Goal: Task Accomplishment & Management: Manage account settings

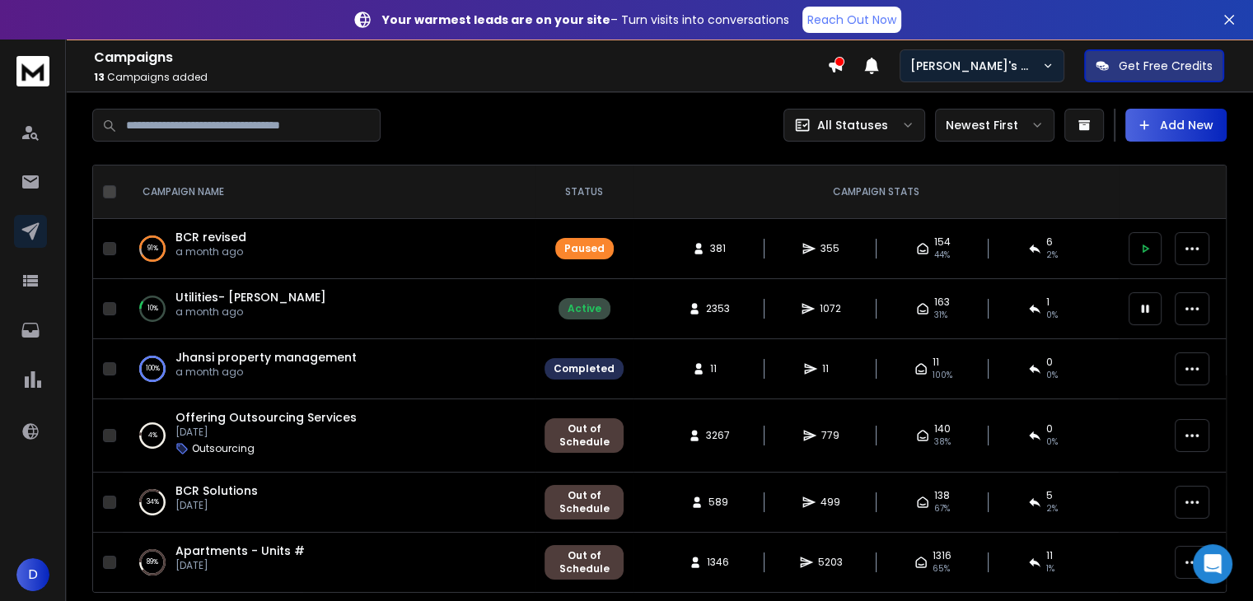
click at [1042, 60] on icon "button" at bounding box center [1048, 66] width 12 height 16
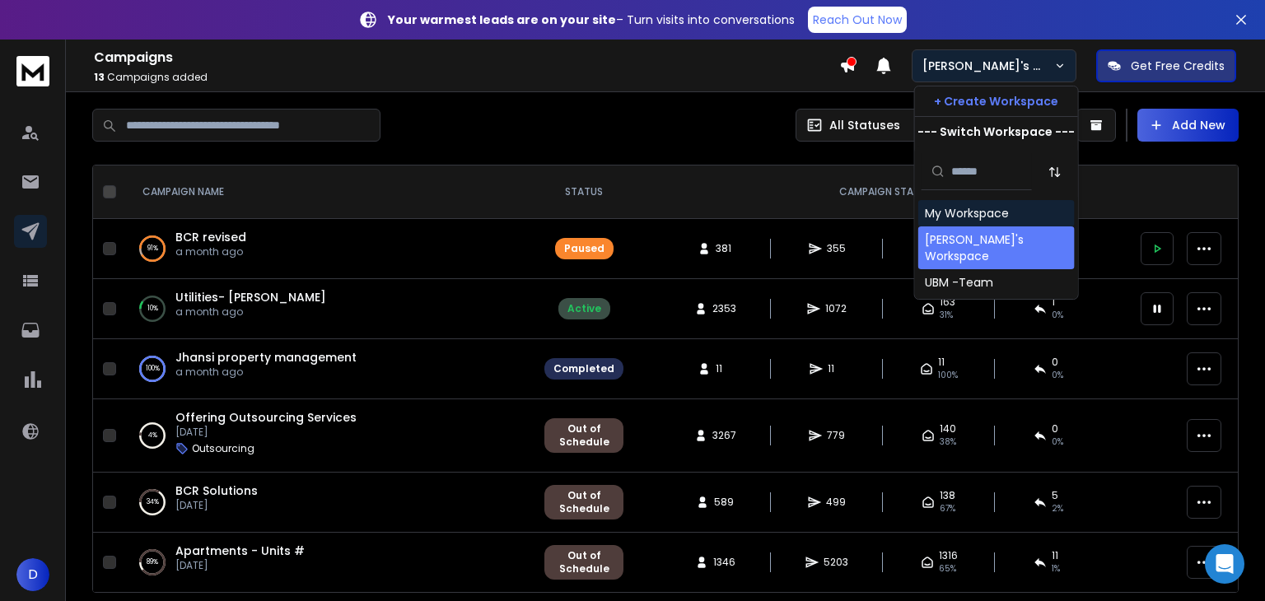
click at [1041, 60] on div "[PERSON_NAME]'s Workspace" at bounding box center [993, 66] width 143 height 16
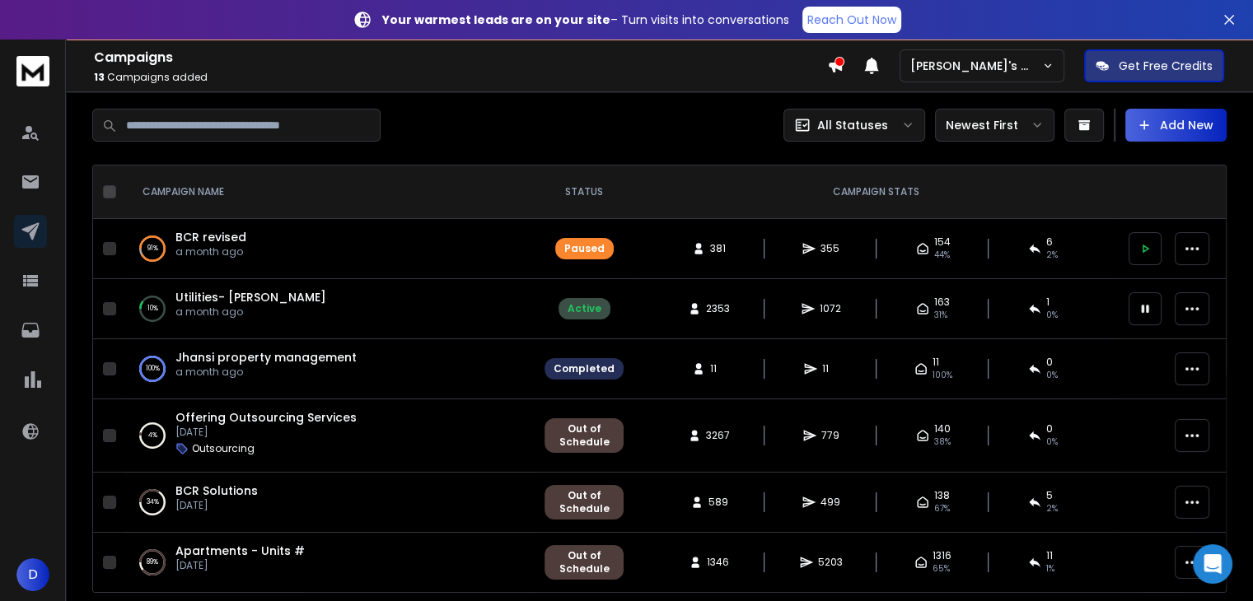
click at [240, 297] on span "Utilities- Jagadeesh" at bounding box center [250, 297] width 151 height 16
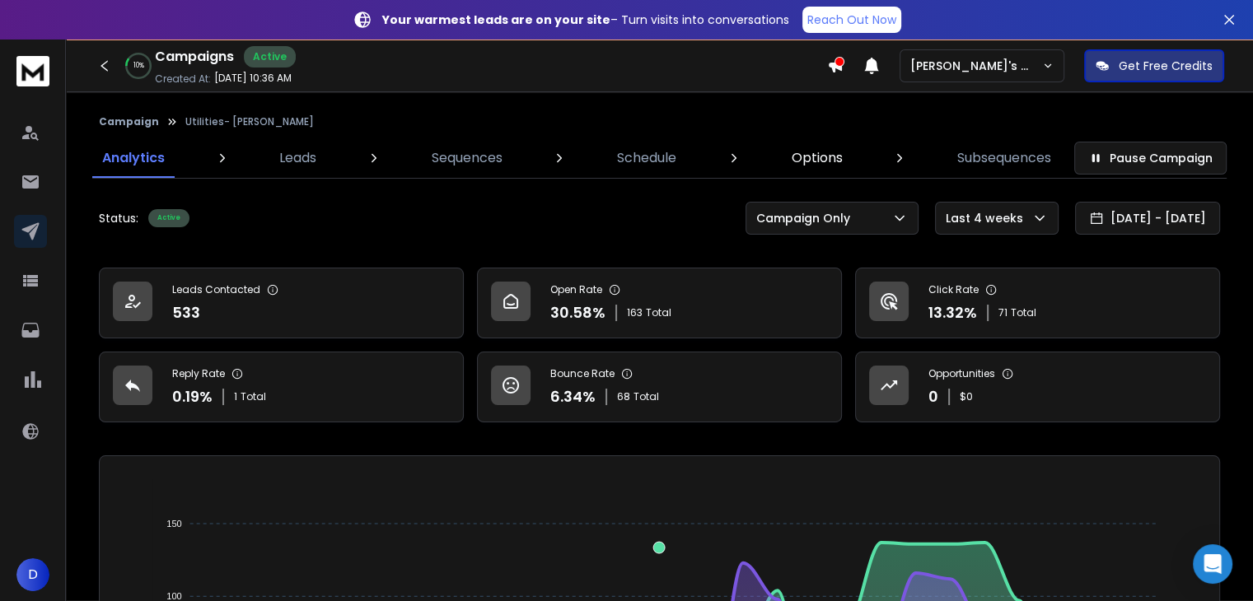
click at [816, 161] on p "Options" at bounding box center [816, 158] width 51 height 20
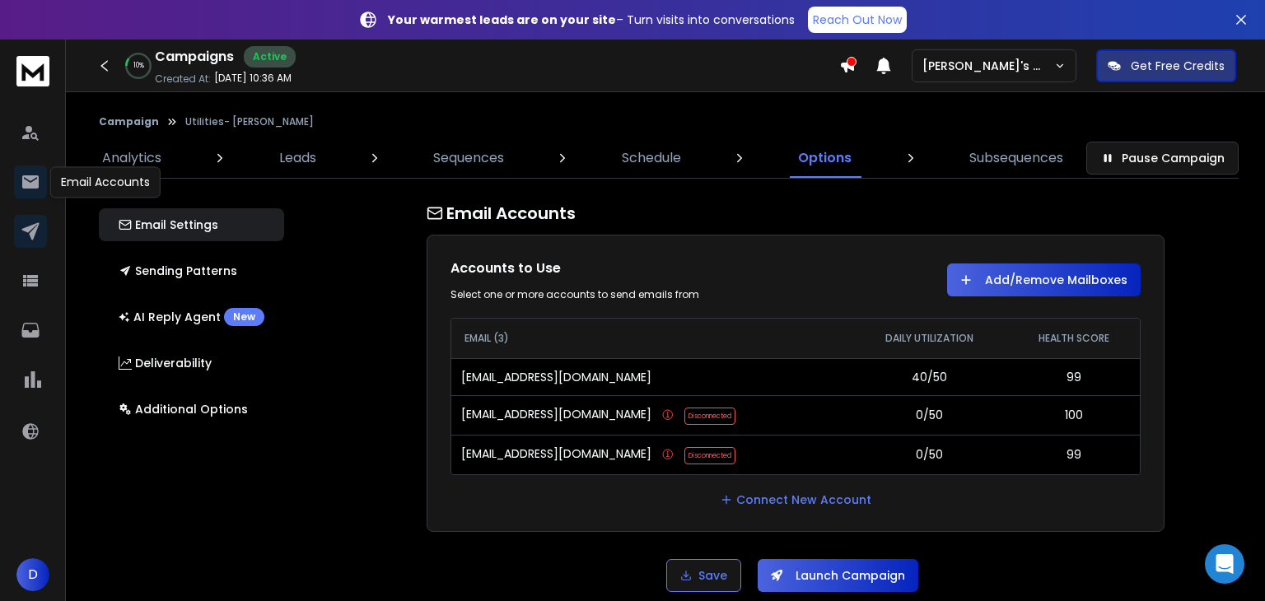
click at [28, 185] on icon at bounding box center [30, 181] width 16 height 13
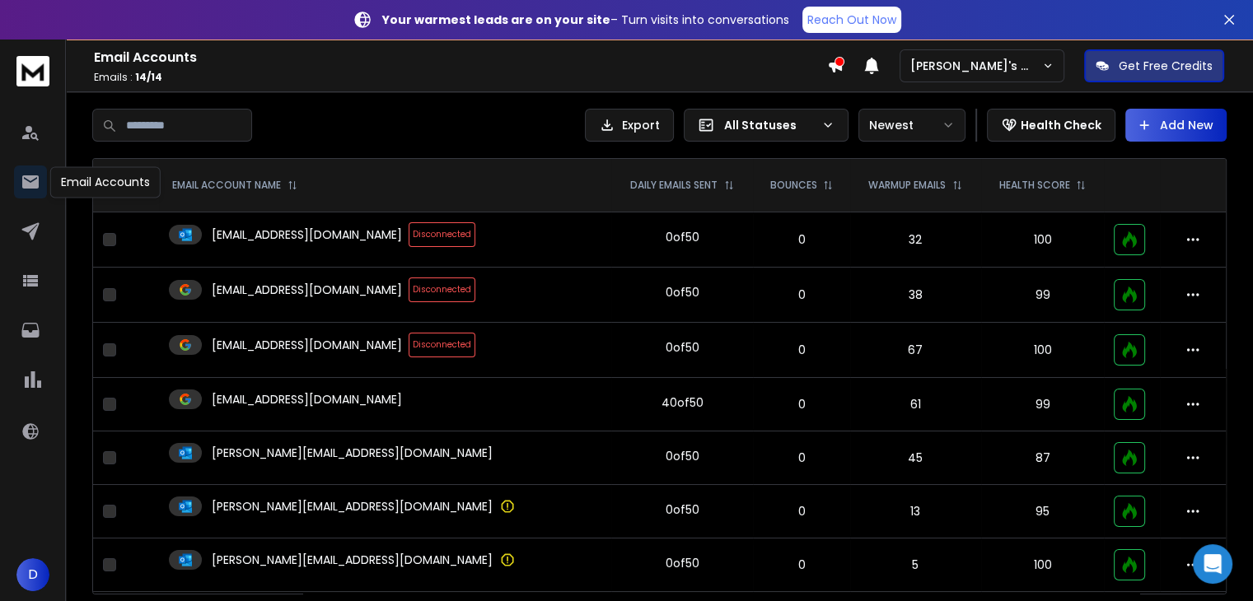
click at [252, 114] on input at bounding box center [172, 125] width 160 height 33
click at [411, 128] on div at bounding box center [333, 125] width 483 height 33
click at [33, 225] on icon at bounding box center [29, 230] width 17 height 17
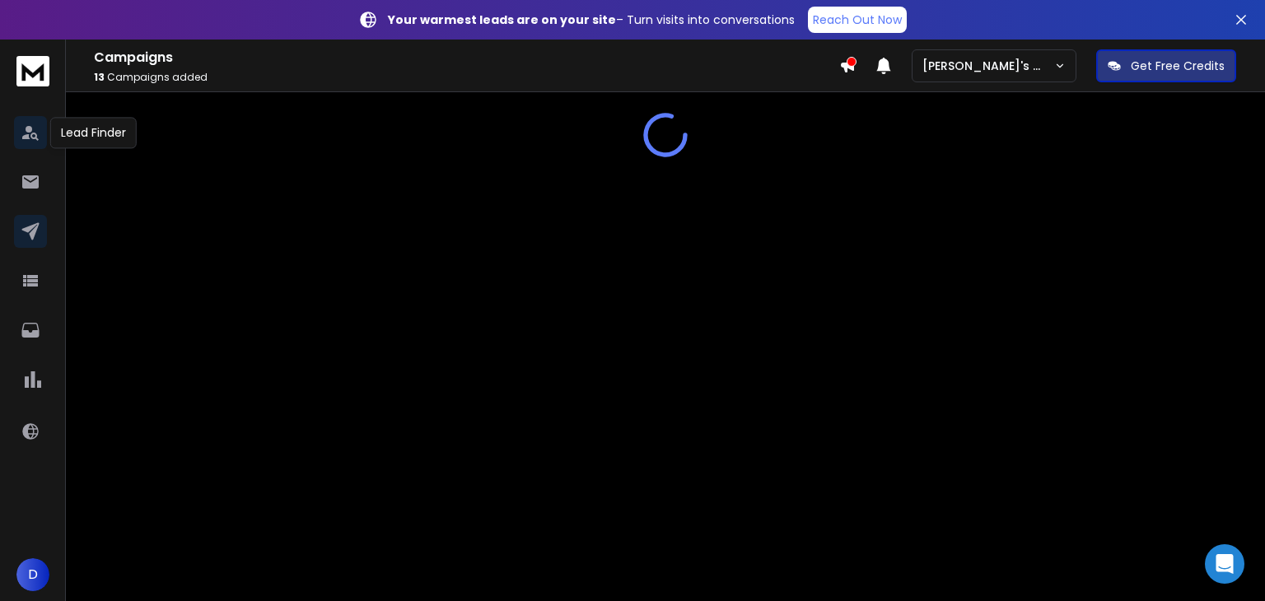
click at [34, 139] on icon at bounding box center [31, 133] width 20 height 20
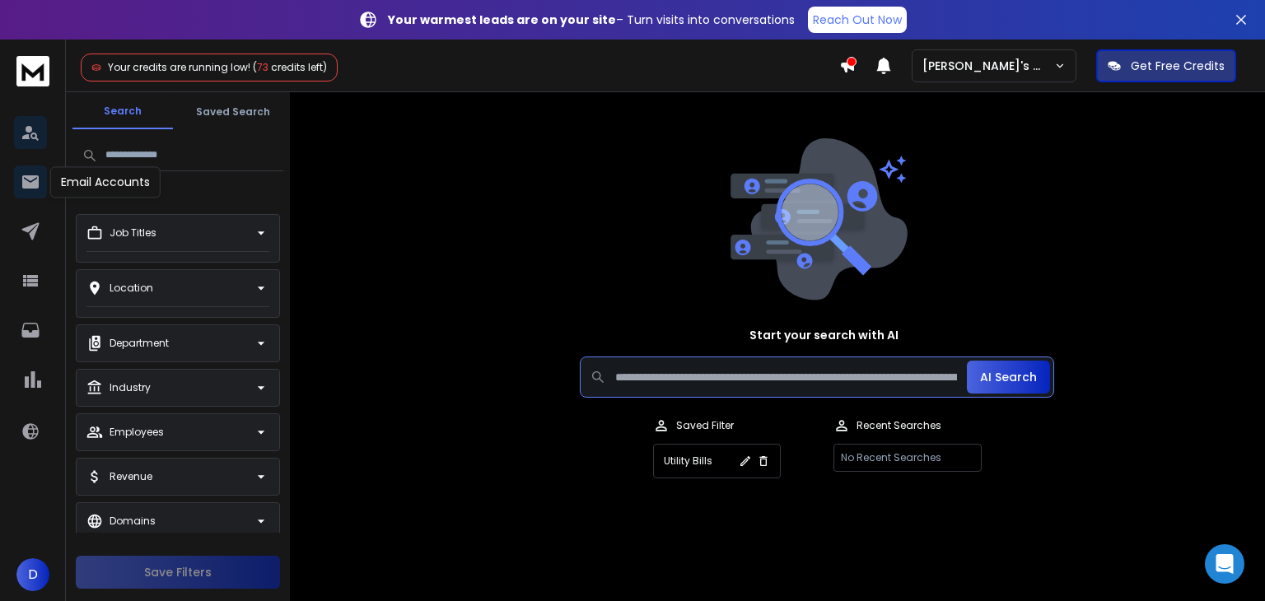
click at [30, 185] on icon at bounding box center [30, 181] width 16 height 13
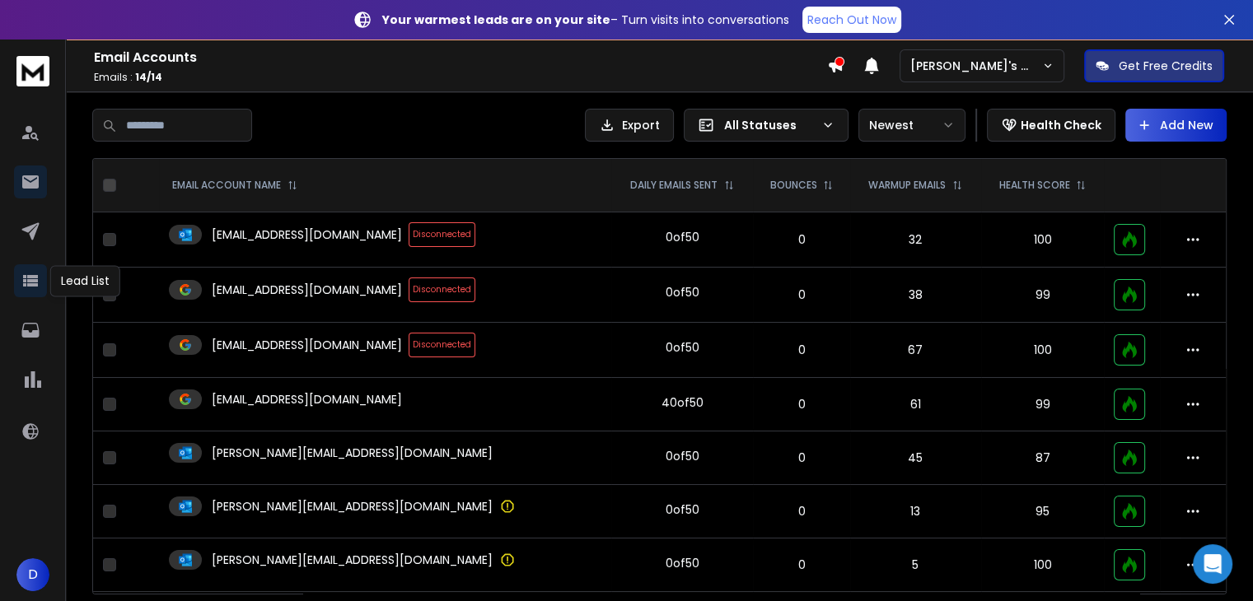
click at [31, 271] on icon at bounding box center [31, 281] width 20 height 20
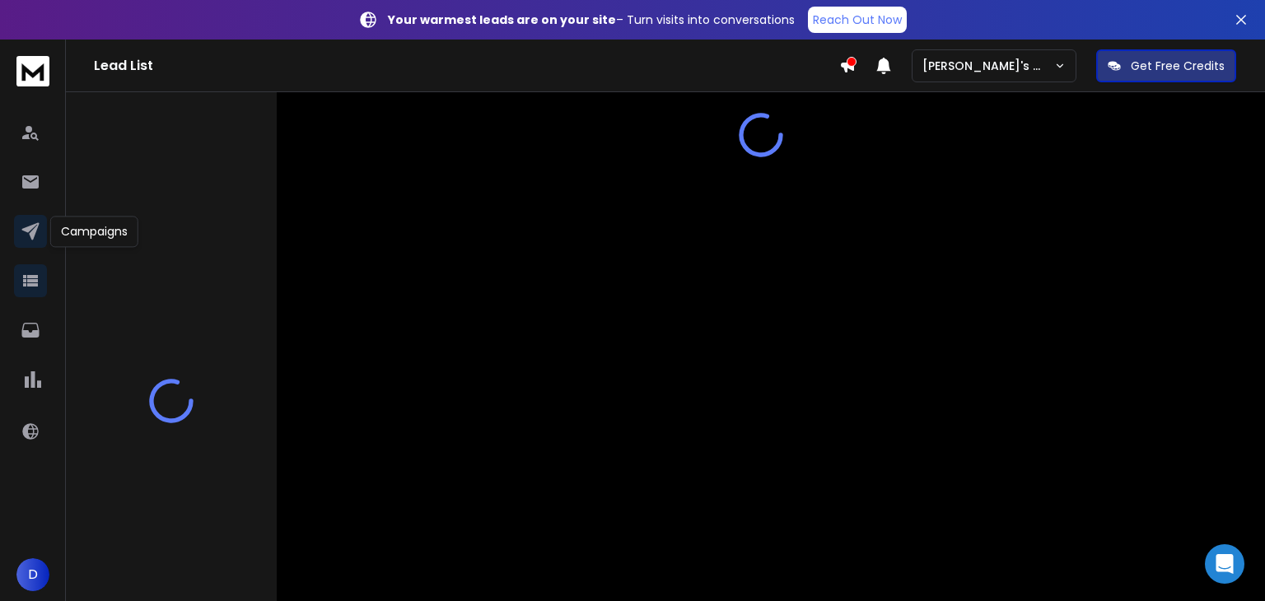
click at [33, 230] on icon at bounding box center [29, 230] width 17 height 17
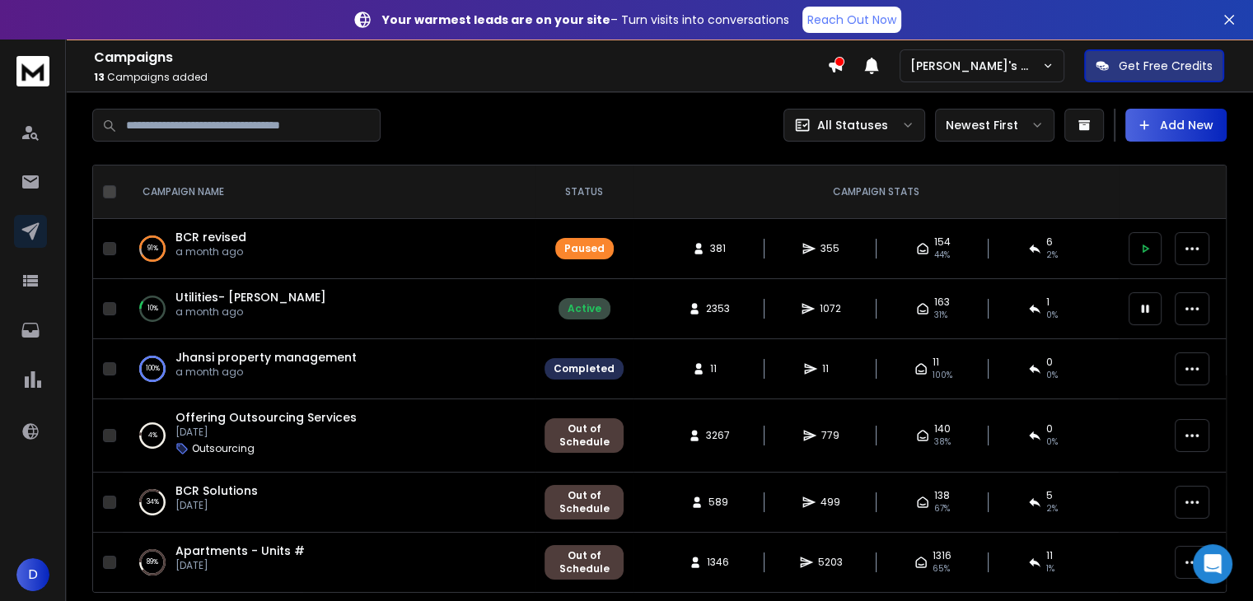
click at [273, 299] on span "Utilities- [PERSON_NAME]" at bounding box center [250, 297] width 151 height 16
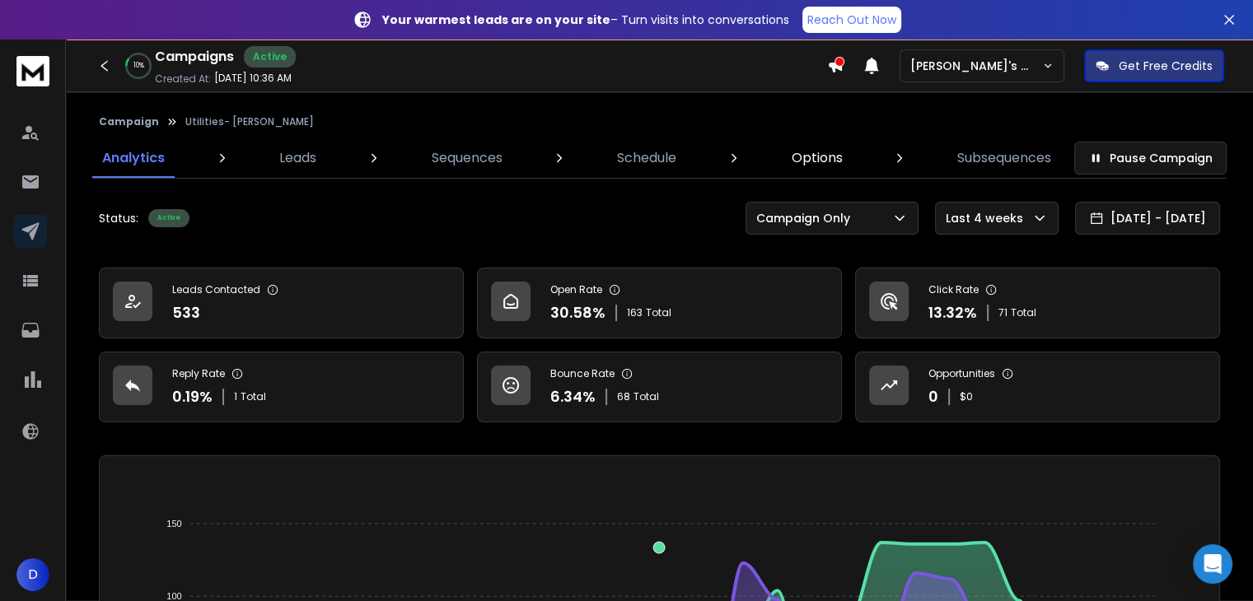
click at [787, 166] on link "Options" at bounding box center [817, 158] width 71 height 40
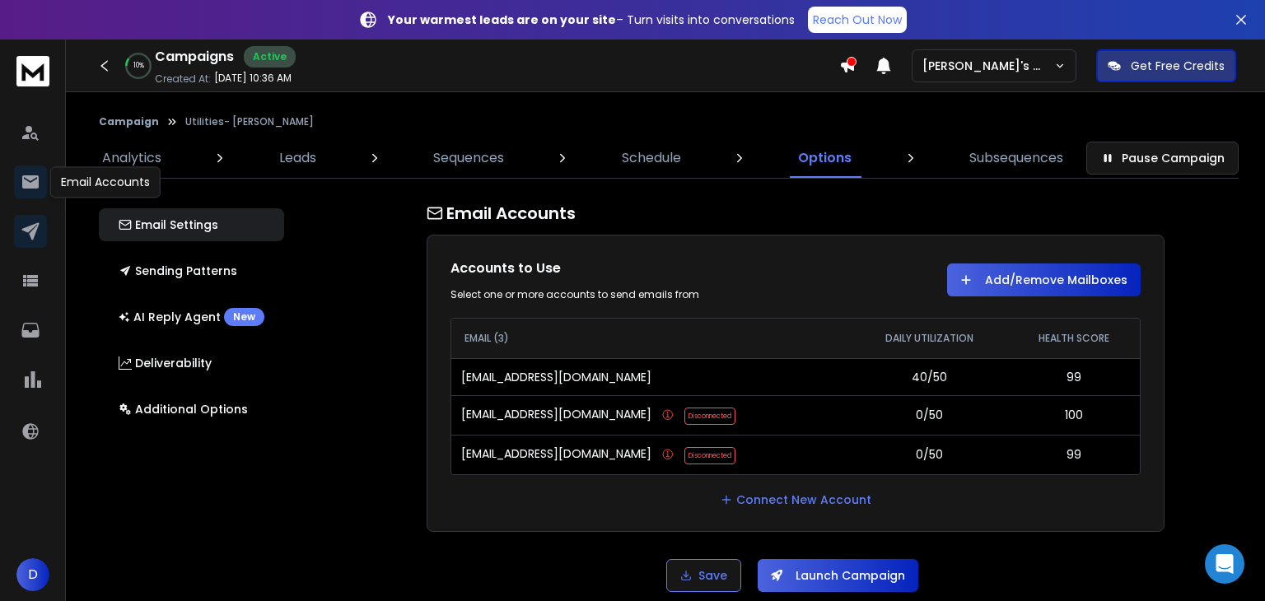
click at [26, 184] on icon at bounding box center [30, 181] width 16 height 13
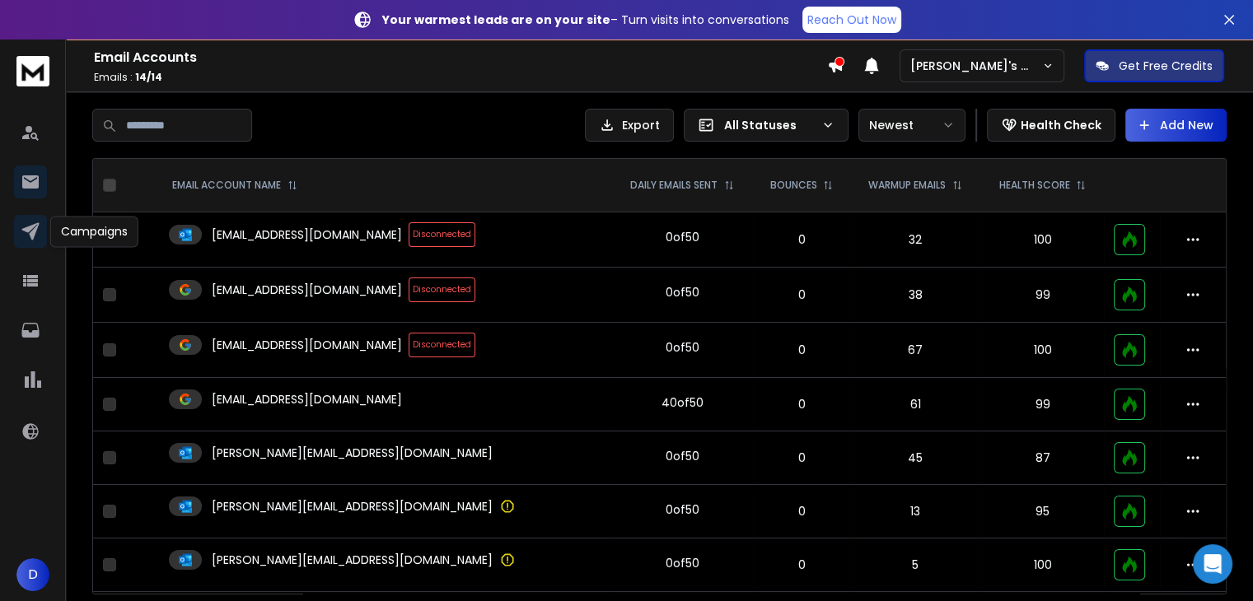
click at [23, 225] on icon at bounding box center [31, 232] width 20 height 20
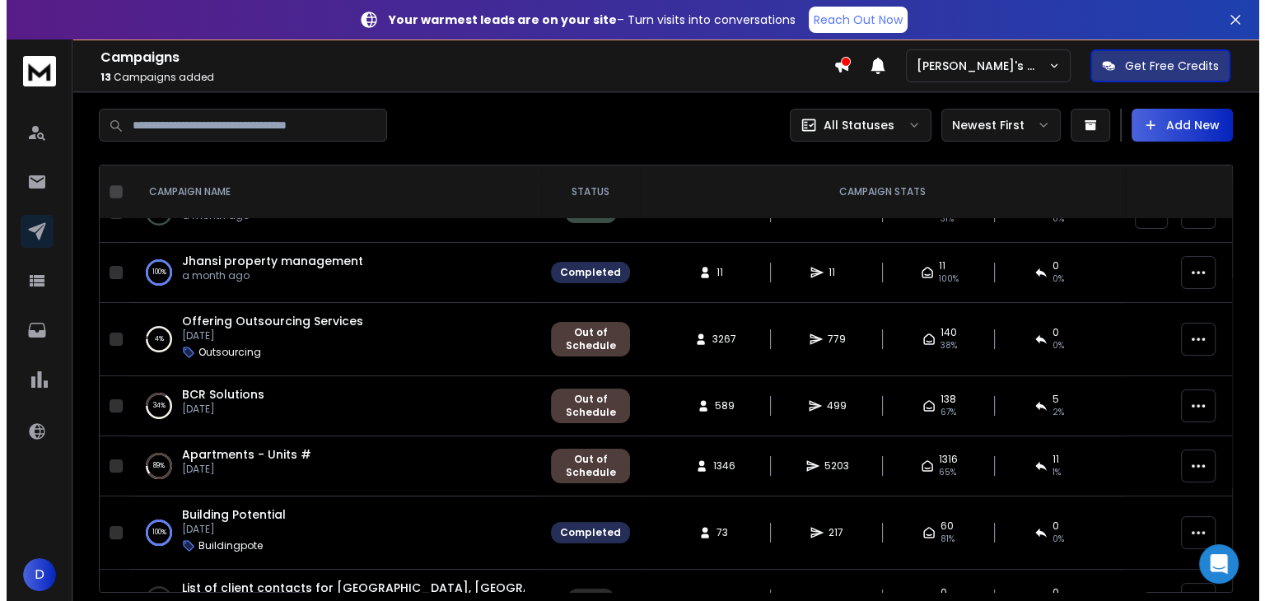
scroll to position [165, 0]
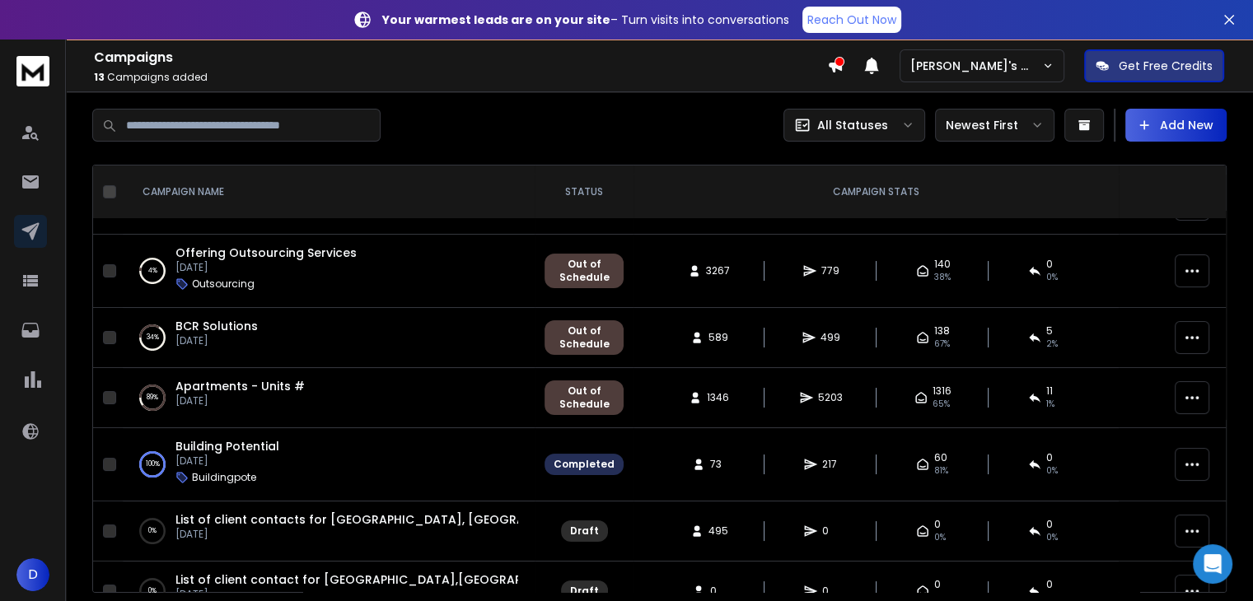
click at [214, 382] on span "Apartments - Units #" at bounding box center [239, 386] width 129 height 16
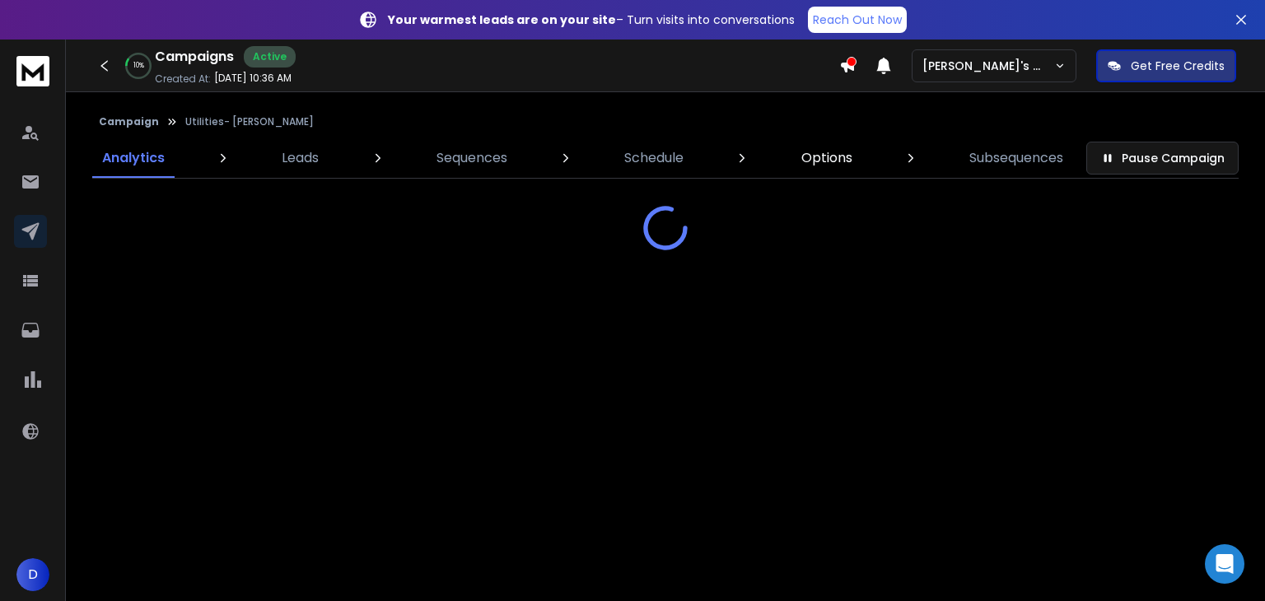
click at [833, 166] on p "Options" at bounding box center [826, 158] width 51 height 20
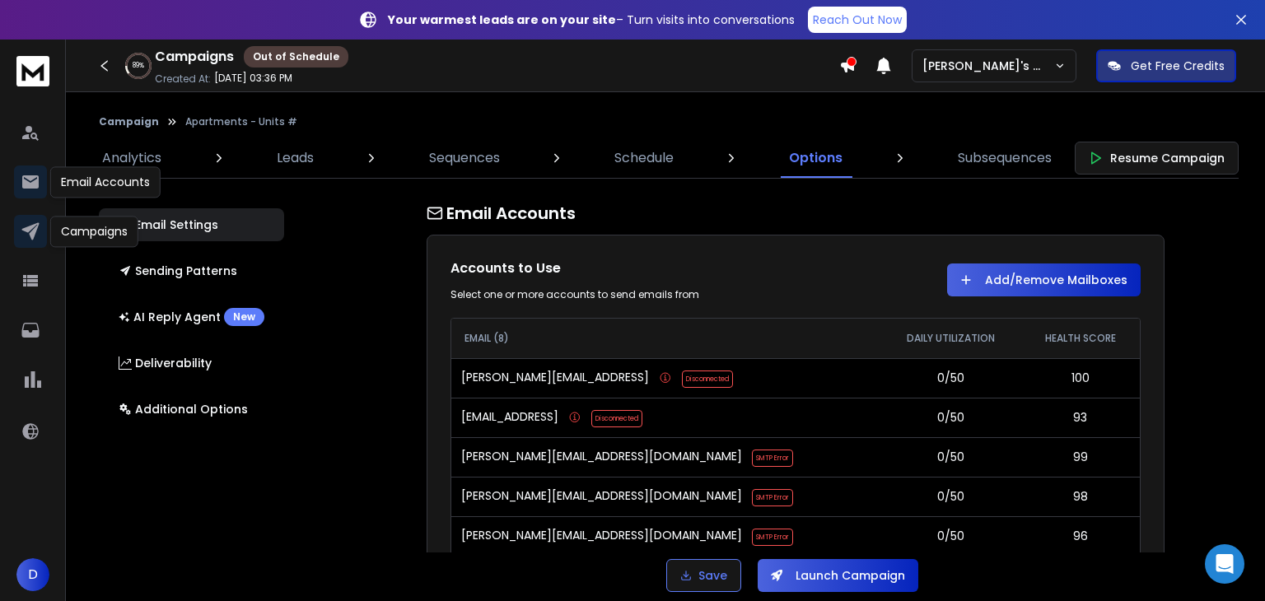
click at [21, 175] on icon at bounding box center [31, 182] width 20 height 20
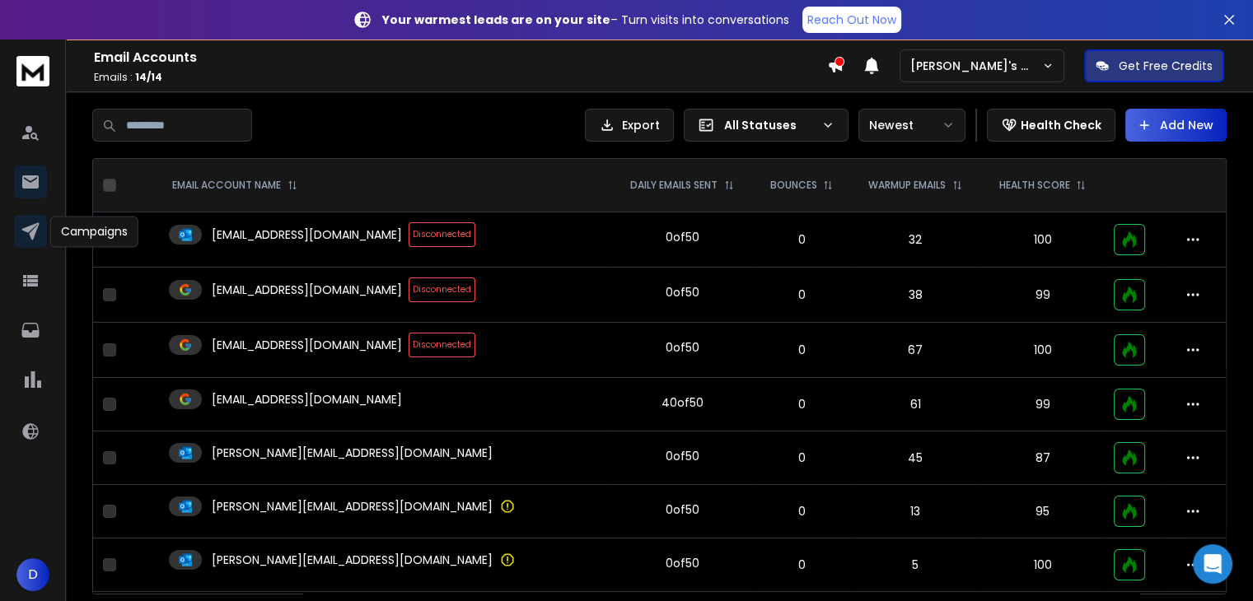
click at [34, 232] on icon at bounding box center [29, 230] width 17 height 17
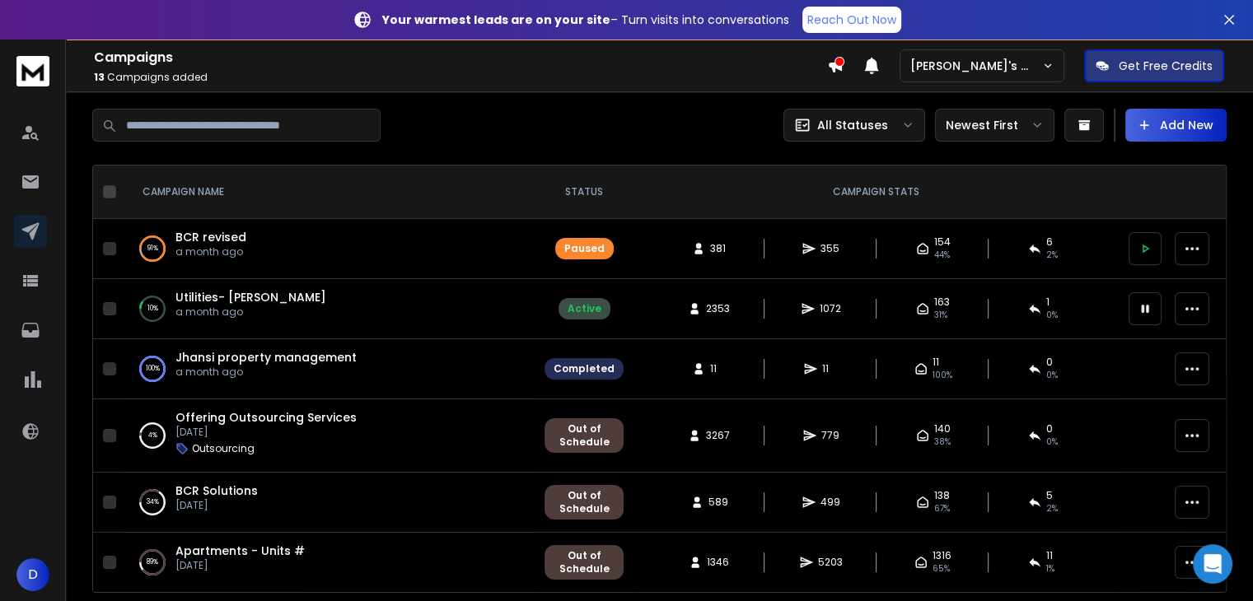
click at [219, 292] on span "Utilities- [PERSON_NAME]" at bounding box center [250, 297] width 151 height 16
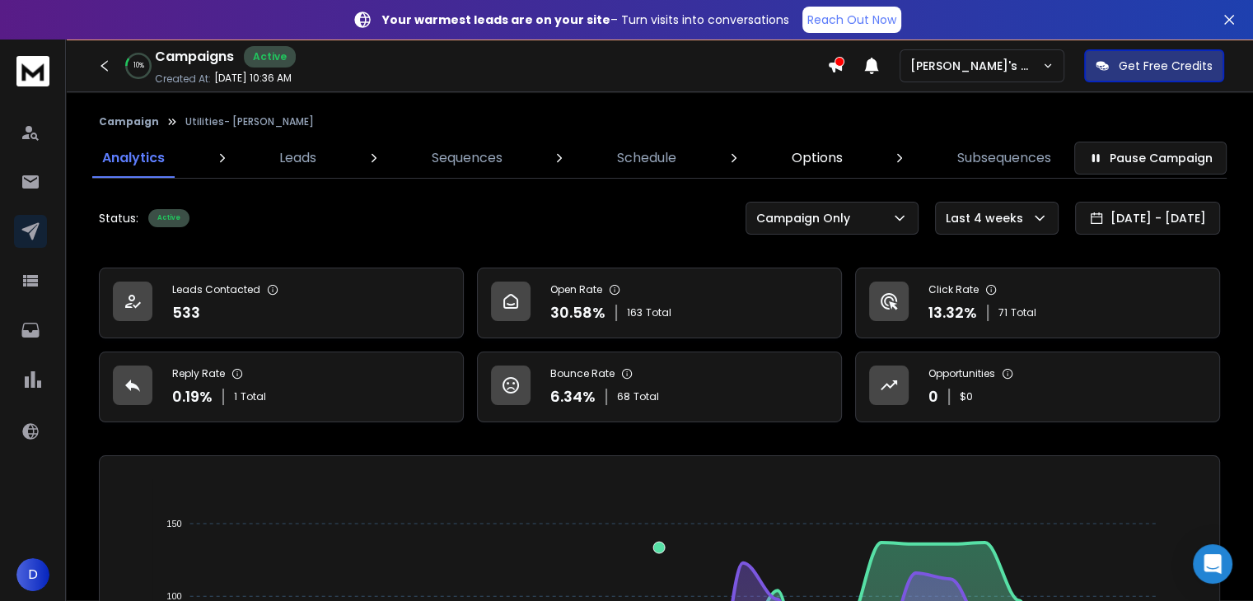
click at [810, 160] on p "Options" at bounding box center [816, 158] width 51 height 20
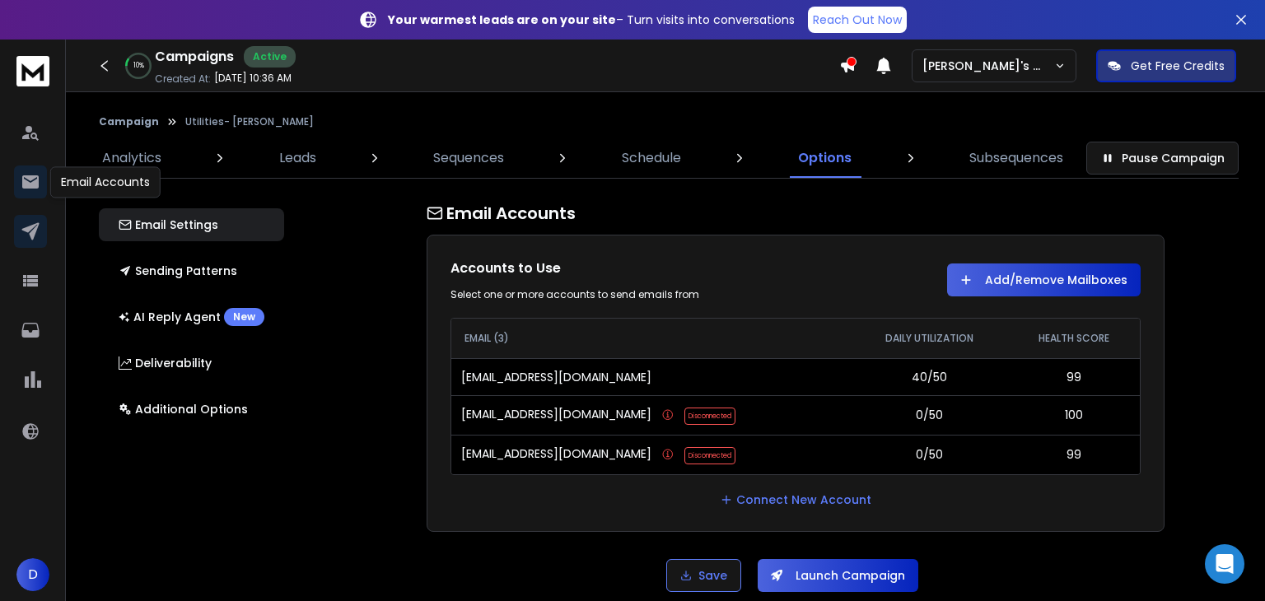
click at [30, 184] on icon at bounding box center [30, 181] width 16 height 13
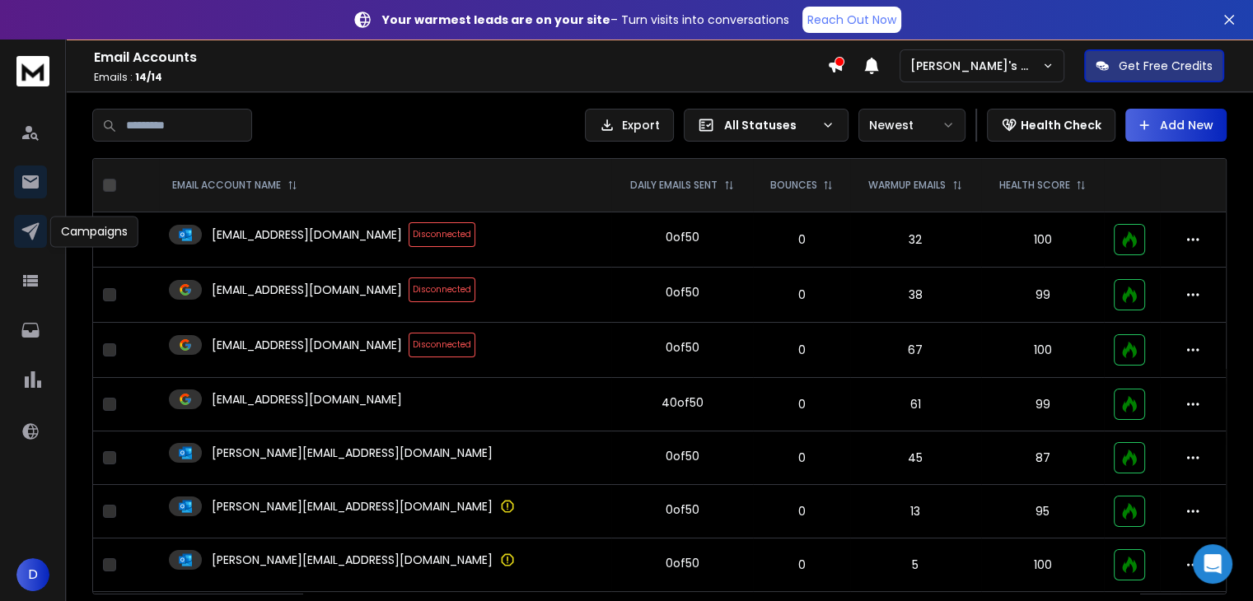
click at [35, 240] on icon at bounding box center [31, 232] width 20 height 20
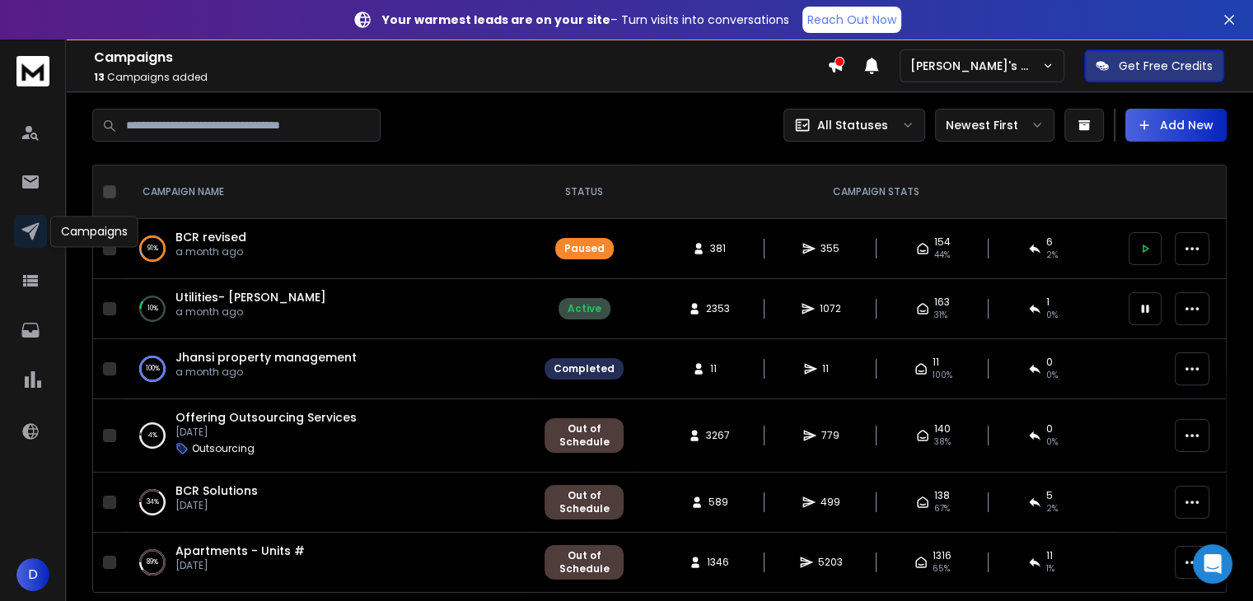
click at [249, 300] on span "Utilities- [PERSON_NAME]" at bounding box center [250, 297] width 151 height 16
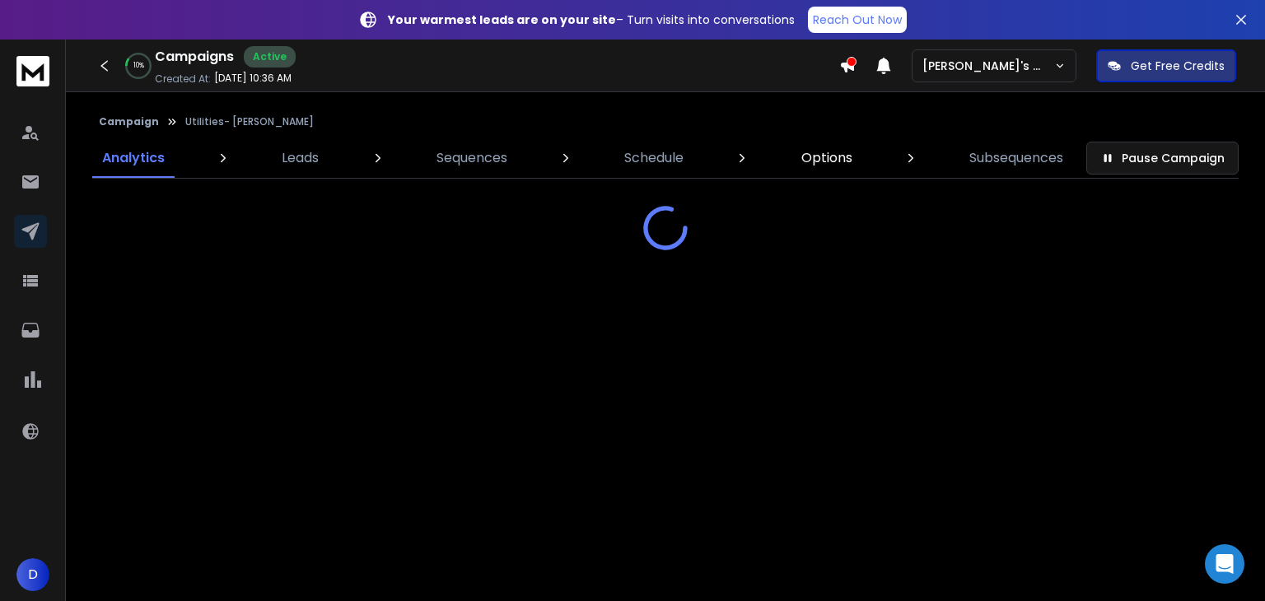
click at [828, 159] on p "Options" at bounding box center [826, 158] width 51 height 20
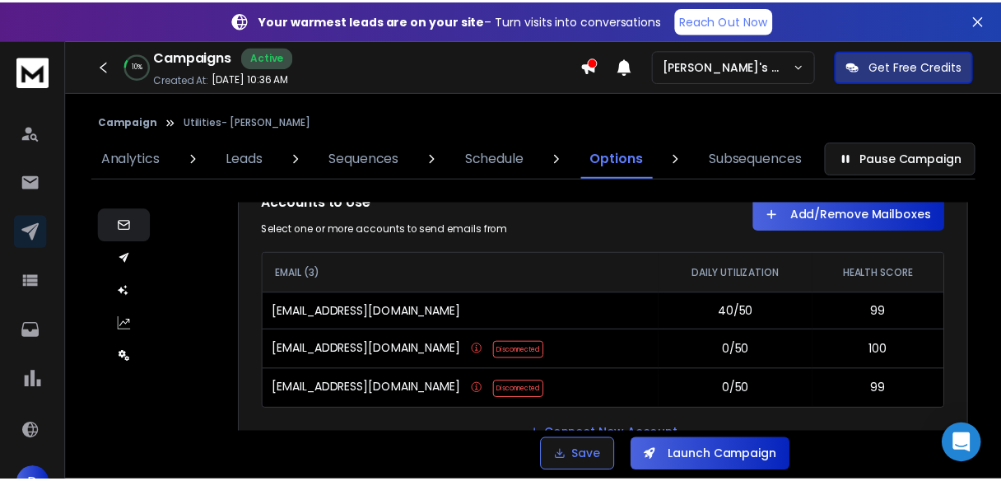
scroll to position [132, 0]
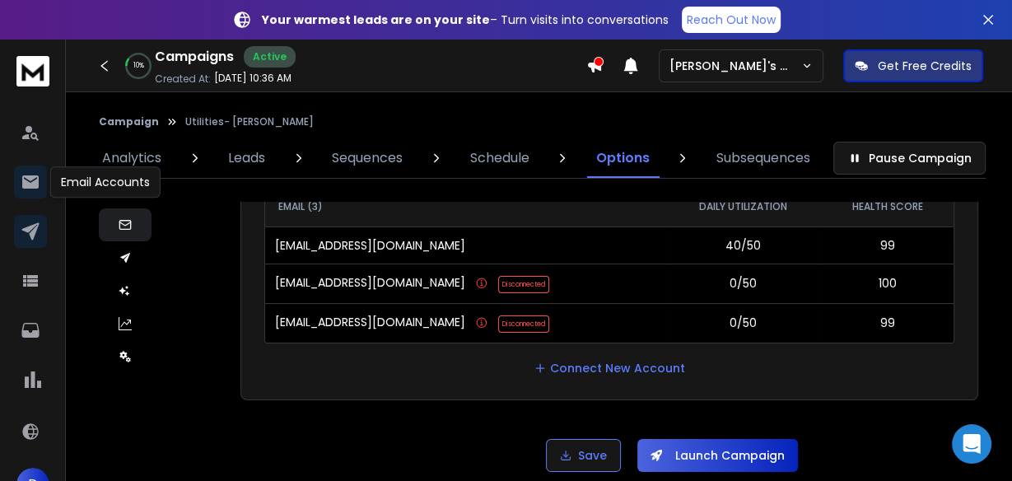
click at [27, 181] on icon at bounding box center [30, 181] width 16 height 13
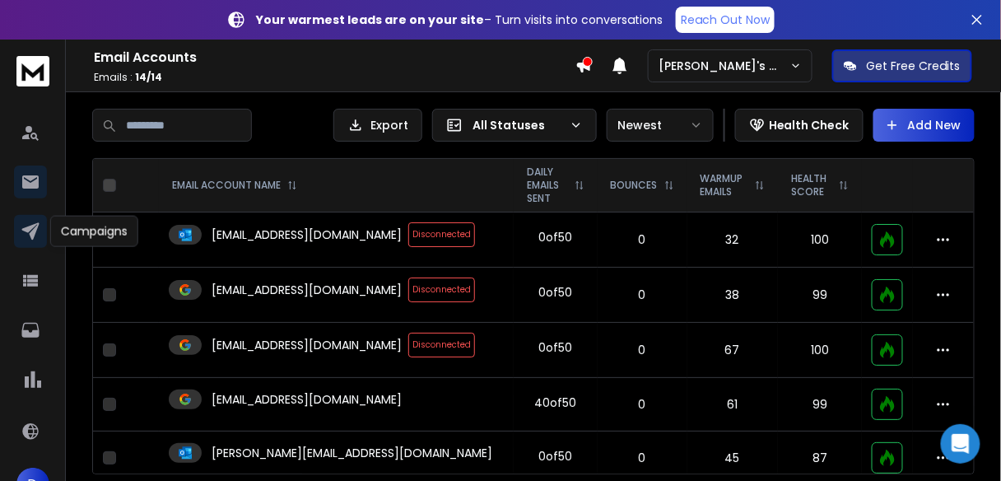
click at [32, 227] on icon at bounding box center [31, 232] width 20 height 20
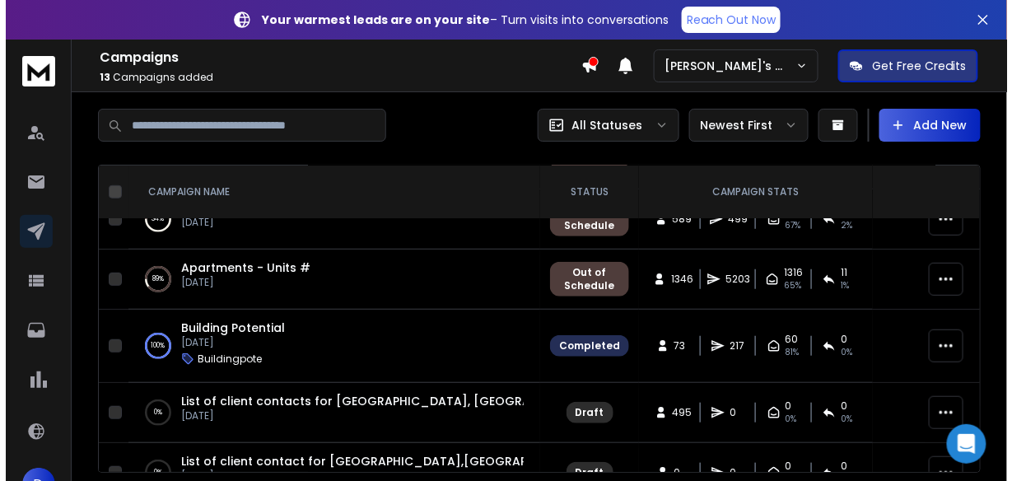
scroll to position [264, 0]
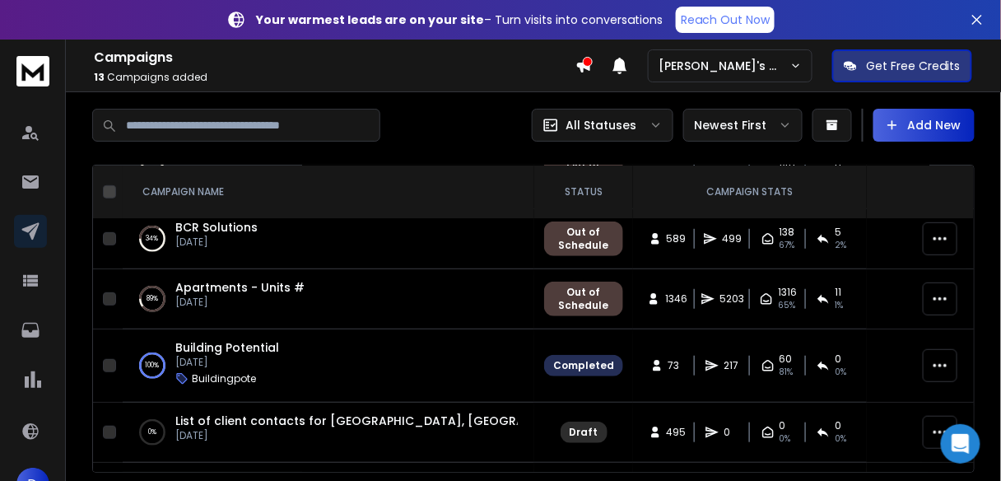
click at [218, 281] on span "Apartments - Units #" at bounding box center [239, 287] width 129 height 16
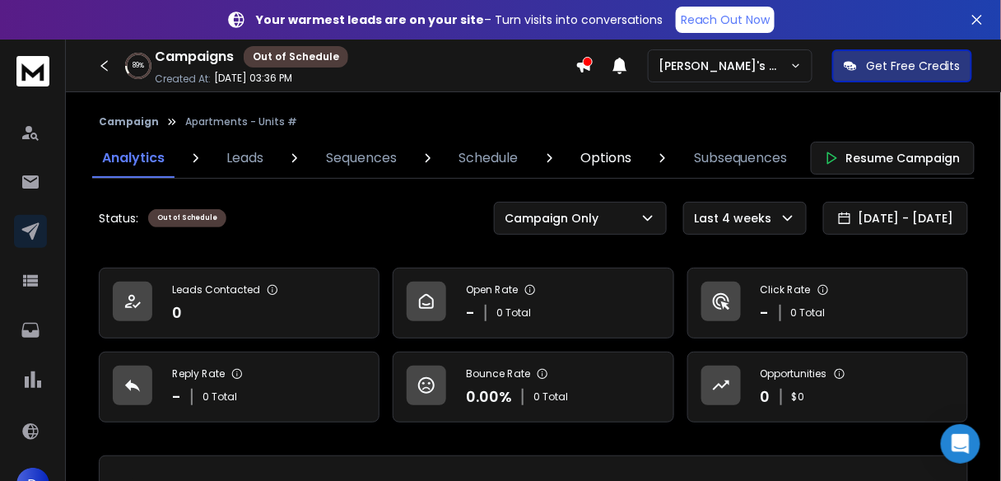
click at [611, 159] on p "Options" at bounding box center [606, 158] width 51 height 20
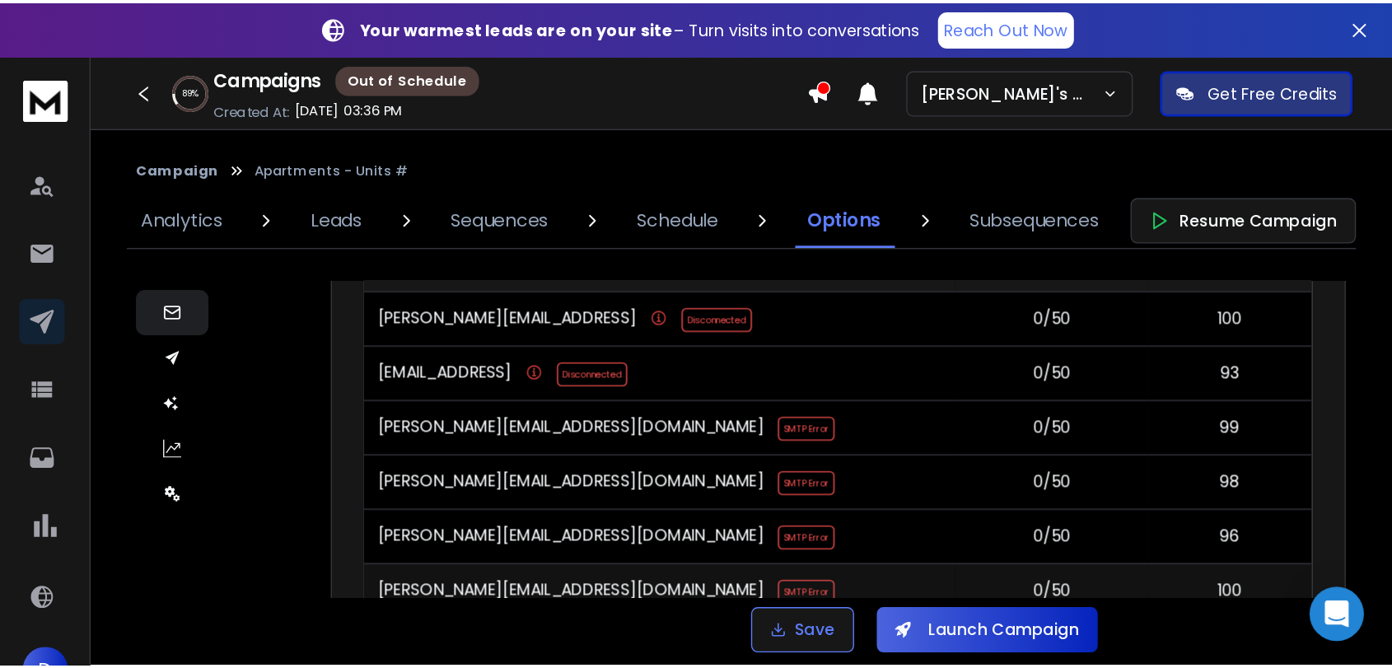
scroll to position [66, 0]
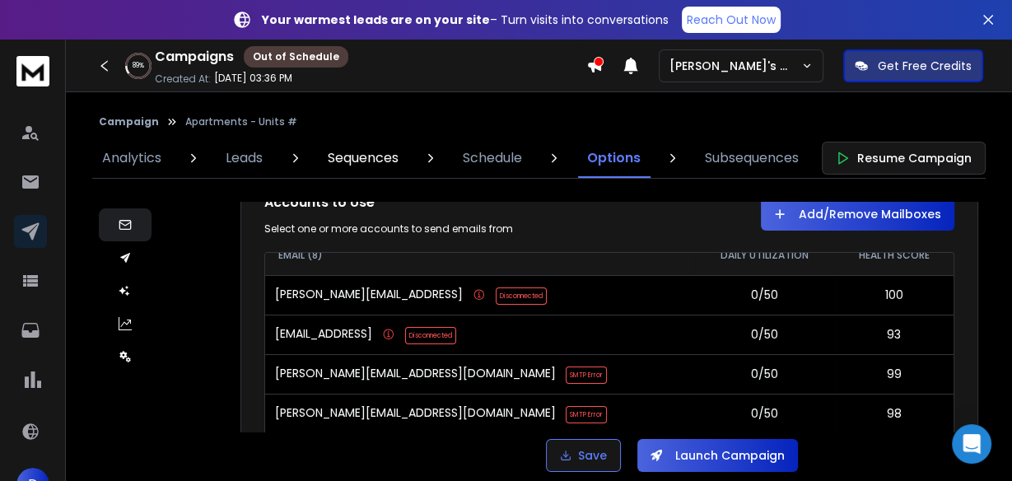
click at [384, 162] on p "Sequences" at bounding box center [363, 158] width 71 height 20
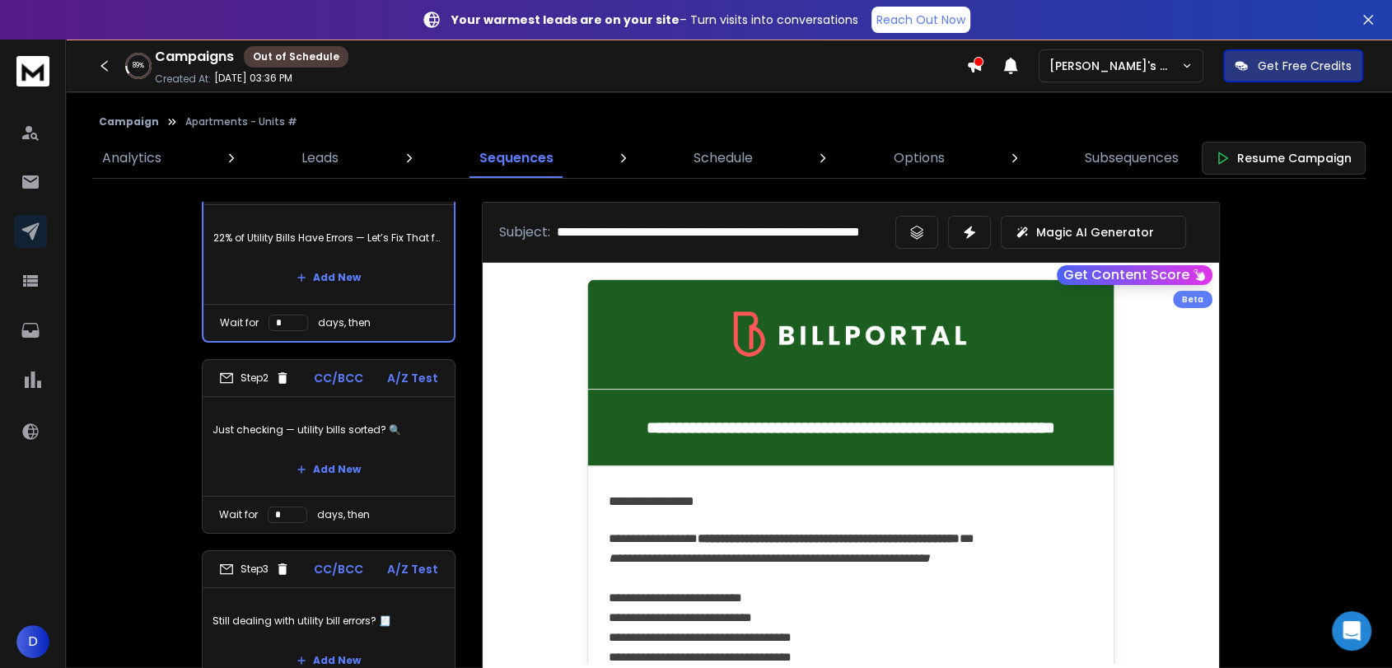
scroll to position [53, 0]
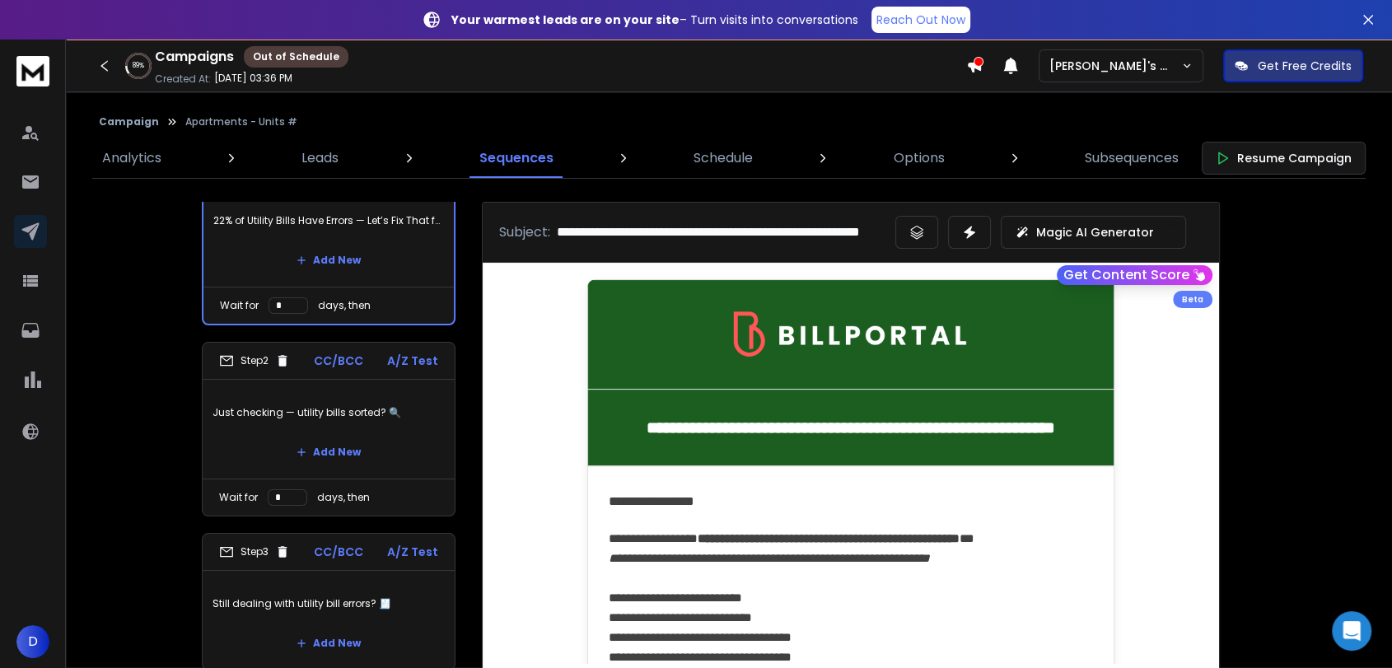
click at [289, 600] on p "Still dealing with utility bill errors? 🧾" at bounding box center [328, 604] width 232 height 46
type input "**********"
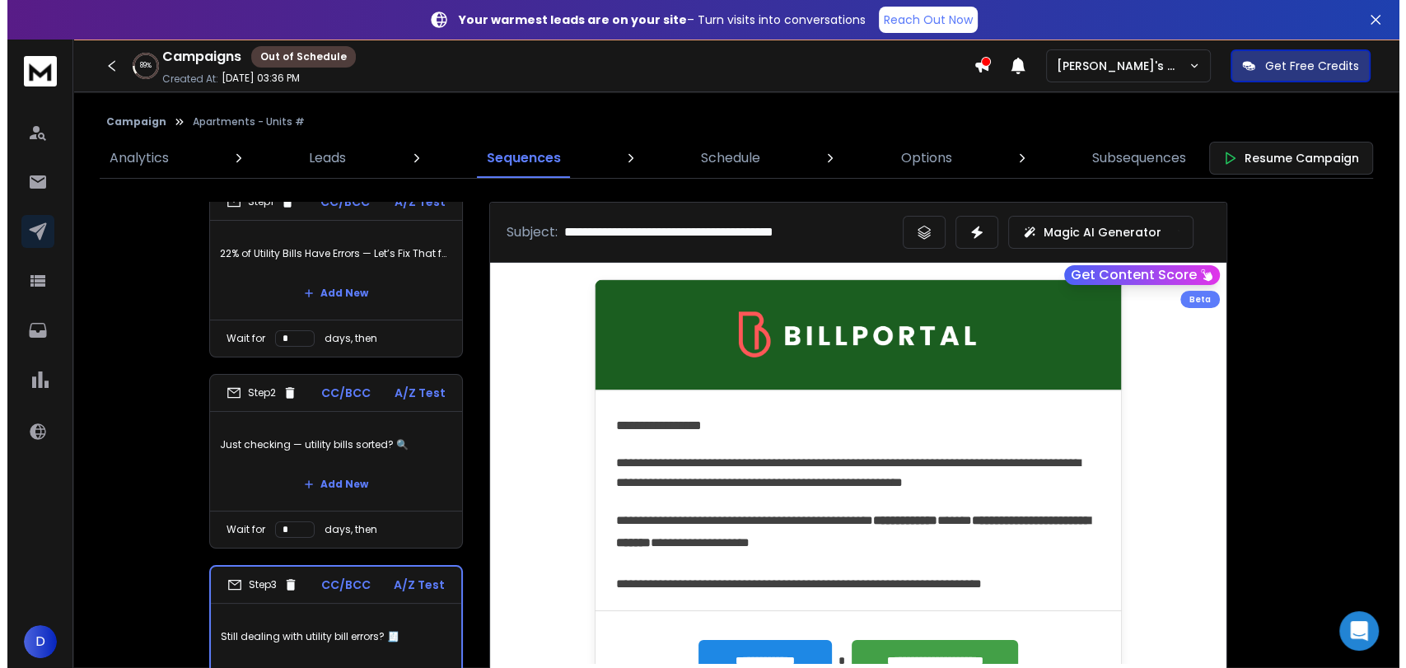
scroll to position [0, 0]
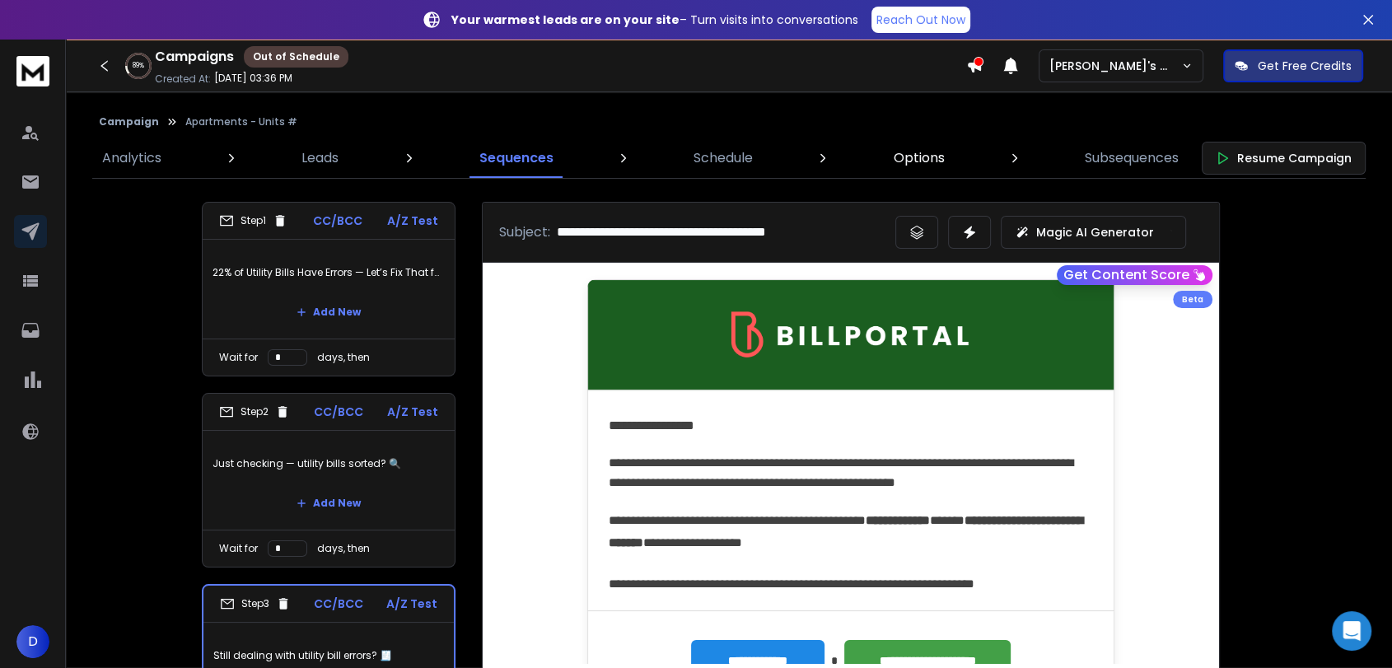
click at [917, 166] on p "Options" at bounding box center [919, 158] width 51 height 20
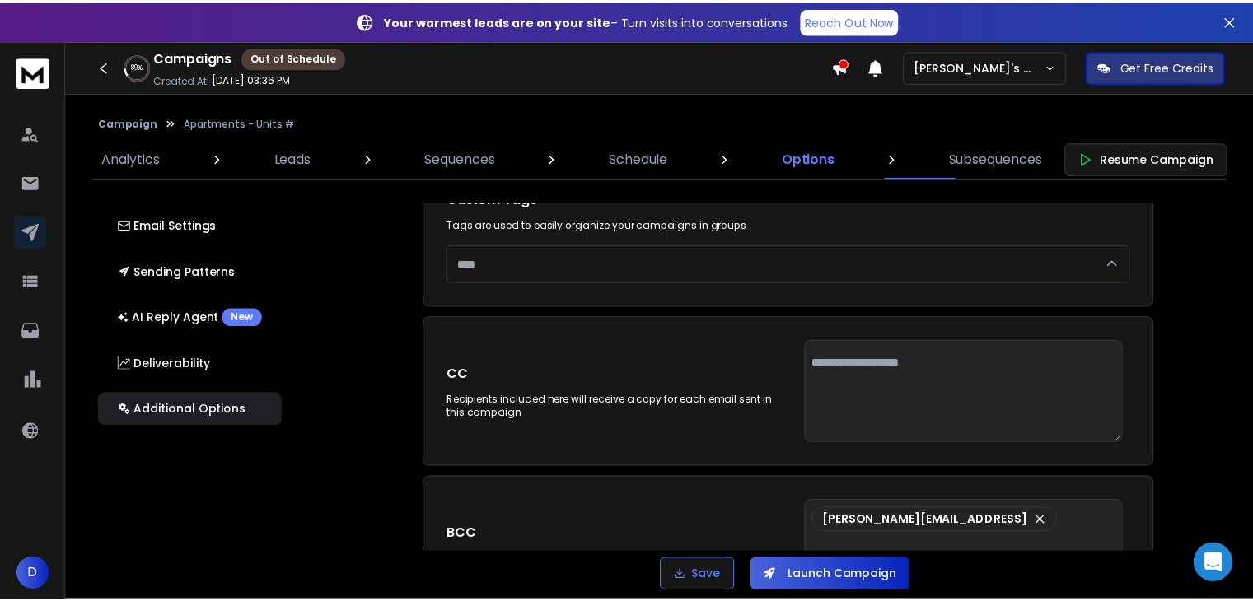
scroll to position [3451, 0]
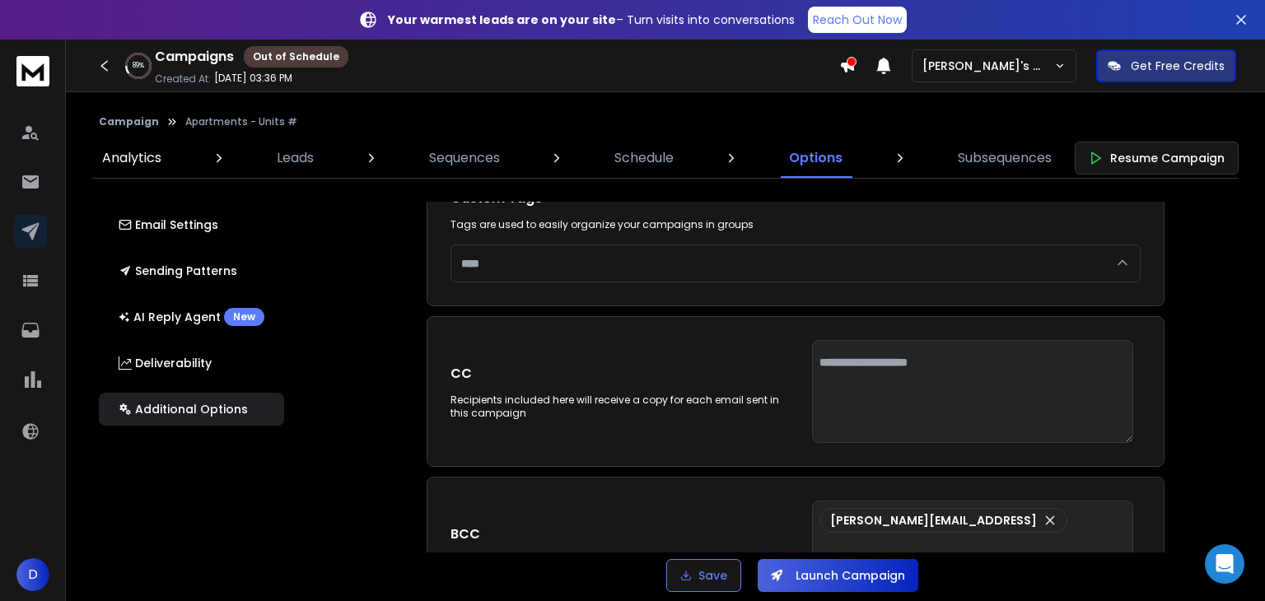
click at [144, 156] on p "Analytics" at bounding box center [131, 158] width 59 height 20
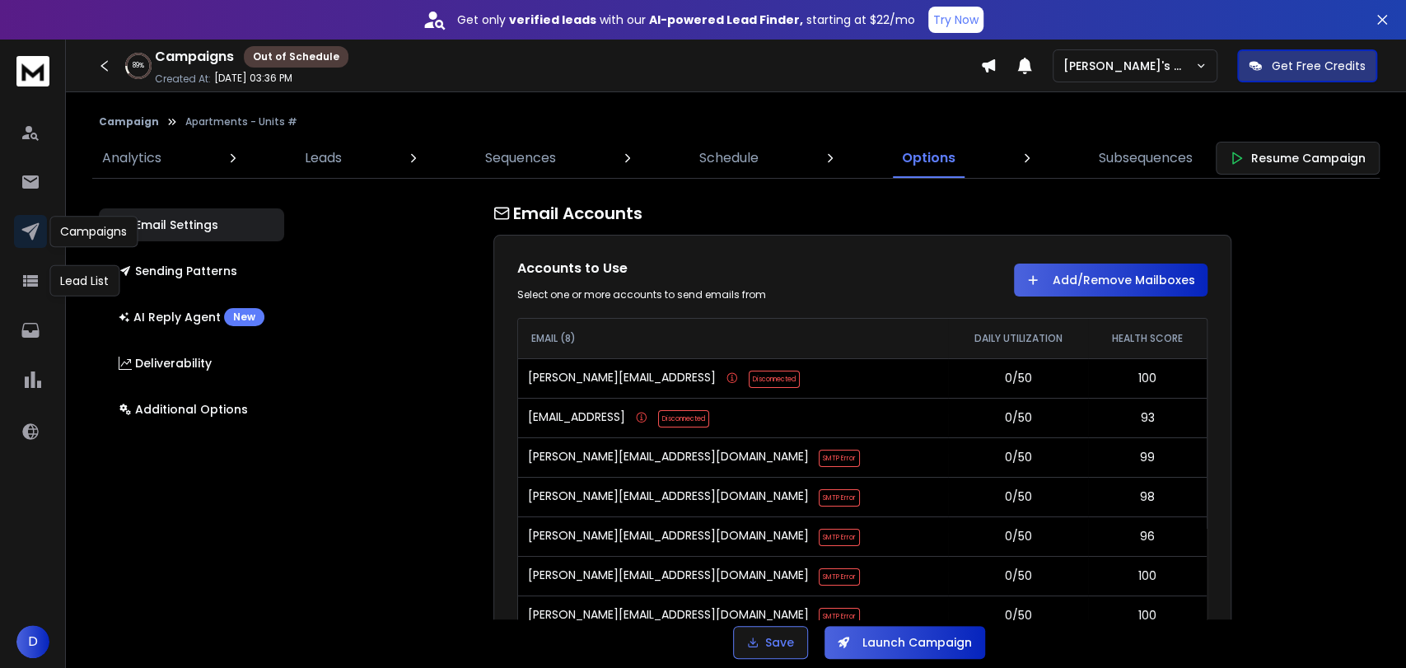
click at [22, 228] on icon at bounding box center [29, 230] width 17 height 17
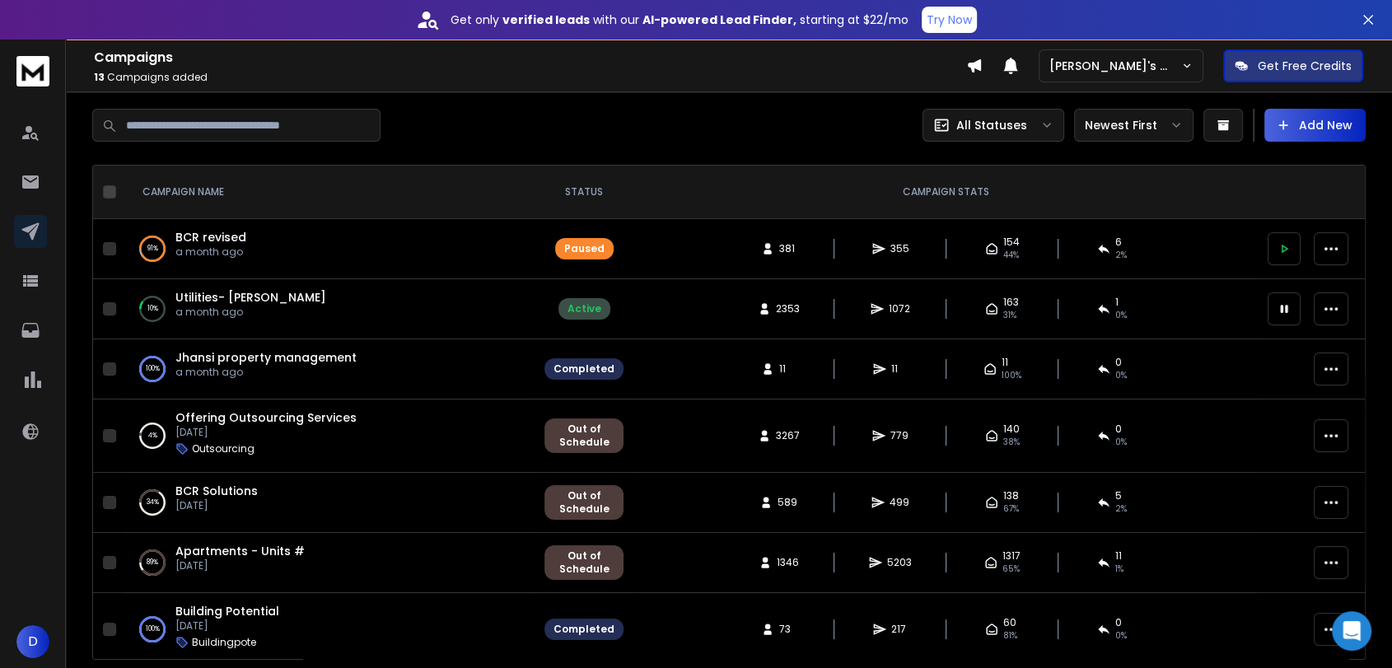
click at [204, 297] on span "Utilities- [PERSON_NAME]" at bounding box center [250, 297] width 151 height 16
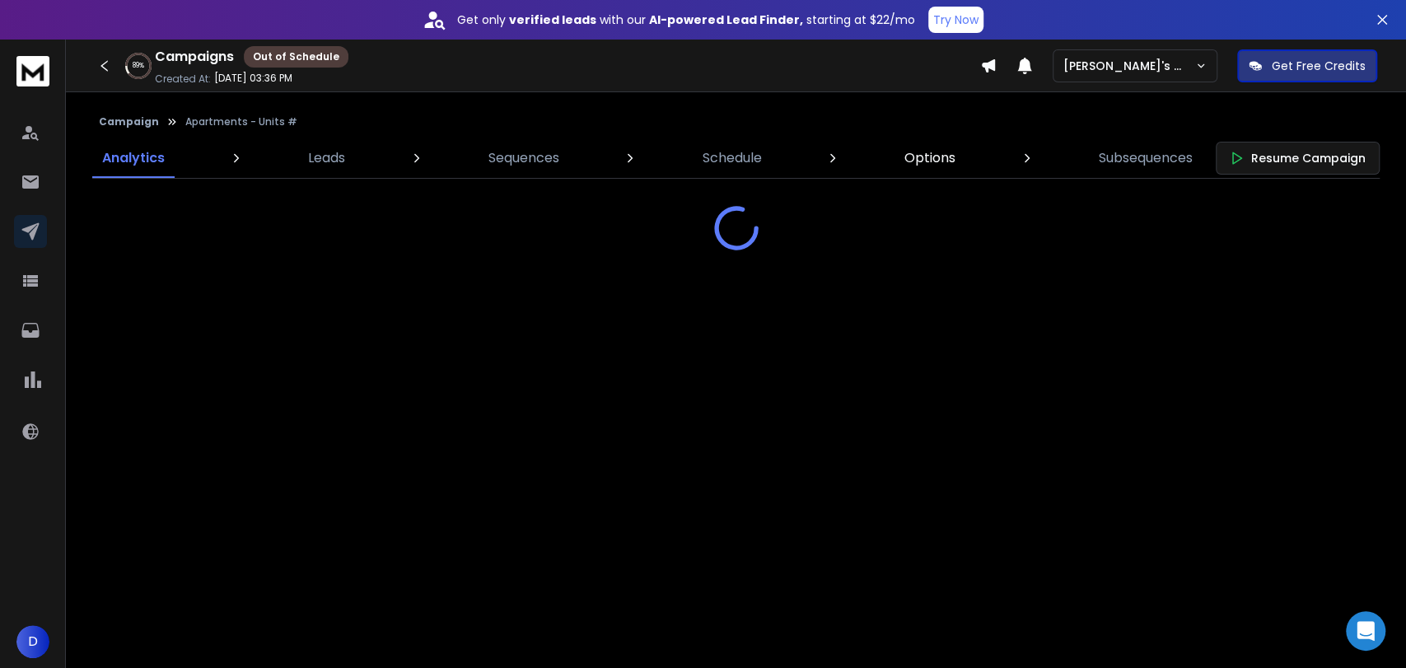
click at [938, 150] on p "Options" at bounding box center [929, 158] width 51 height 20
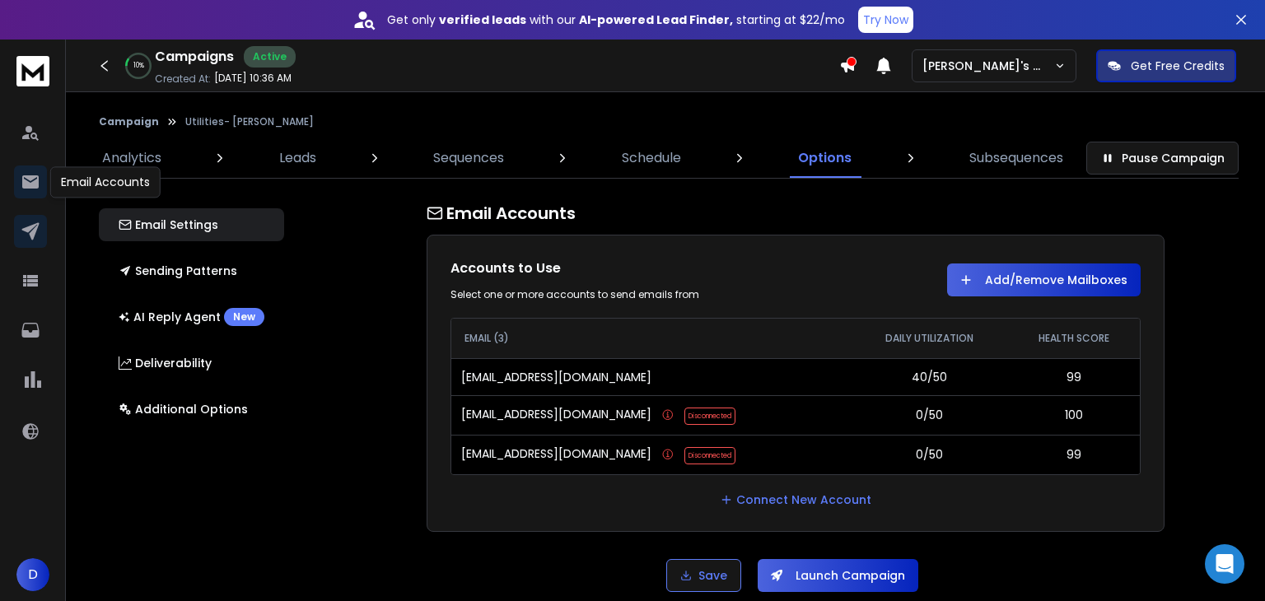
click at [29, 182] on icon at bounding box center [30, 181] width 16 height 13
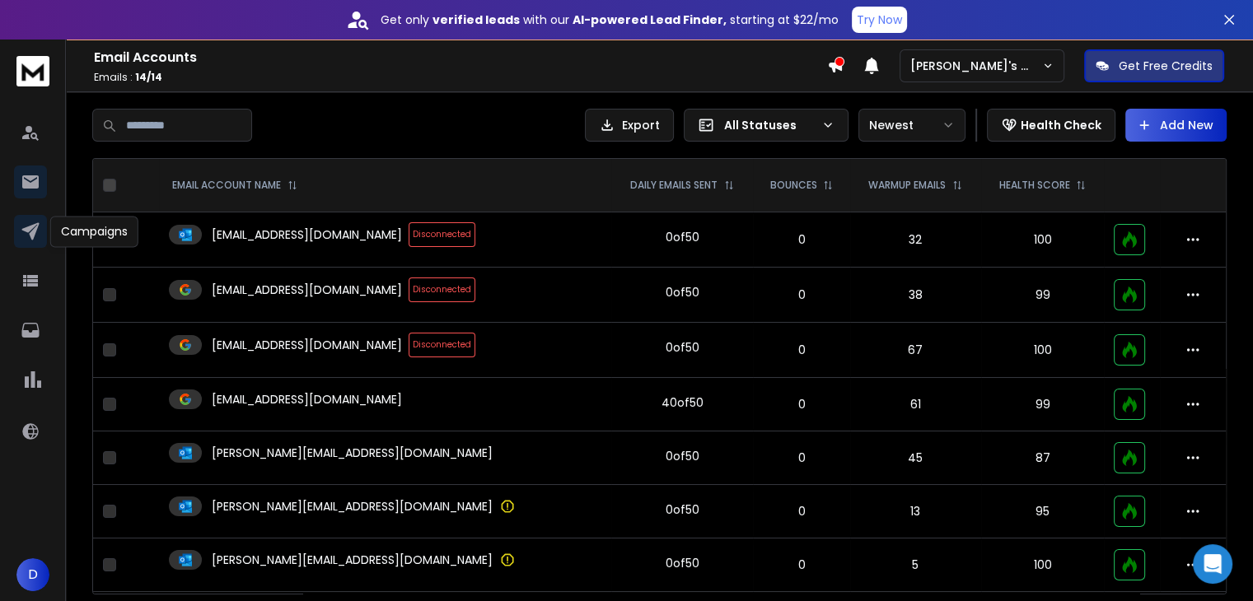
click at [30, 223] on icon at bounding box center [31, 232] width 20 height 20
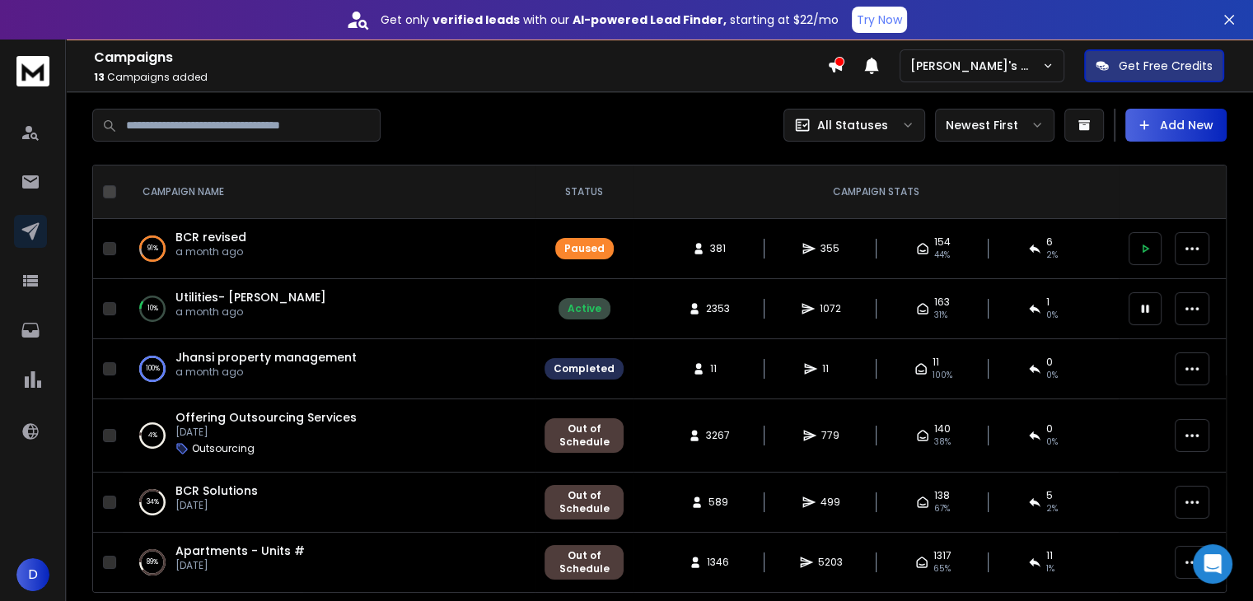
click at [189, 292] on span "Utilities- [PERSON_NAME]" at bounding box center [250, 297] width 151 height 16
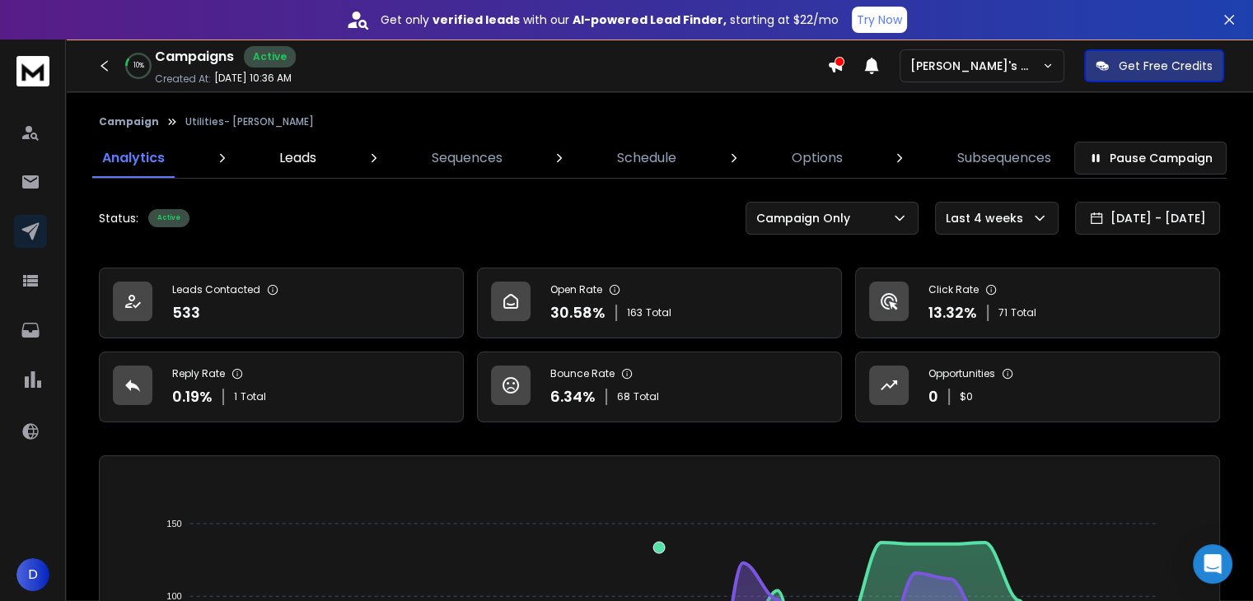
click at [287, 161] on p "Leads" at bounding box center [297, 158] width 37 height 20
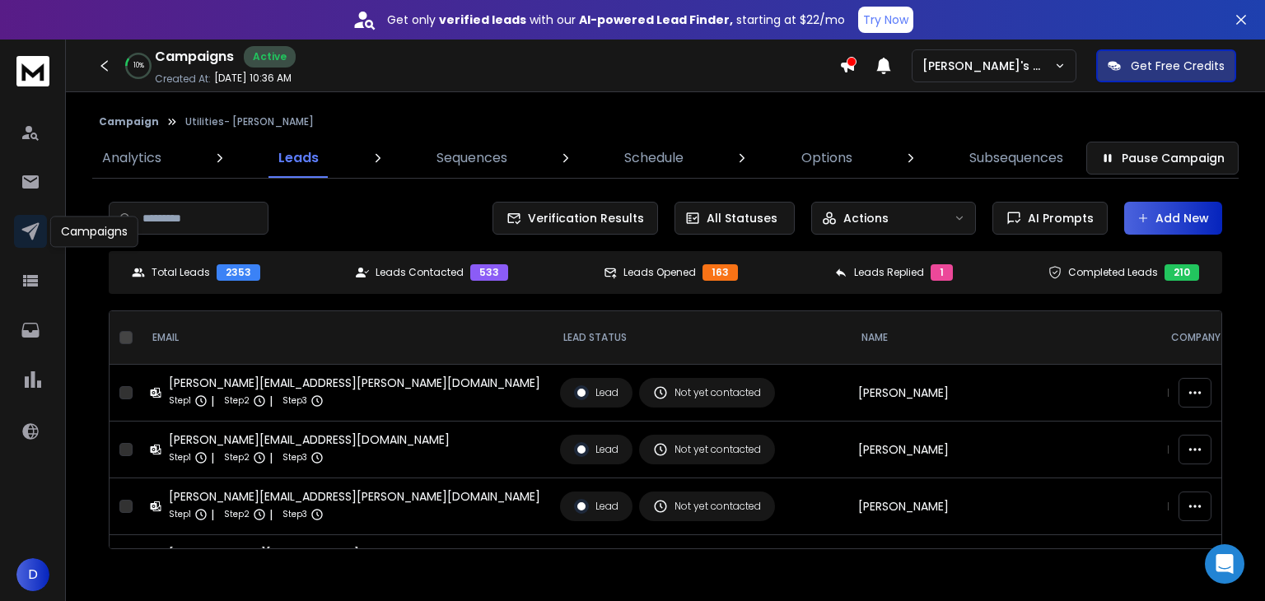
click at [27, 228] on icon at bounding box center [29, 230] width 17 height 17
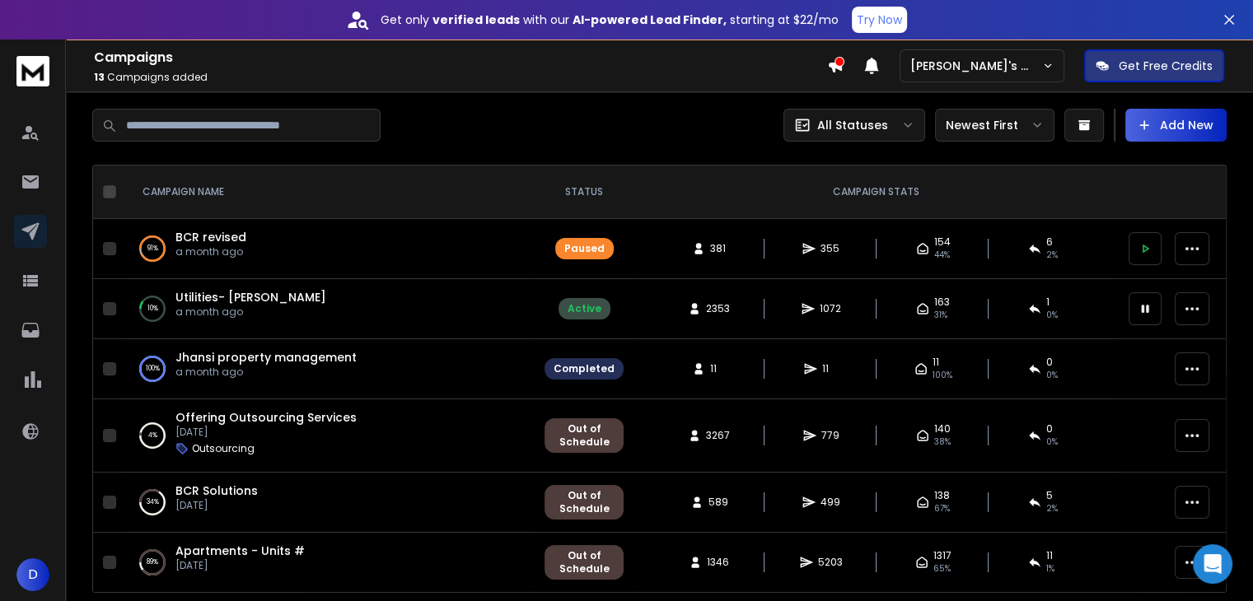
click at [249, 292] on span "Utilities- [PERSON_NAME]" at bounding box center [250, 297] width 151 height 16
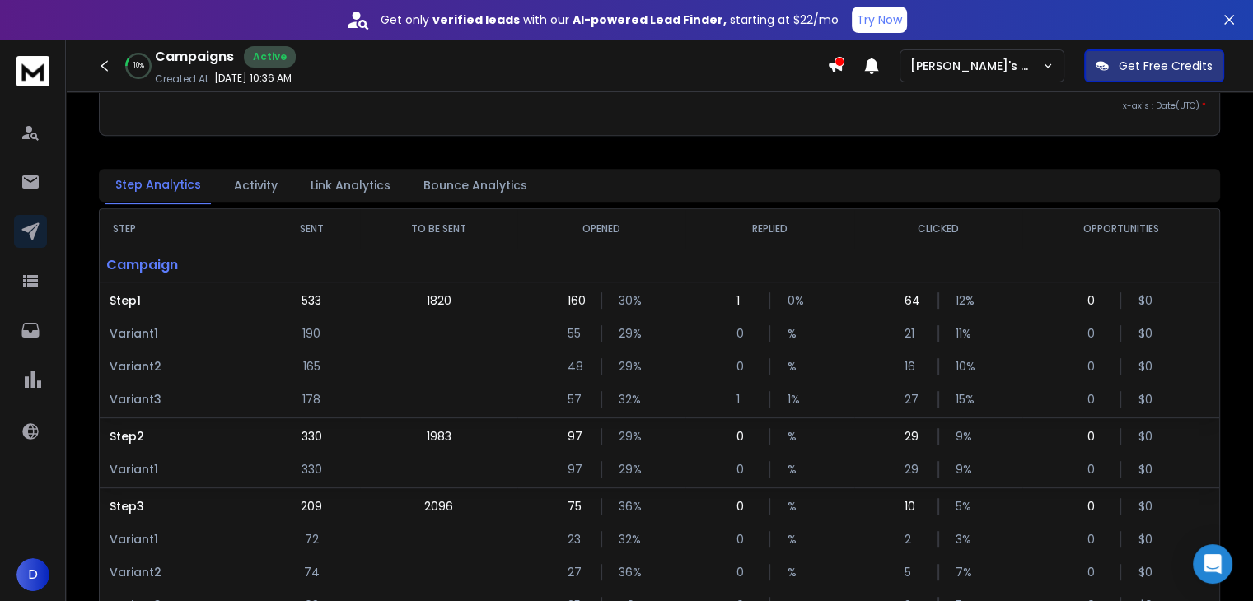
scroll to position [738, 0]
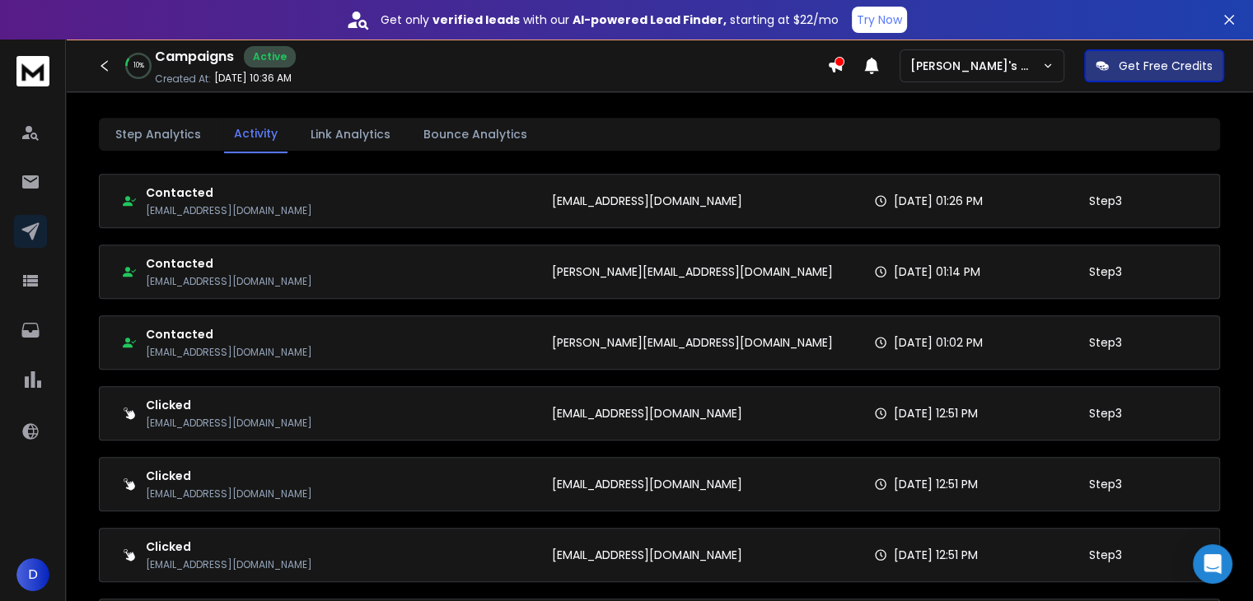
click at [264, 129] on button "Activity" at bounding box center [255, 134] width 63 height 38
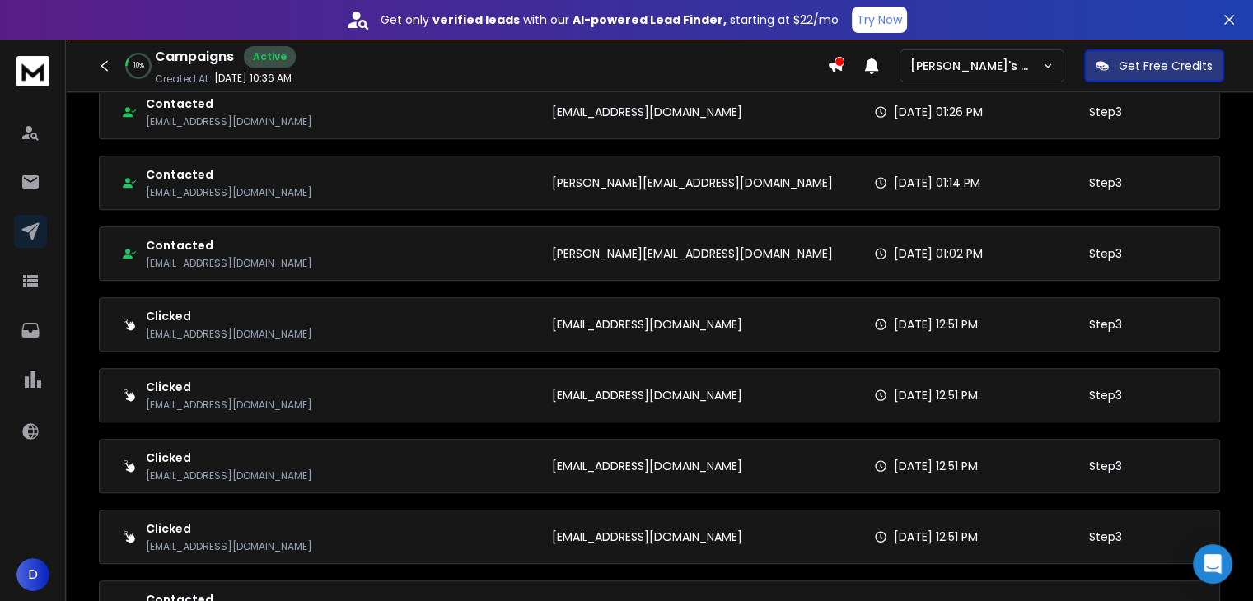
scroll to position [656, 0]
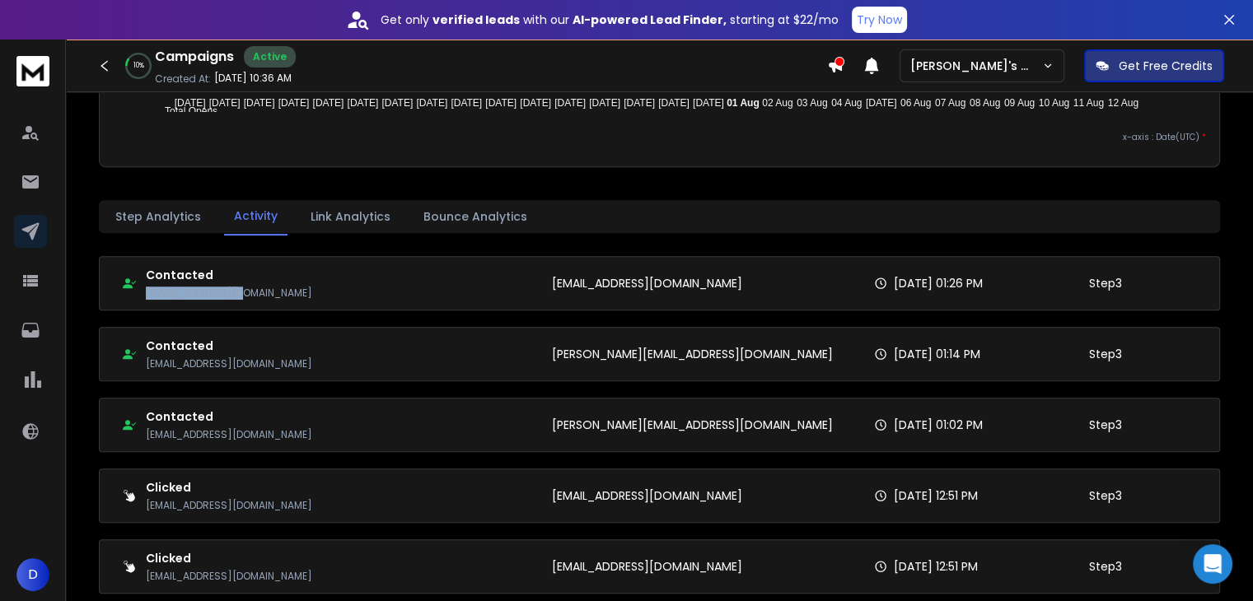
drag, startPoint x: 145, startPoint y: 294, endPoint x: 264, endPoint y: 294, distance: 119.4
click at [264, 294] on div "Contacted admin@proziod.com" at bounding box center [337, 283] width 429 height 33
drag, startPoint x: 145, startPoint y: 293, endPoint x: 258, endPoint y: 296, distance: 112.9
click at [258, 296] on div "Contacted admin@proziod.com" at bounding box center [337, 283] width 429 height 33
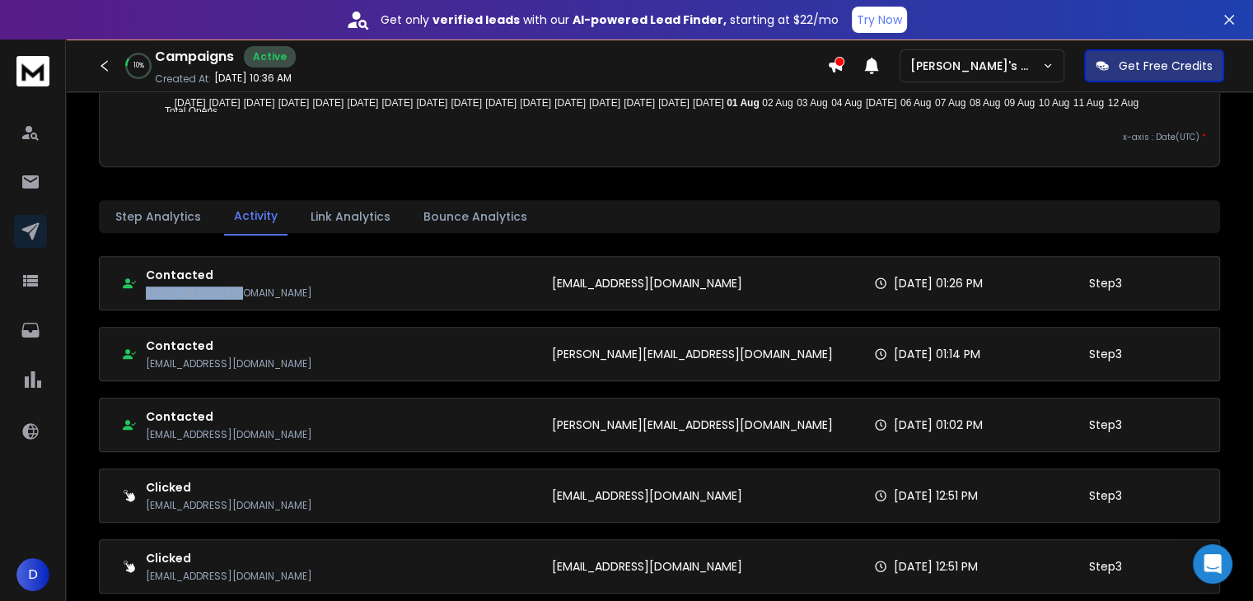
click at [259, 294] on div "Contacted admin@proziod.com" at bounding box center [337, 283] width 429 height 33
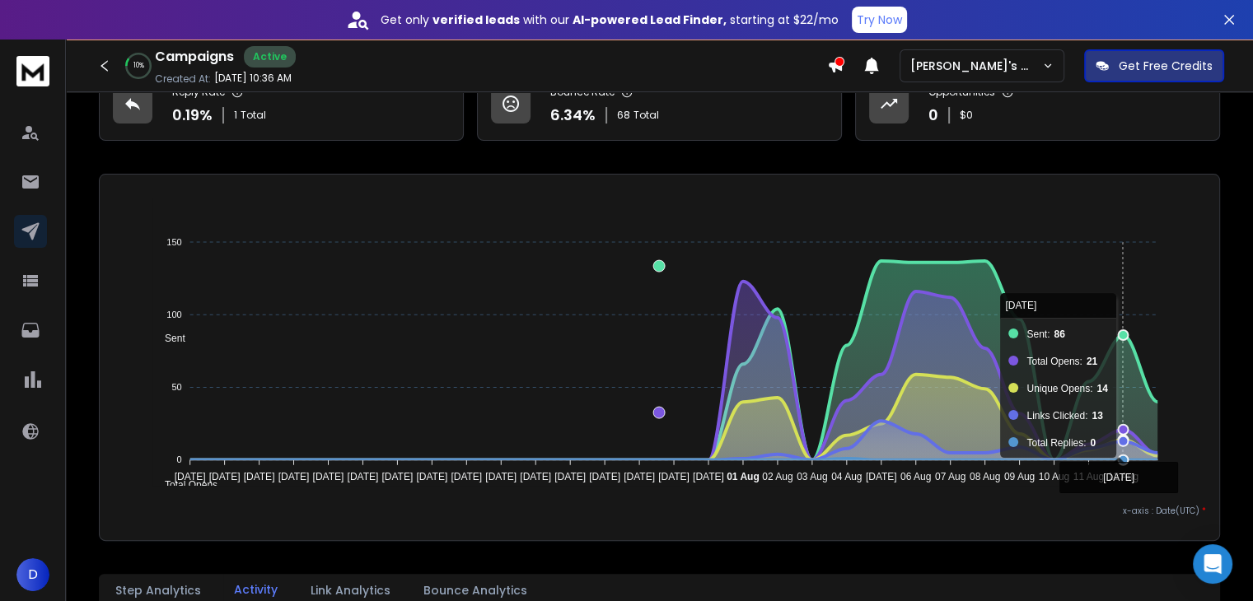
scroll to position [0, 0]
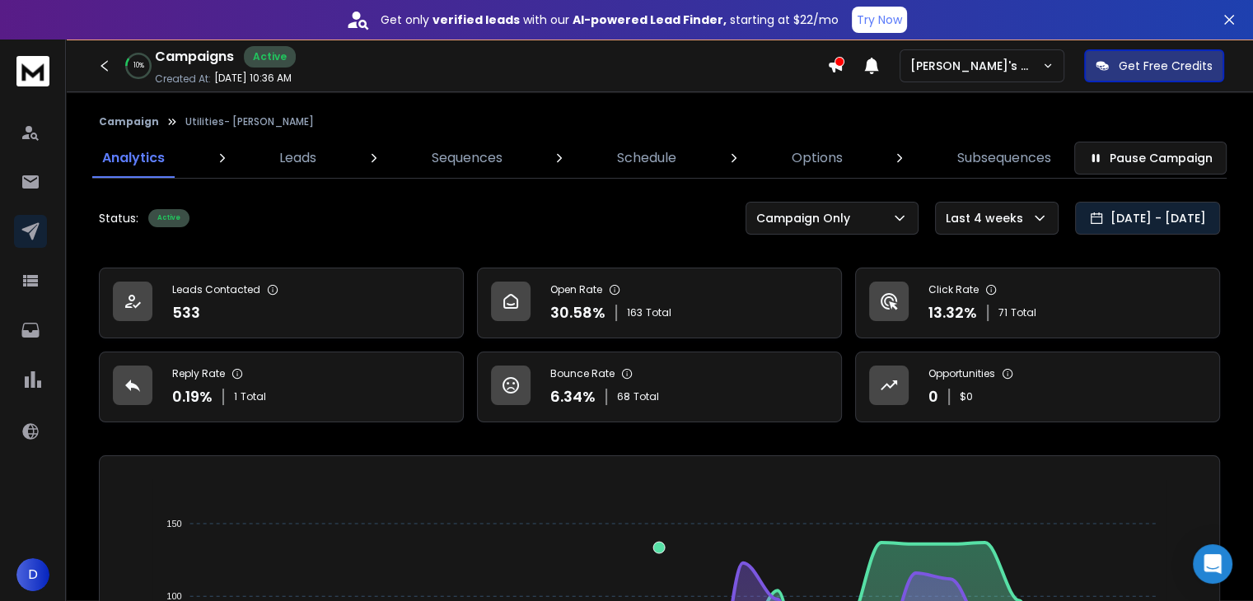
click at [1080, 218] on button "16 Jul 2025 - 13 Aug 2025" at bounding box center [1147, 218] width 145 height 33
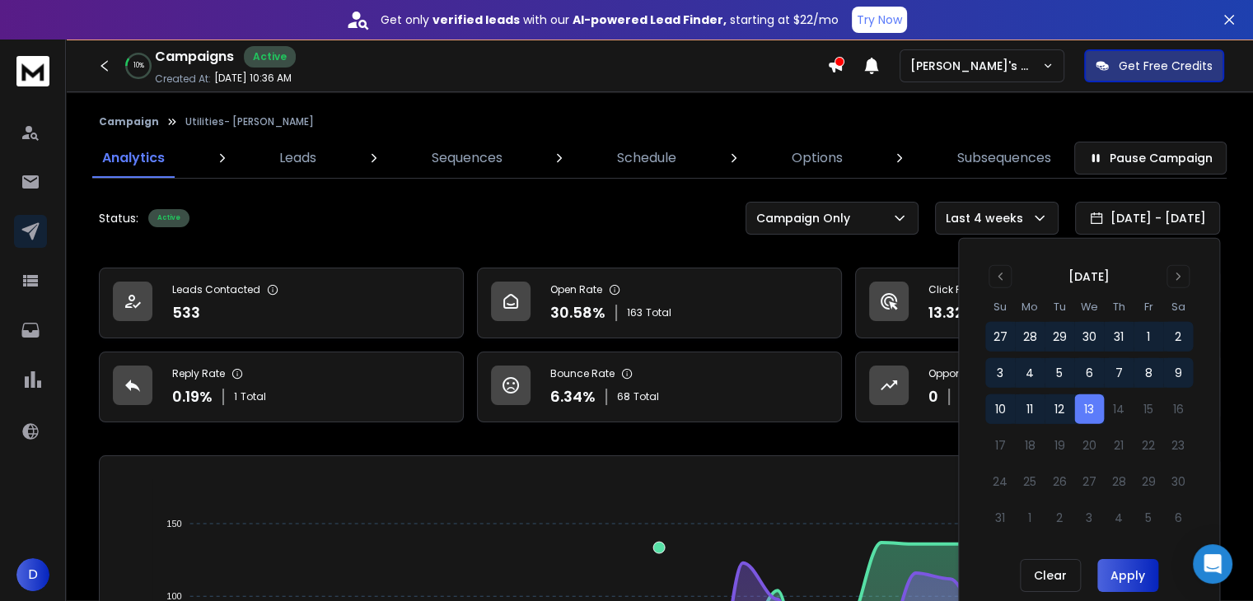
click at [1057, 410] on button "12" at bounding box center [1059, 409] width 30 height 30
click at [1013, 412] on button "10" at bounding box center [1000, 409] width 30 height 30
click at [998, 410] on button "10" at bounding box center [1000, 409] width 30 height 30
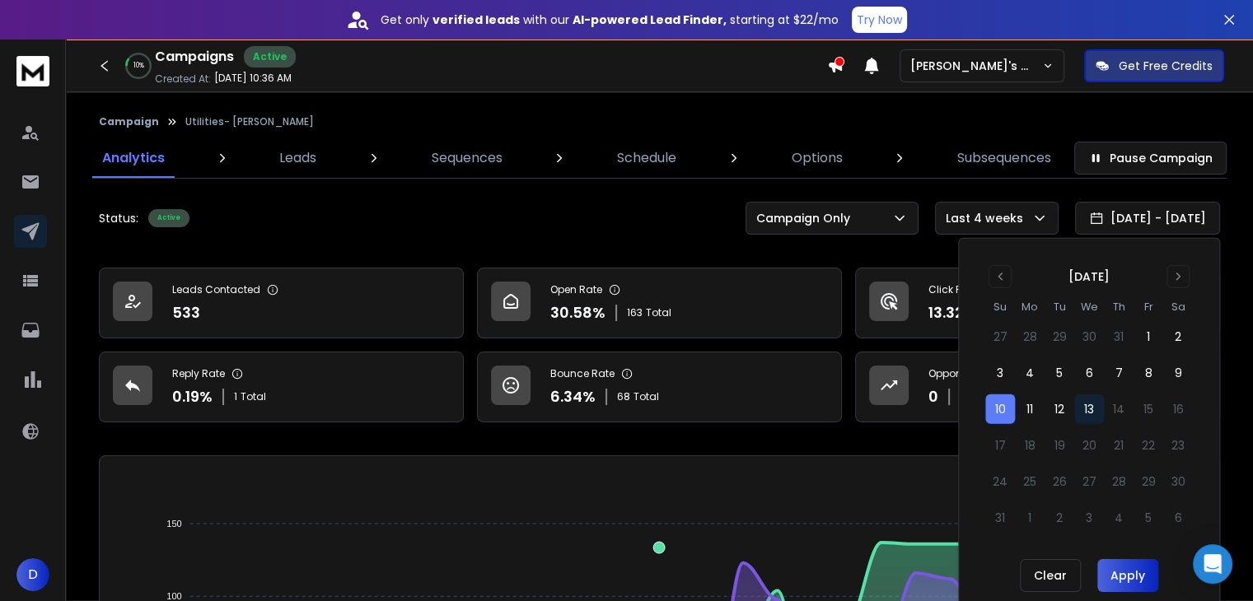
click at [998, 410] on button "10" at bounding box center [1000, 409] width 30 height 30
click at [1068, 408] on button "12" at bounding box center [1059, 409] width 30 height 30
click at [1133, 583] on button "Apply" at bounding box center [1127, 575] width 61 height 33
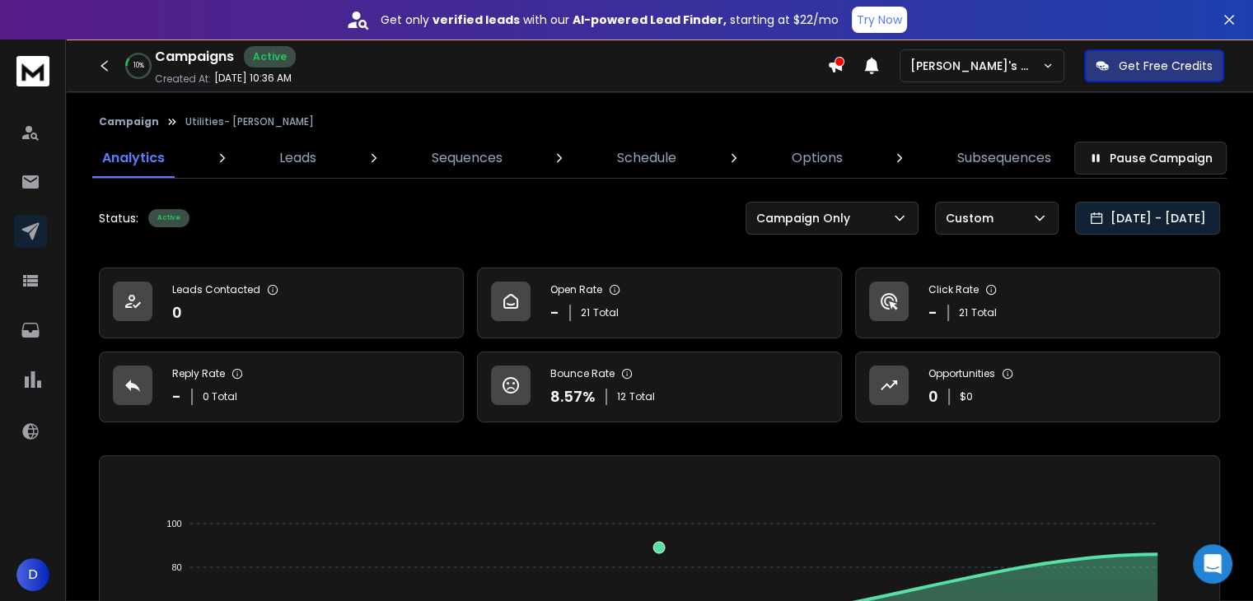
click at [1083, 213] on button "10 Aug 2025 - 12 Aug 2025" at bounding box center [1147, 218] width 145 height 33
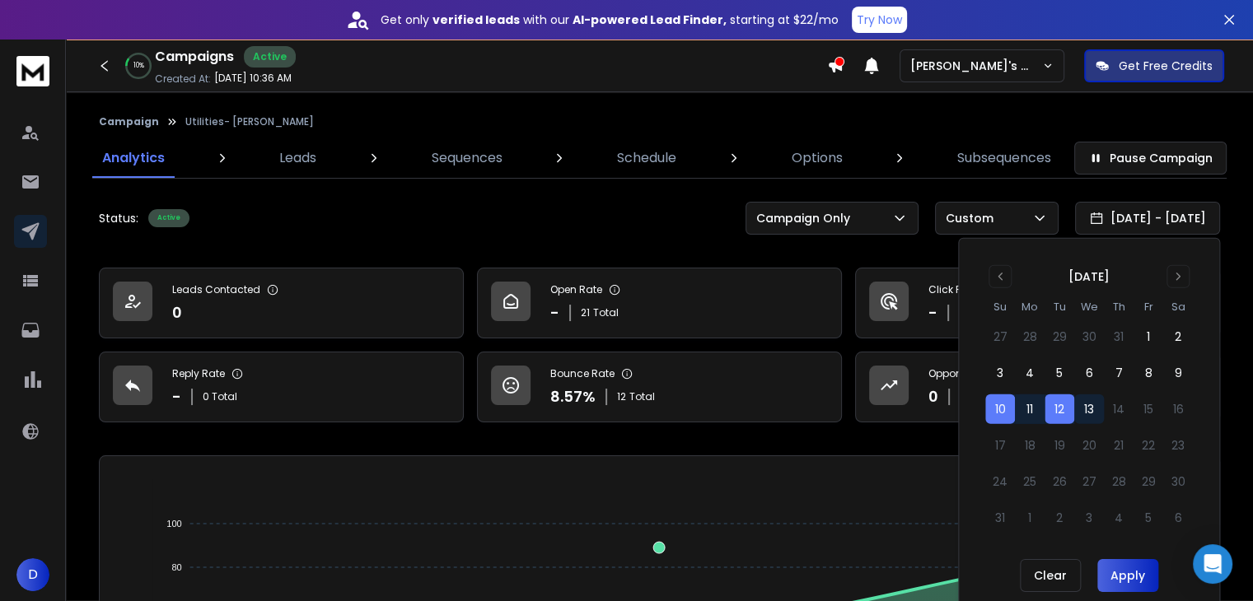
click at [1031, 404] on button "11" at bounding box center [1030, 409] width 30 height 30
click at [1062, 407] on button "12" at bounding box center [1059, 409] width 30 height 30
click at [1117, 567] on button "Apply" at bounding box center [1127, 575] width 61 height 33
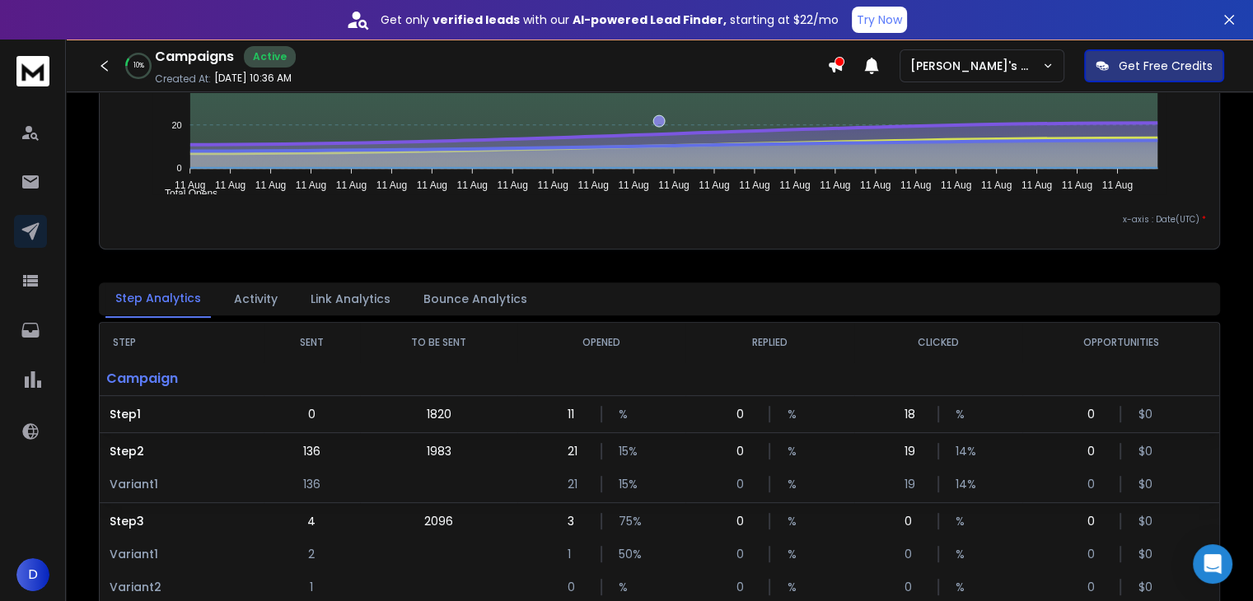
scroll to position [639, 0]
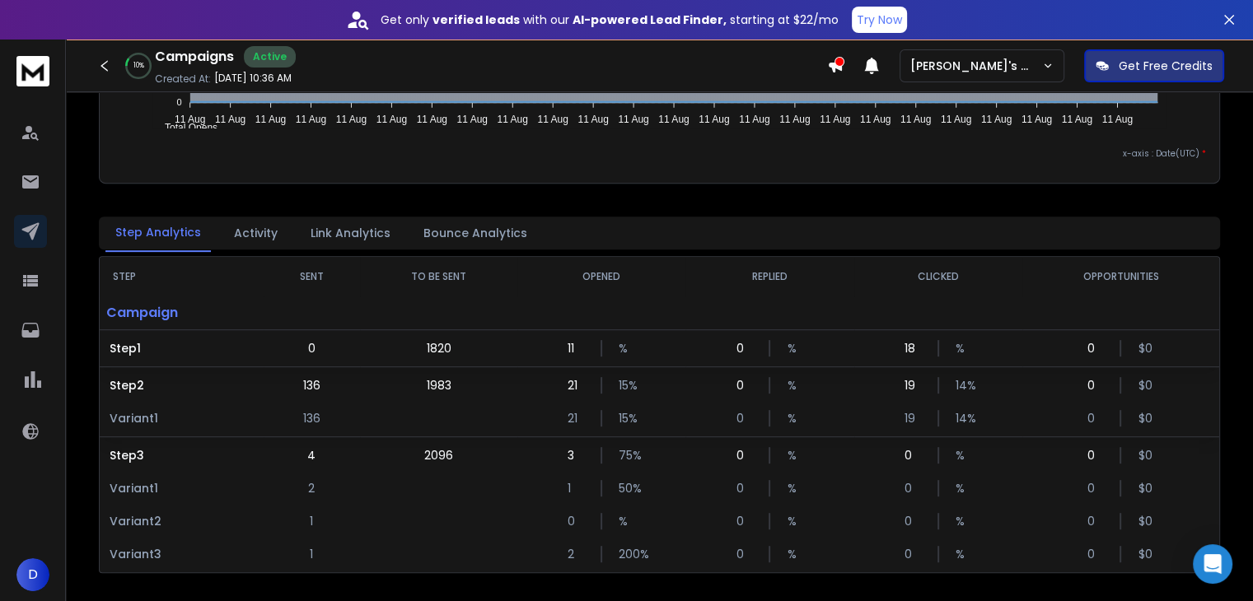
click at [264, 236] on button "Activity" at bounding box center [255, 233] width 63 height 36
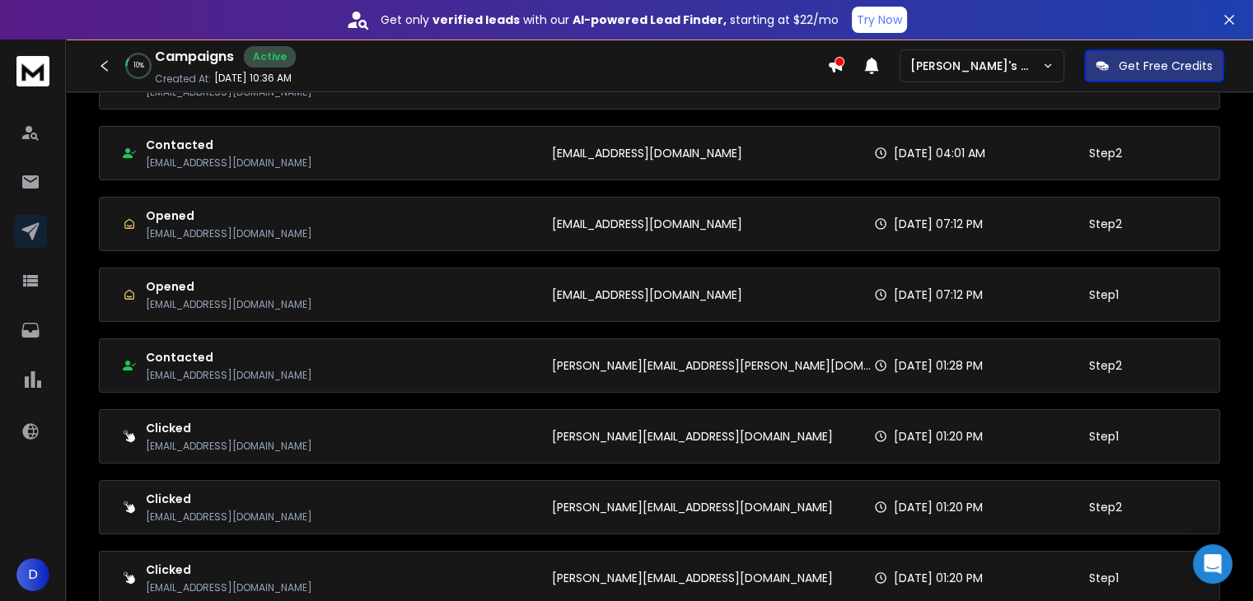
scroll to position [11746, 0]
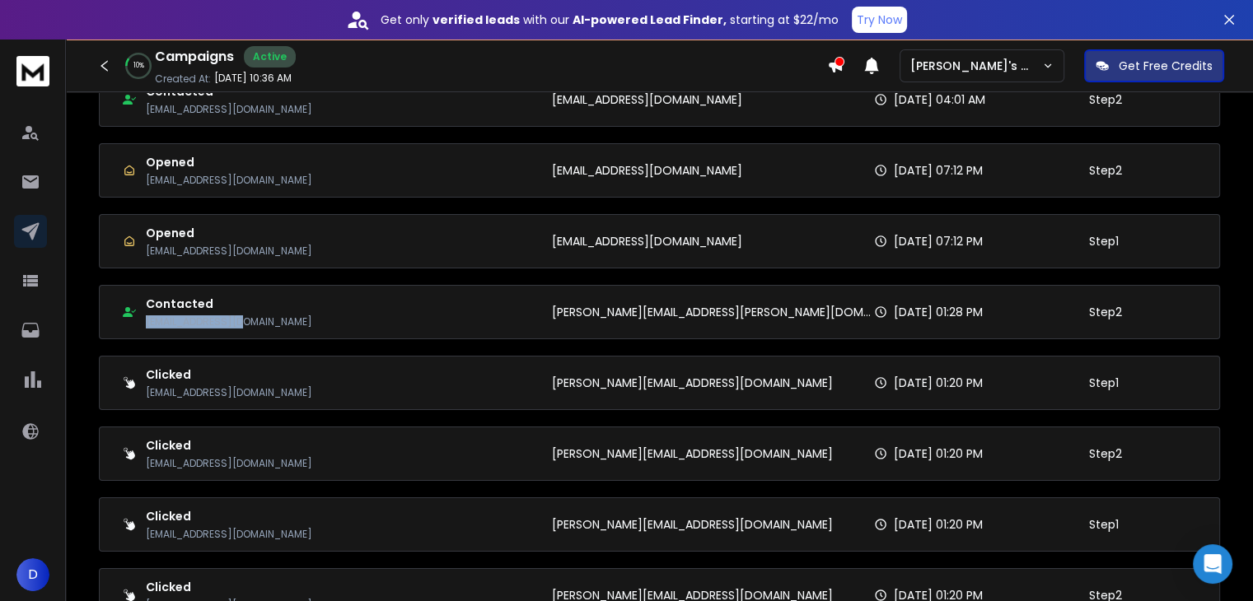
drag, startPoint x: 260, startPoint y: 269, endPoint x: 140, endPoint y: 270, distance: 120.2
click at [140, 296] on div "Contacted admin@proziod.com" at bounding box center [337, 312] width 429 height 33
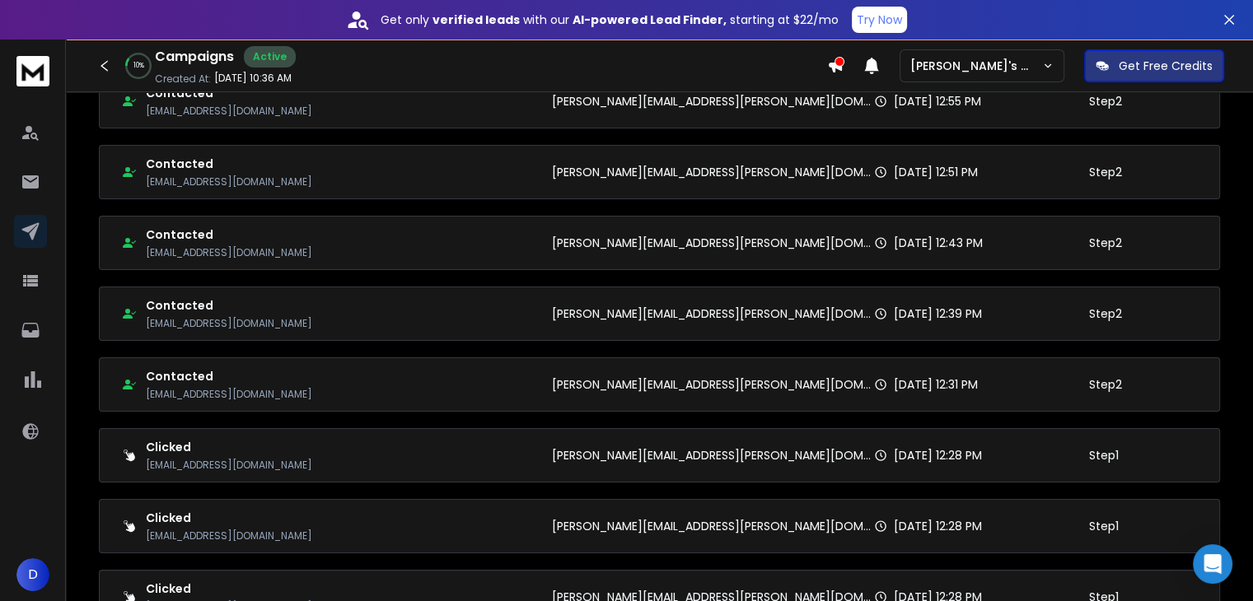
scroll to position [12817, 0]
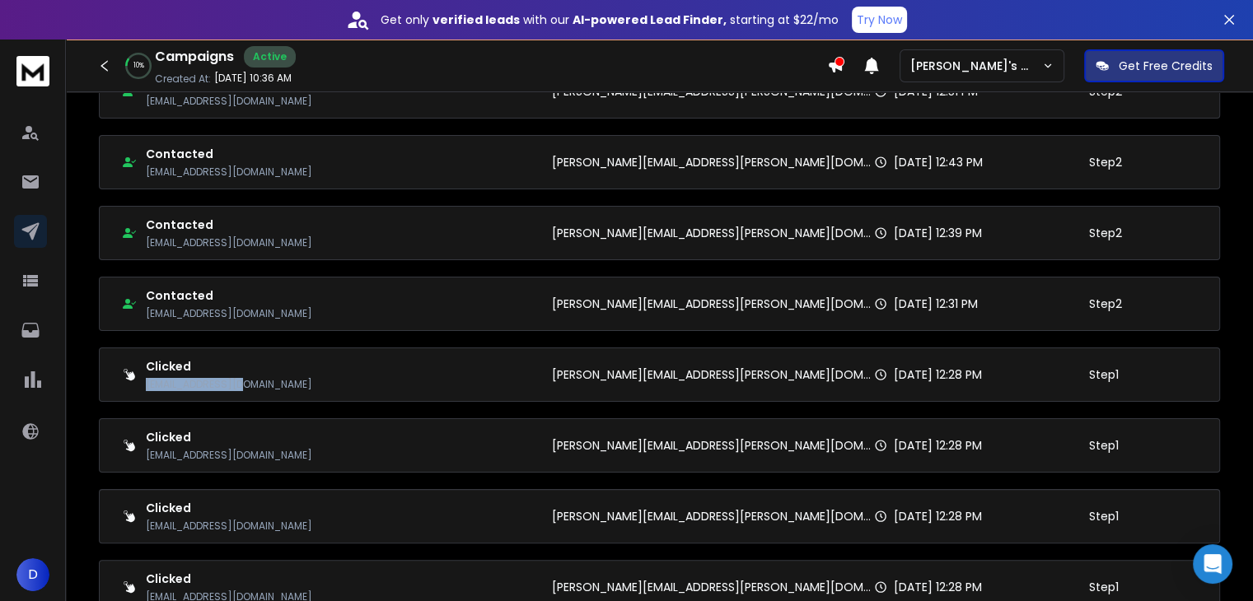
drag, startPoint x: 146, startPoint y: 327, endPoint x: 273, endPoint y: 327, distance: 127.6
click at [273, 358] on div "Clicked admin@proziod.com" at bounding box center [337, 374] width 429 height 33
click at [267, 287] on div "Contacted hema.r@proziod.com" at bounding box center [337, 303] width 429 height 33
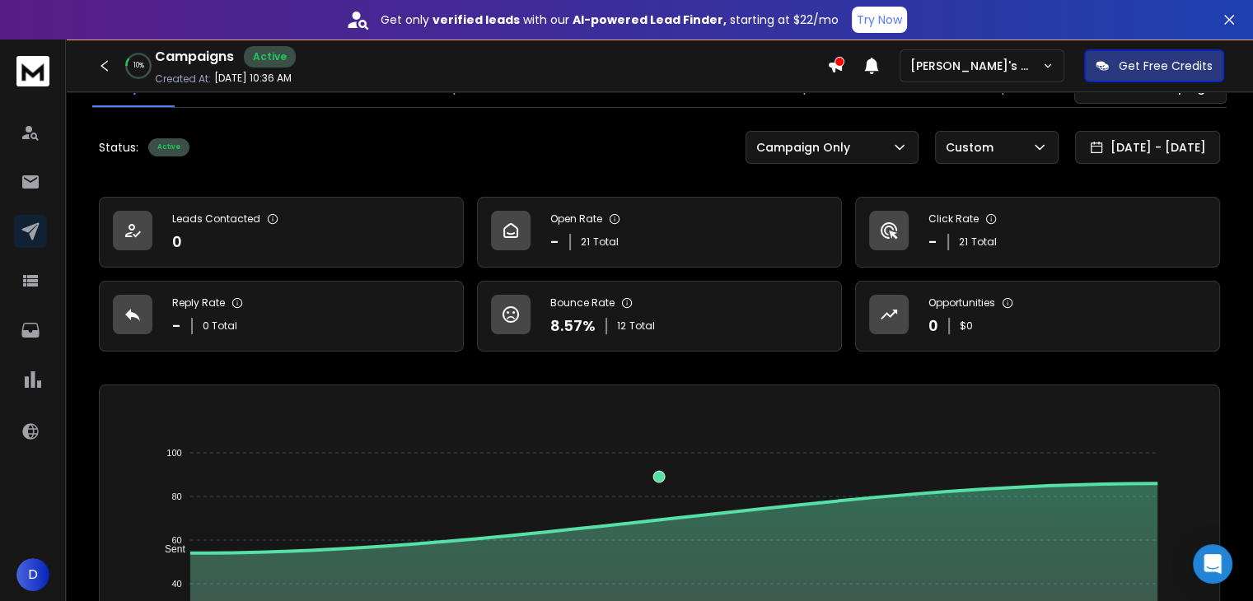
scroll to position [0, 0]
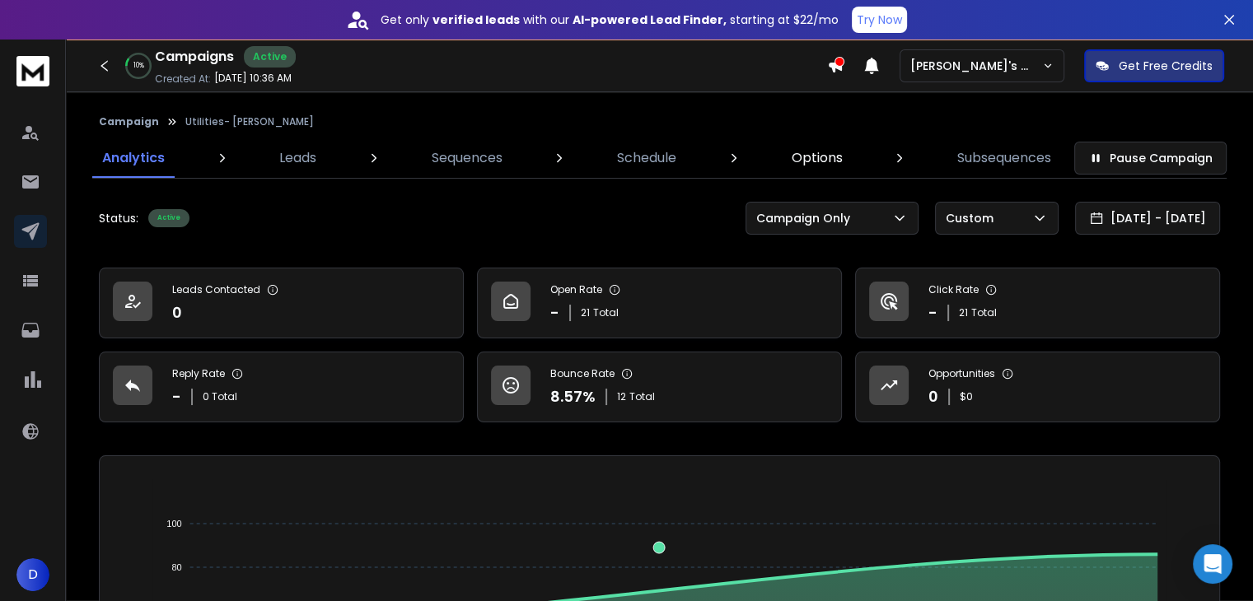
click at [816, 154] on p "Options" at bounding box center [816, 158] width 51 height 20
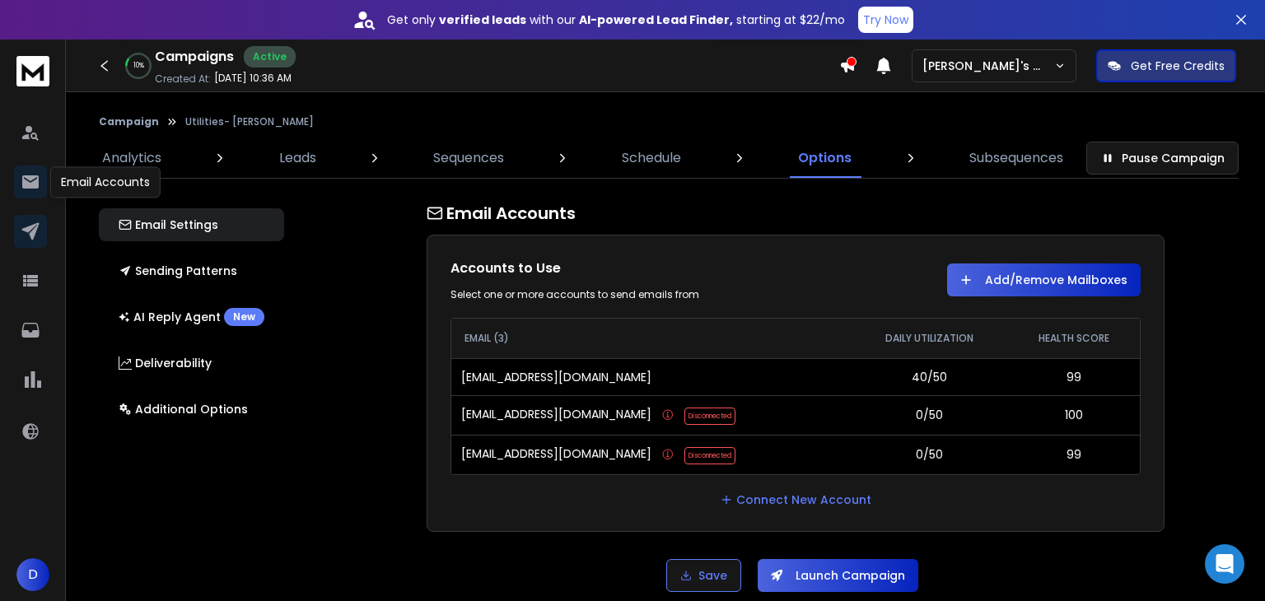
click at [31, 182] on icon at bounding box center [30, 181] width 16 height 13
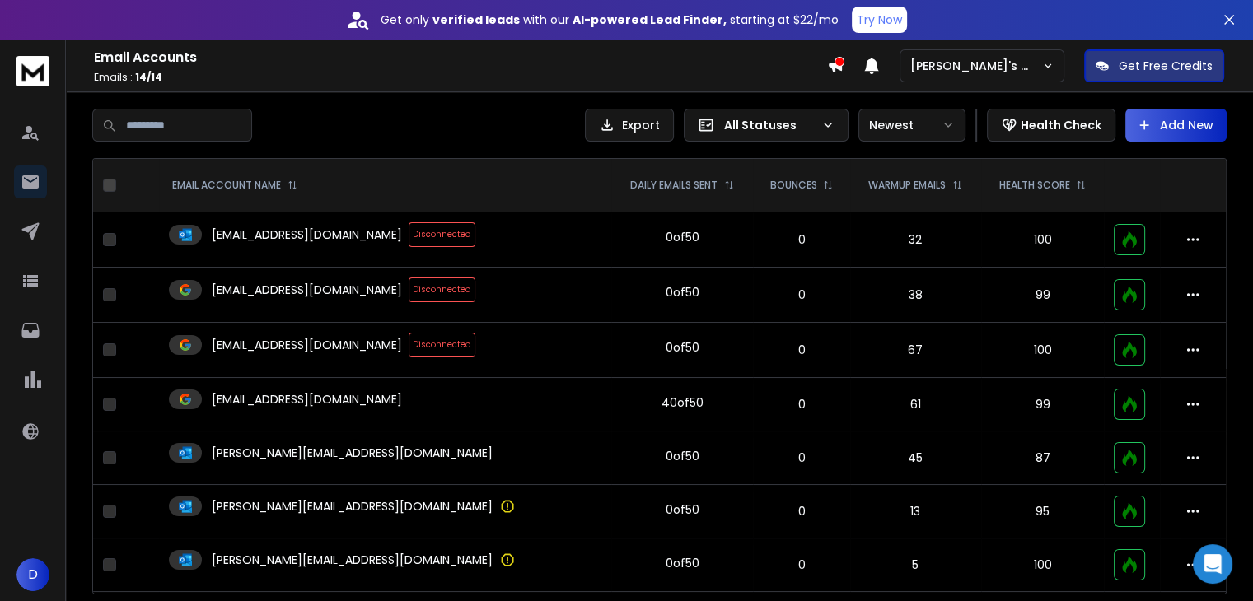
click at [1150, 123] on icon at bounding box center [1144, 125] width 12 height 12
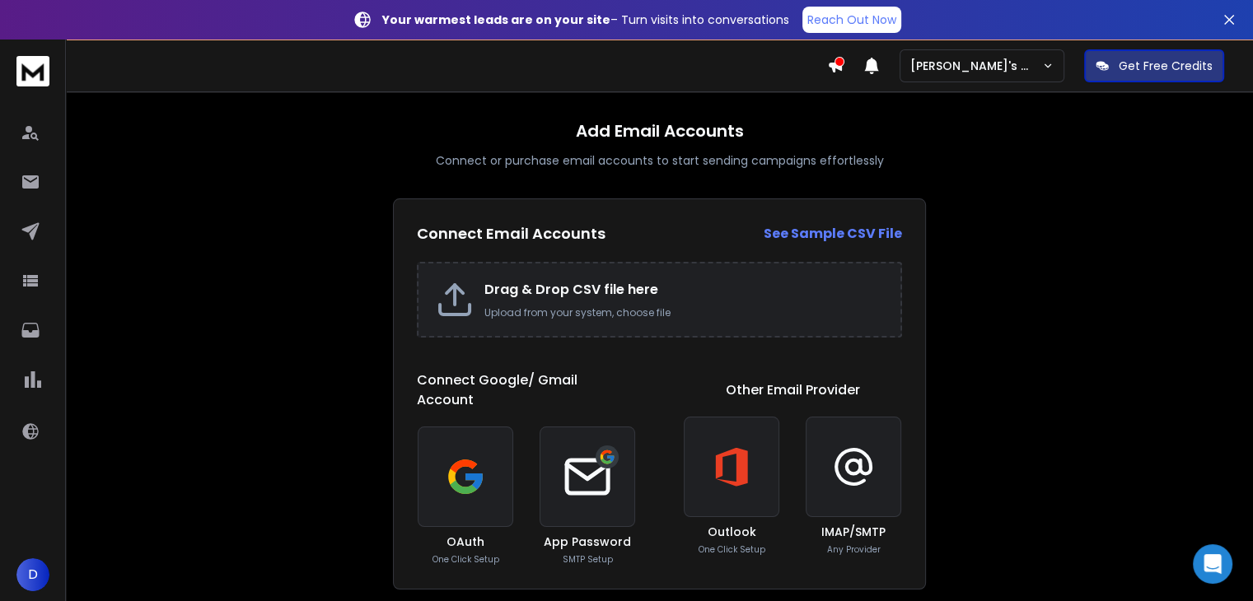
scroll to position [3, 0]
click at [975, 268] on div "Connect Email Accounts See Sample CSV File Drag & Drop CSV file here Upload fro…" at bounding box center [659, 393] width 638 height 391
click at [23, 238] on icon at bounding box center [31, 232] width 20 height 20
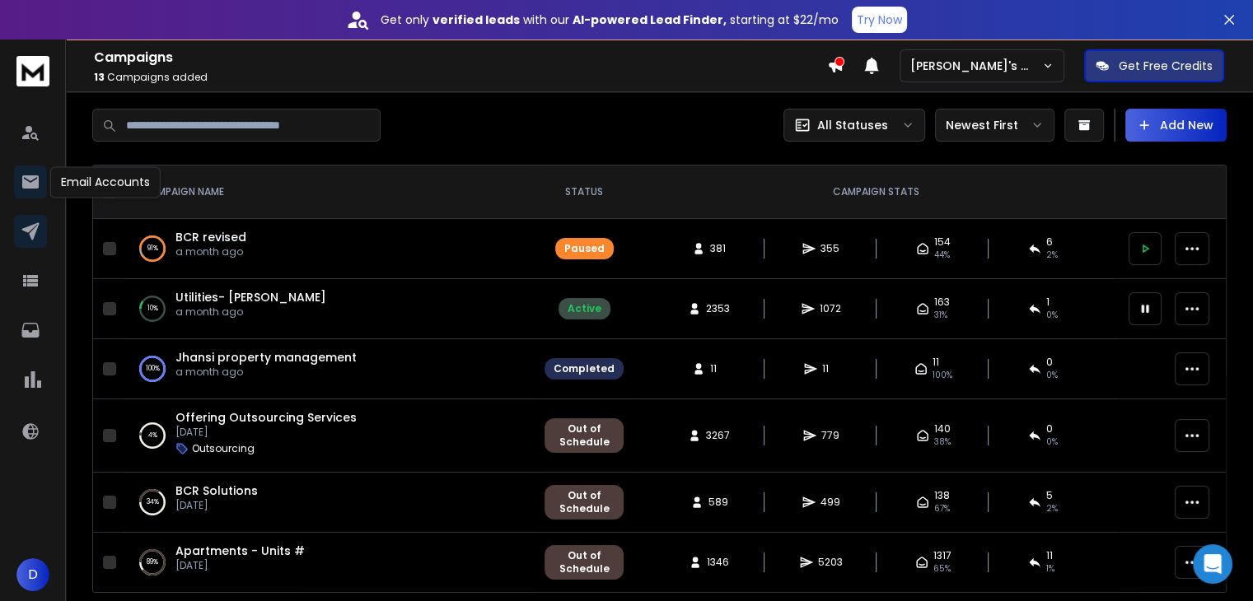
click at [21, 176] on icon at bounding box center [31, 182] width 20 height 20
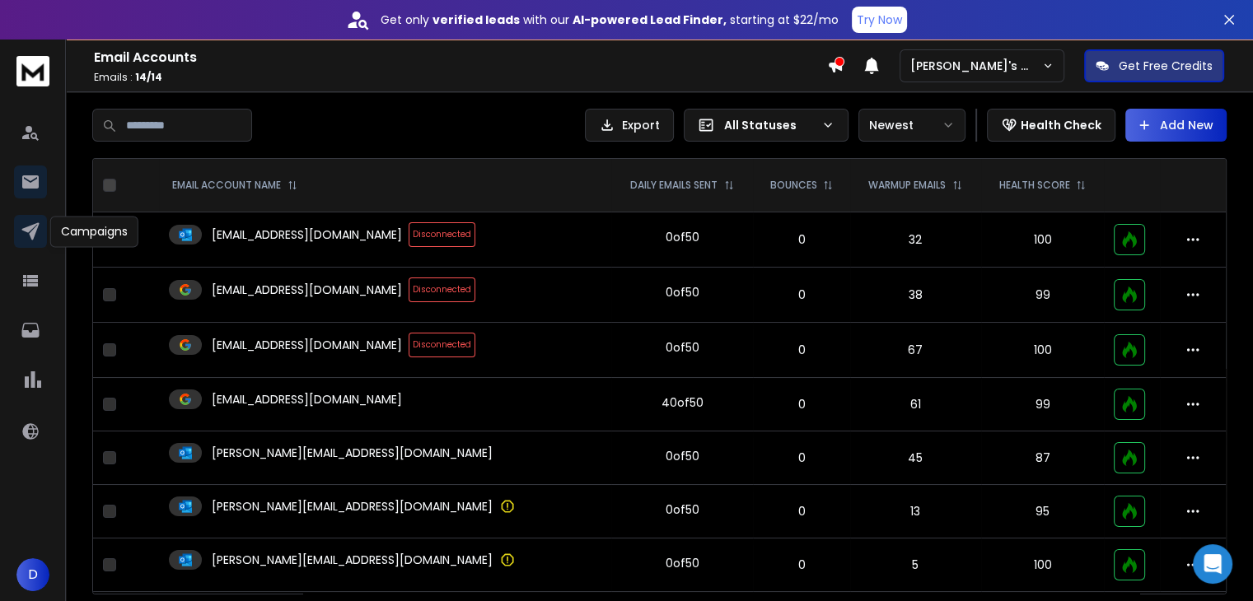
click at [28, 231] on icon at bounding box center [29, 230] width 17 height 17
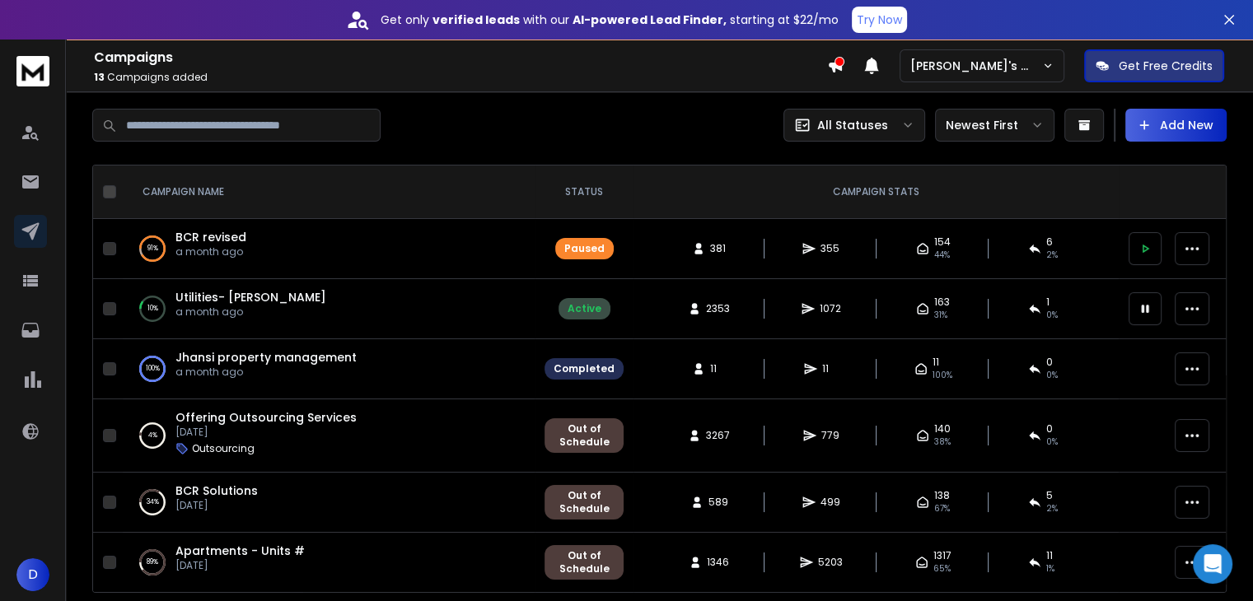
click at [199, 294] on span "Utilities- [PERSON_NAME]" at bounding box center [250, 297] width 151 height 16
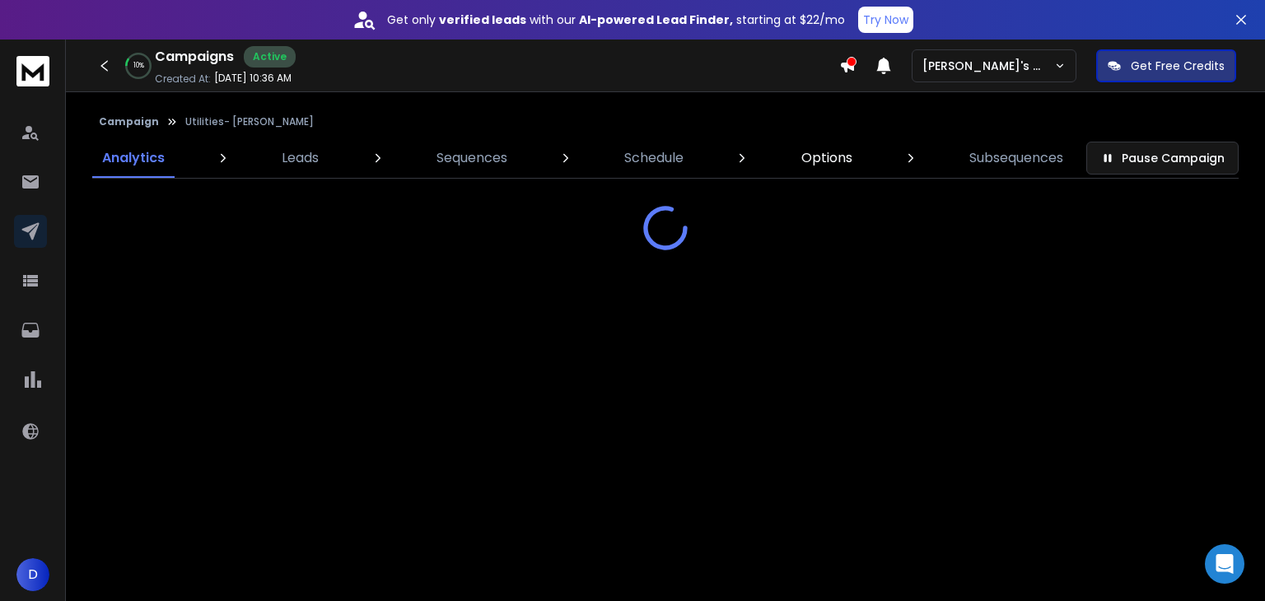
click at [834, 156] on p "Options" at bounding box center [826, 158] width 51 height 20
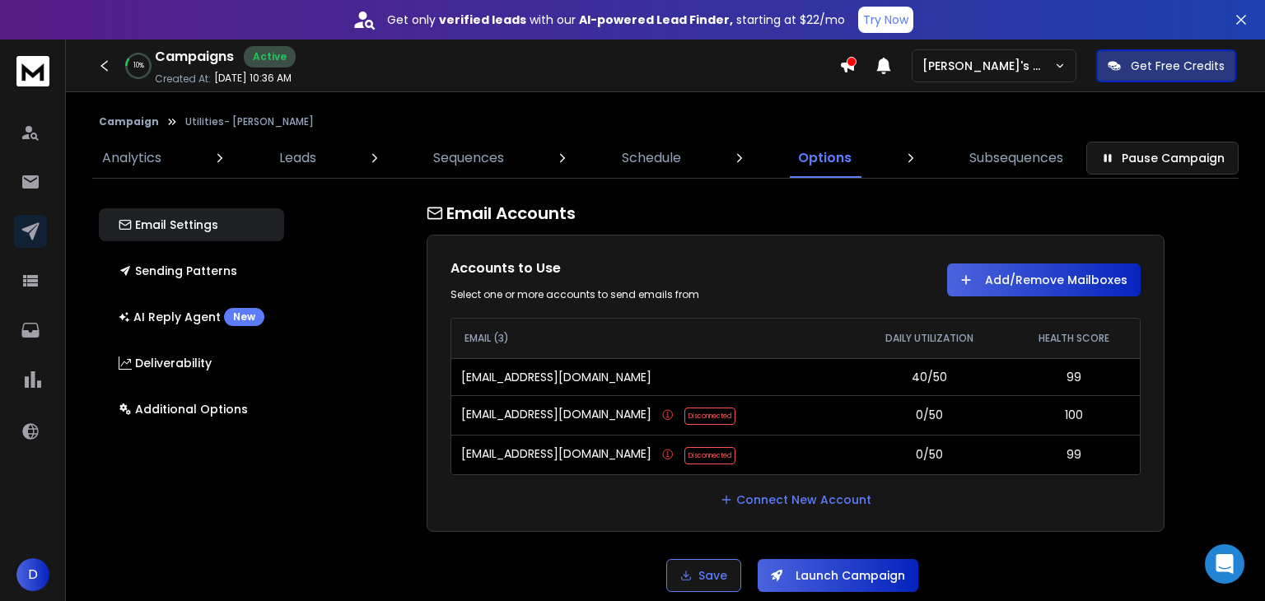
click at [989, 280] on button "Add/Remove Mailboxes" at bounding box center [1044, 280] width 194 height 33
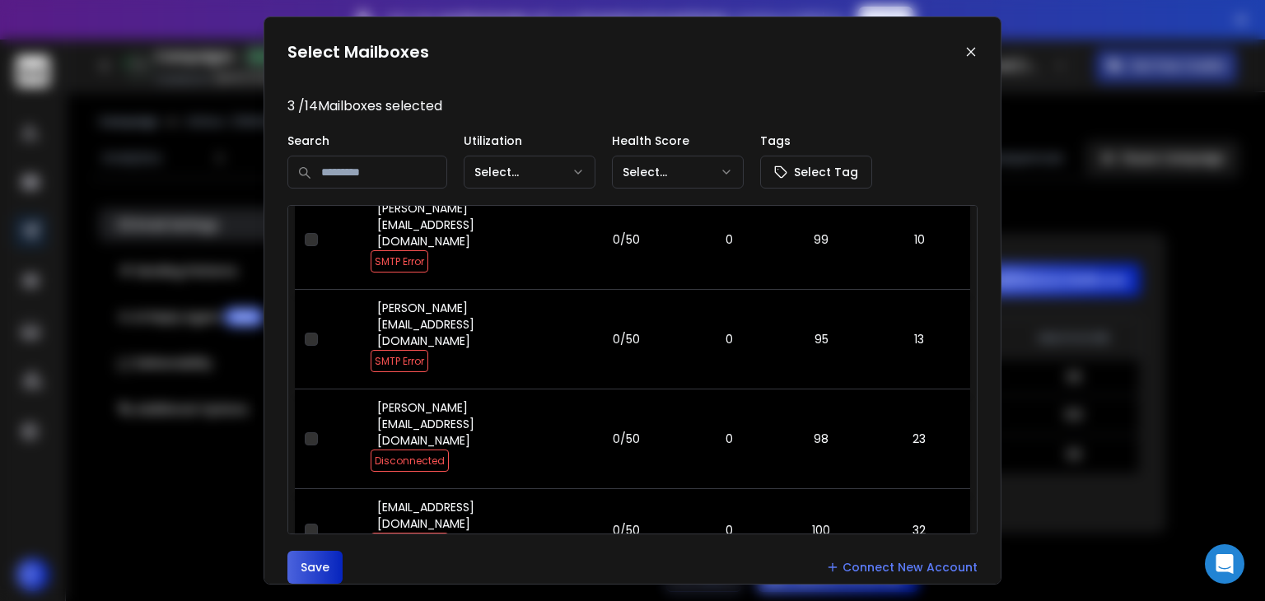
scroll to position [629, 0]
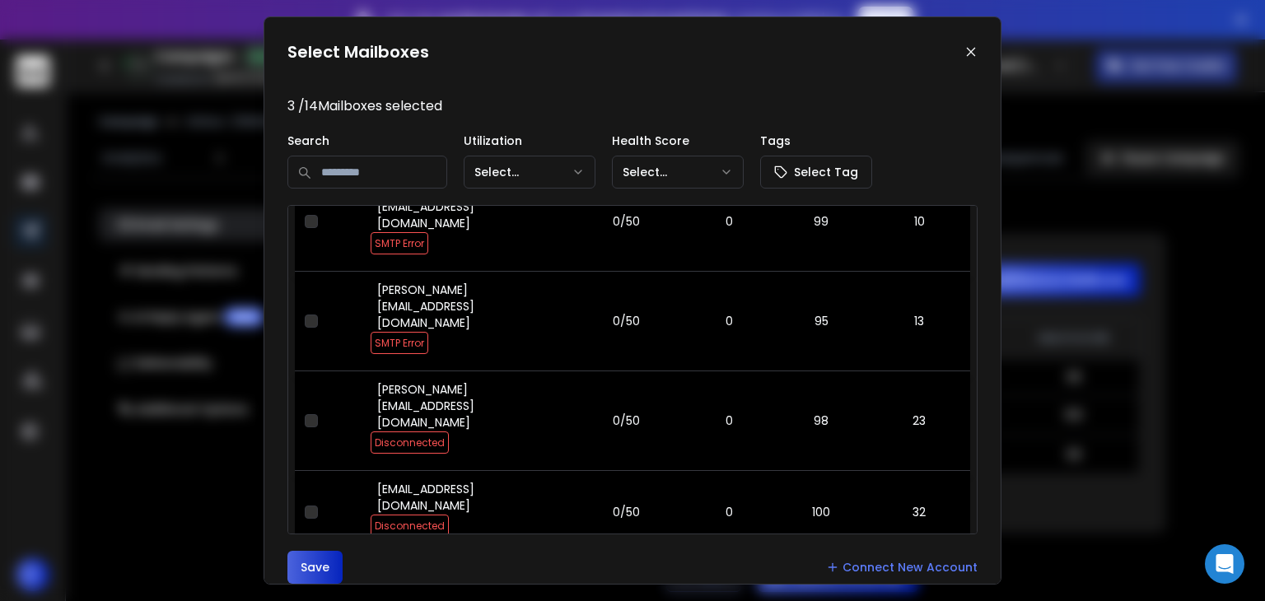
click at [972, 53] on icon at bounding box center [971, 52] width 9 height 9
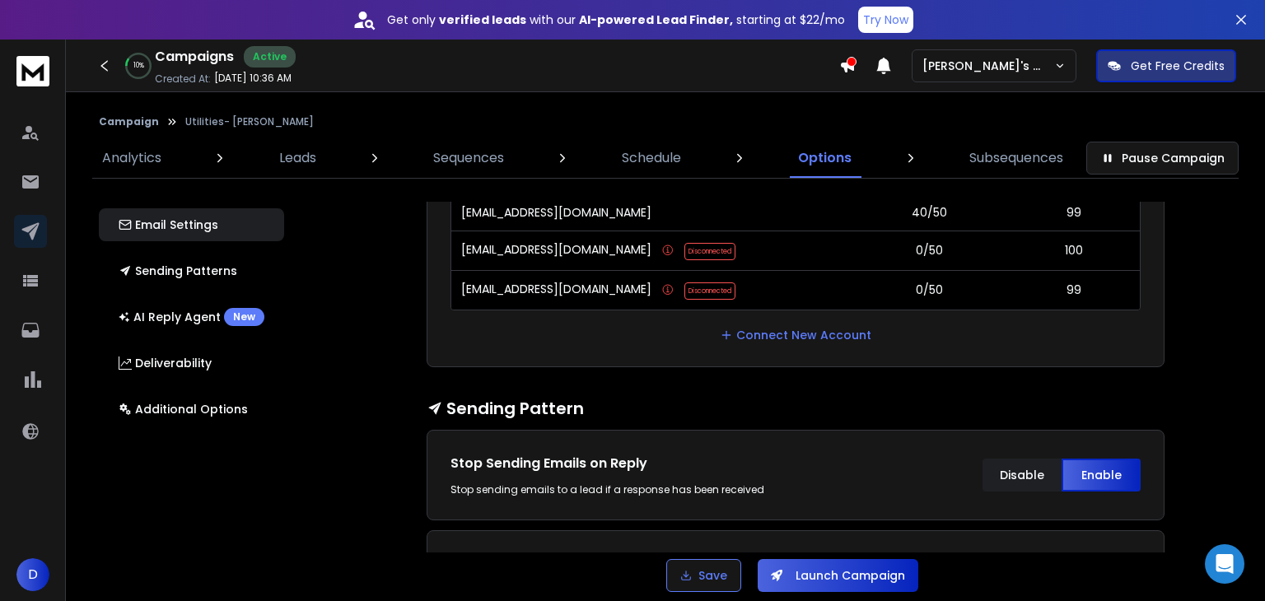
scroll to position [0, 0]
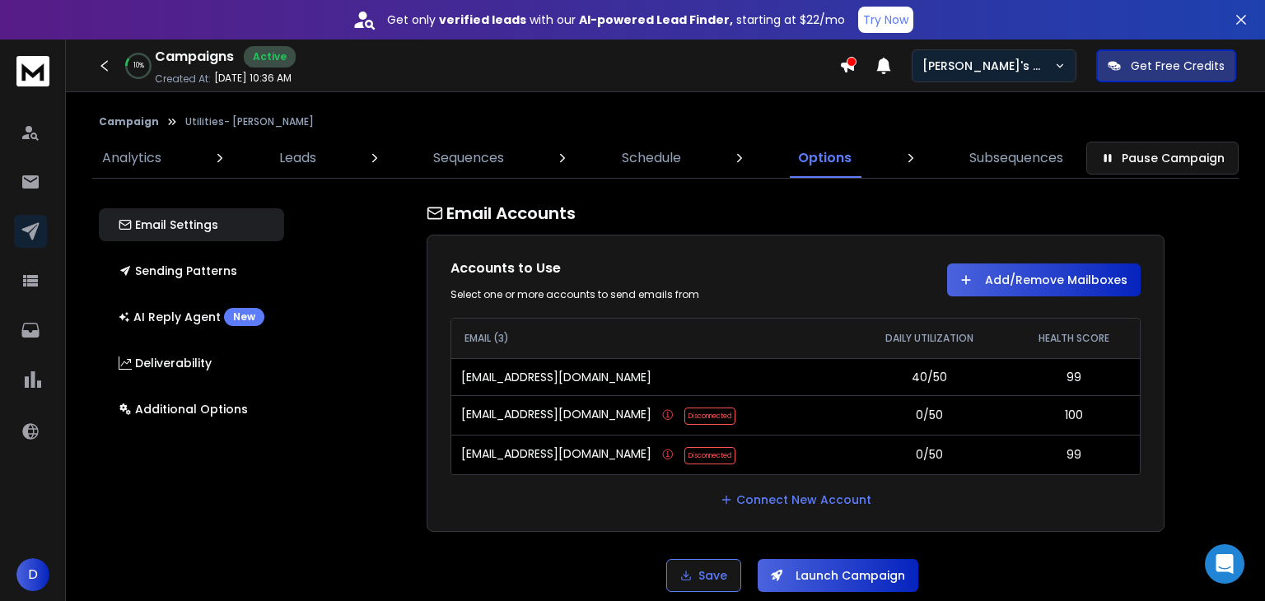
click at [1054, 63] on icon "button" at bounding box center [1060, 66] width 12 height 16
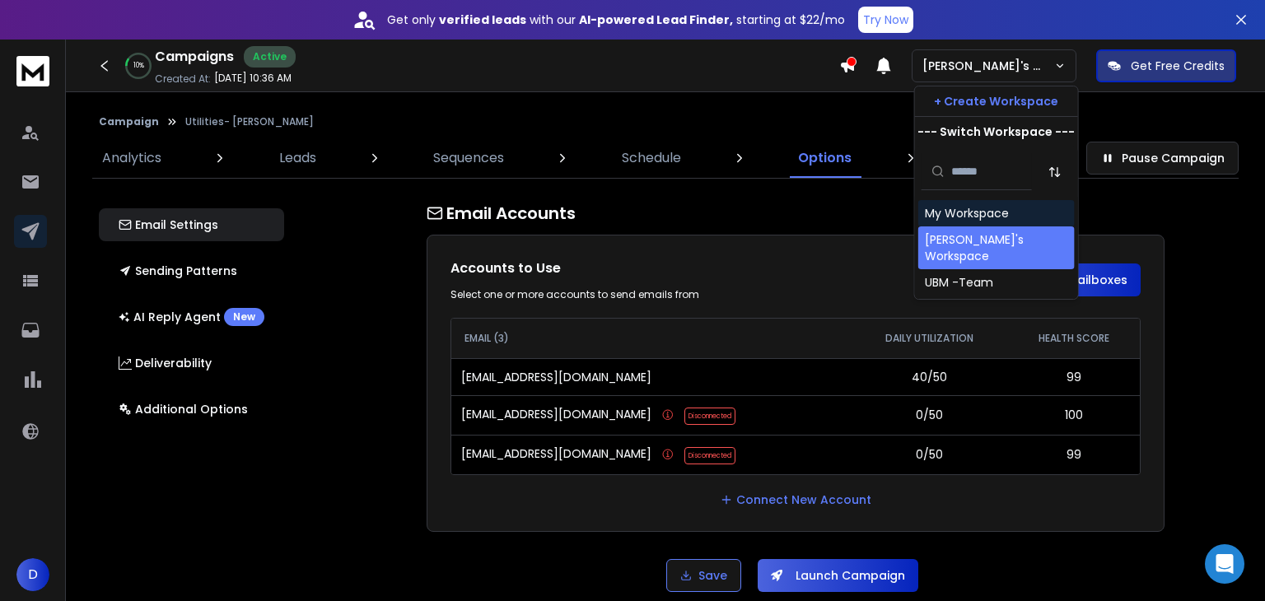
click at [942, 209] on div "My Workspace" at bounding box center [967, 213] width 84 height 16
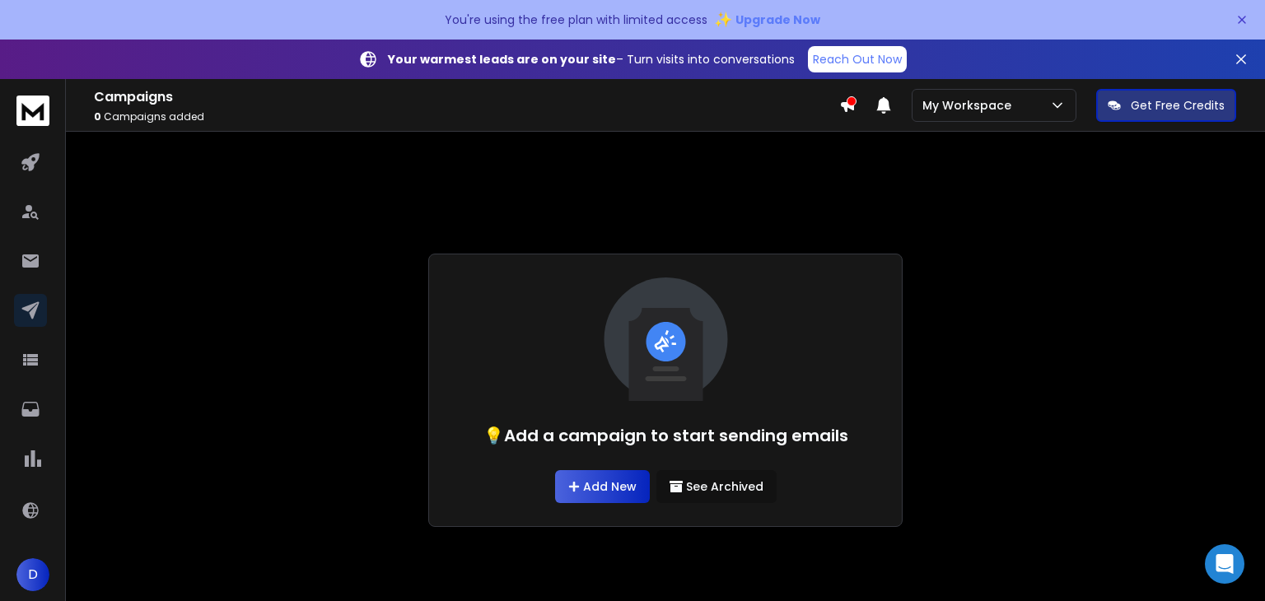
click at [1246, 17] on icon "Close notification" at bounding box center [1241, 19] width 13 height 13
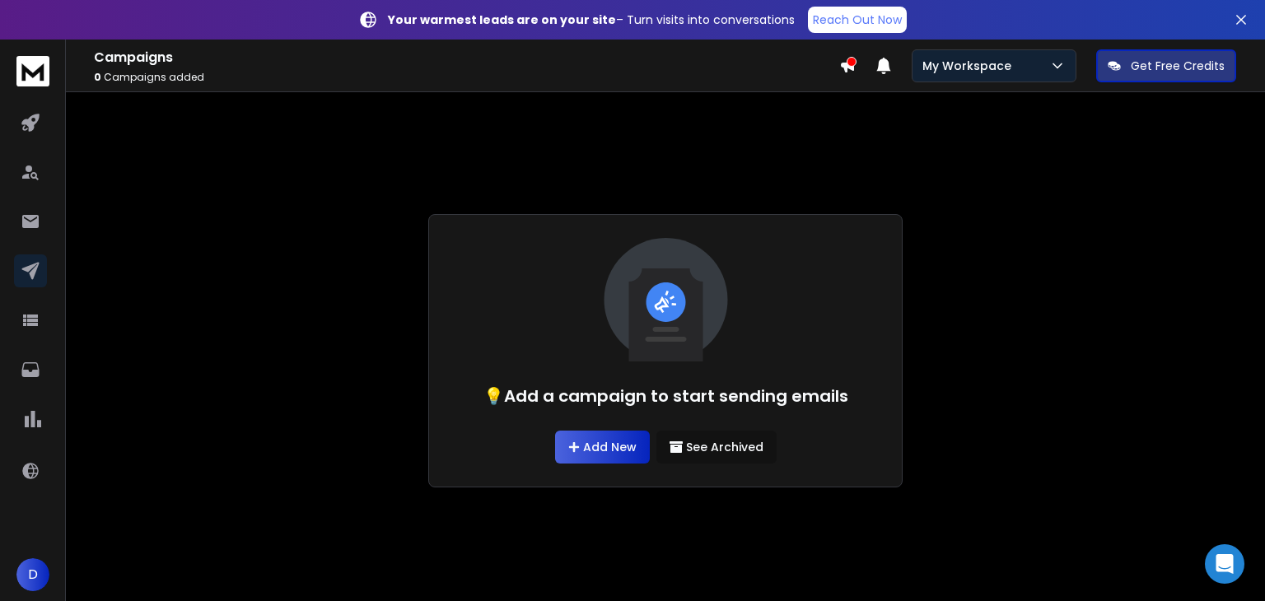
click at [959, 60] on p "My Workspace" at bounding box center [970, 66] width 96 height 16
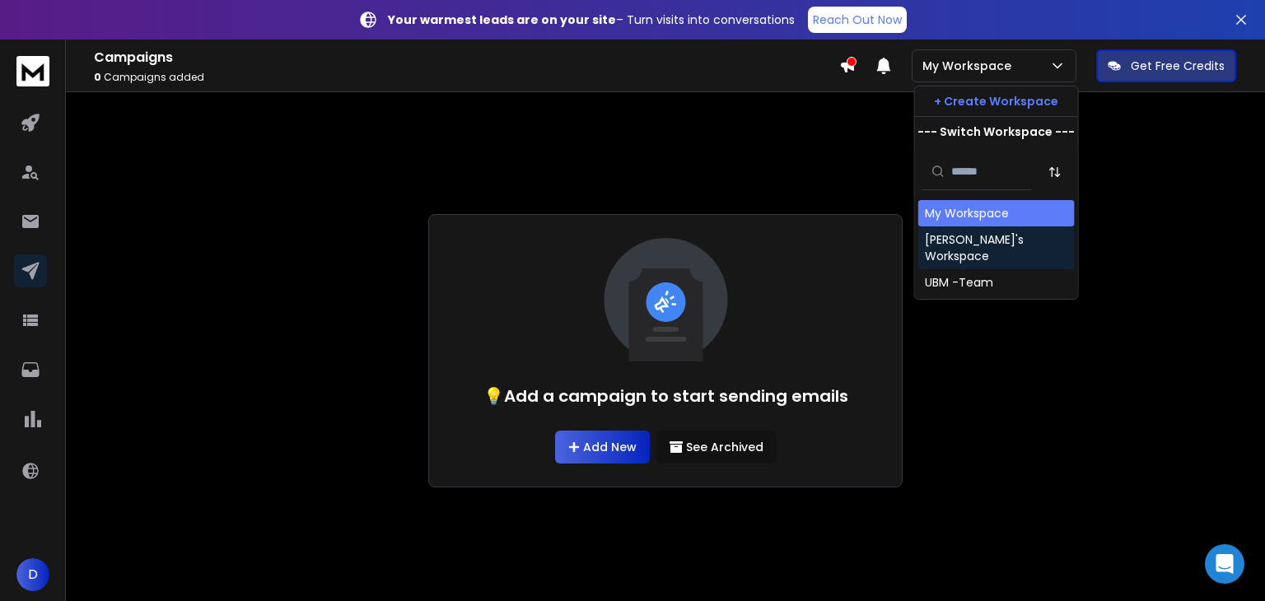
click at [964, 236] on div "[PERSON_NAME]'s Workspace" at bounding box center [996, 247] width 143 height 33
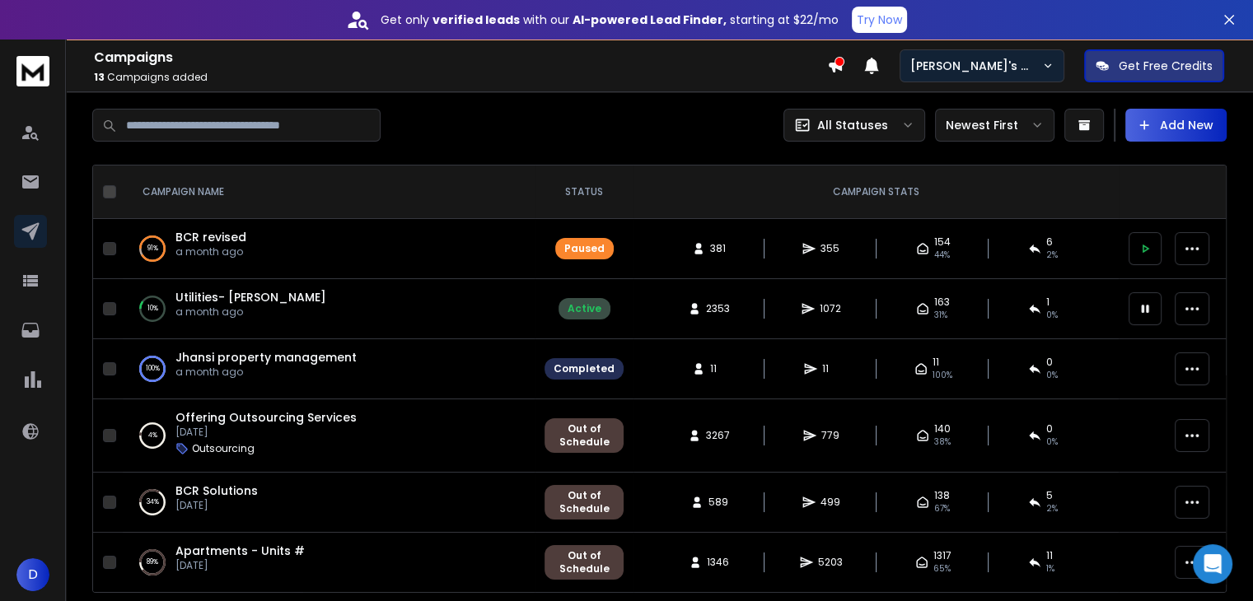
click at [961, 71] on p "[PERSON_NAME]'s Workspace" at bounding box center [976, 66] width 132 height 16
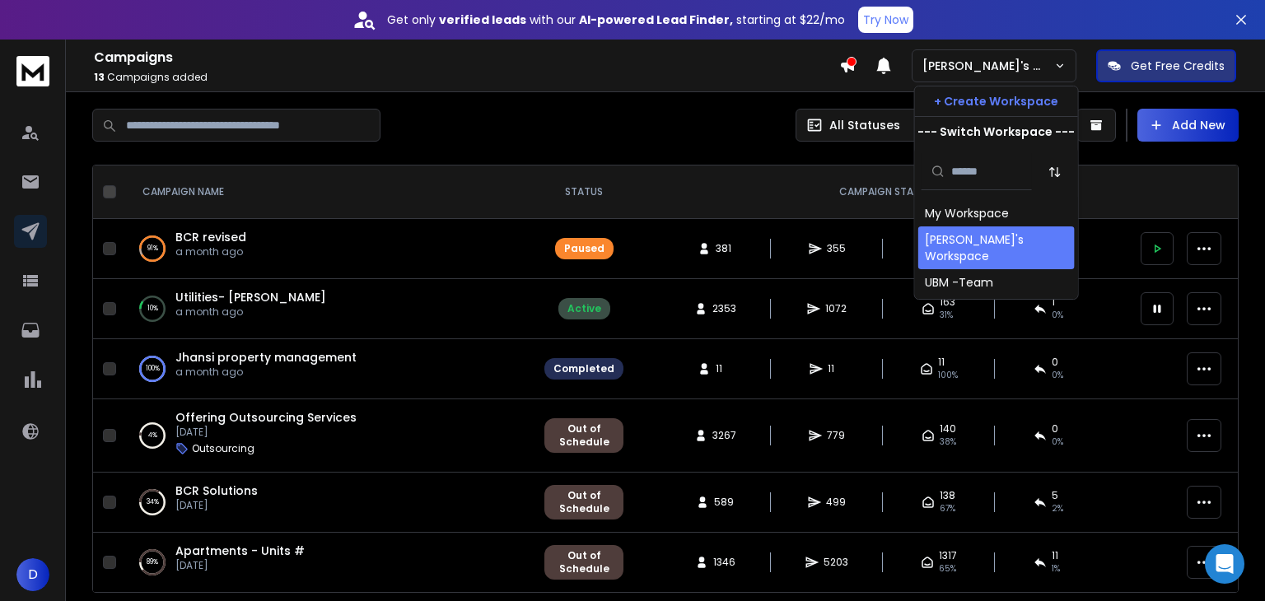
click at [939, 236] on div "[PERSON_NAME]'s Workspace" at bounding box center [996, 247] width 143 height 33
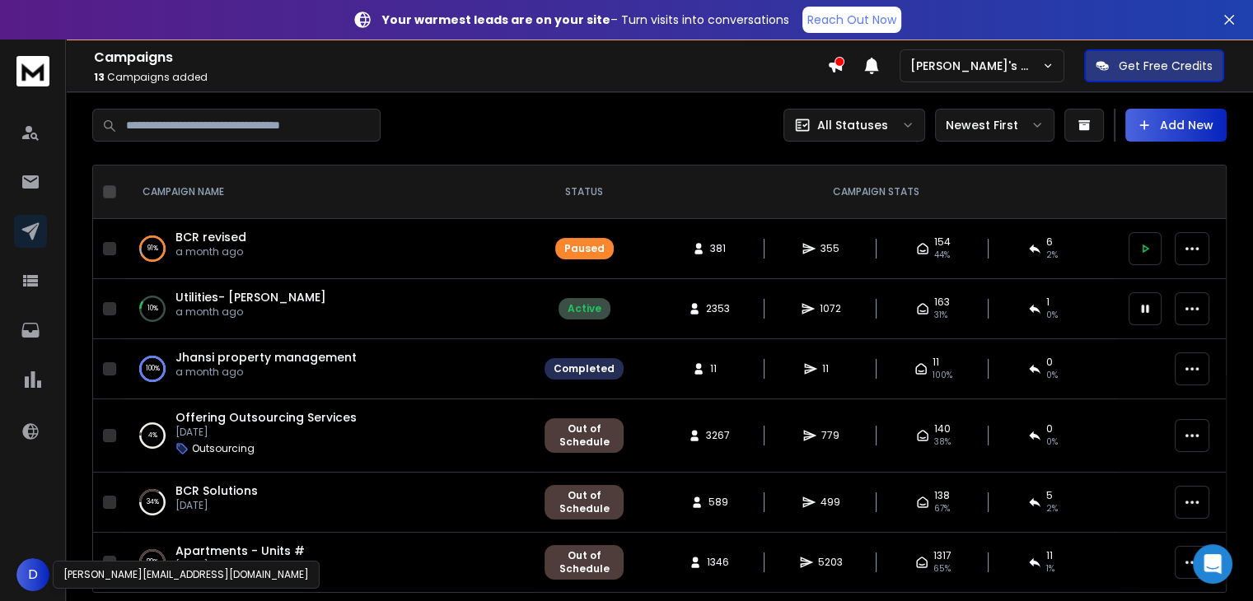
click at [30, 562] on span "D" at bounding box center [32, 574] width 33 height 33
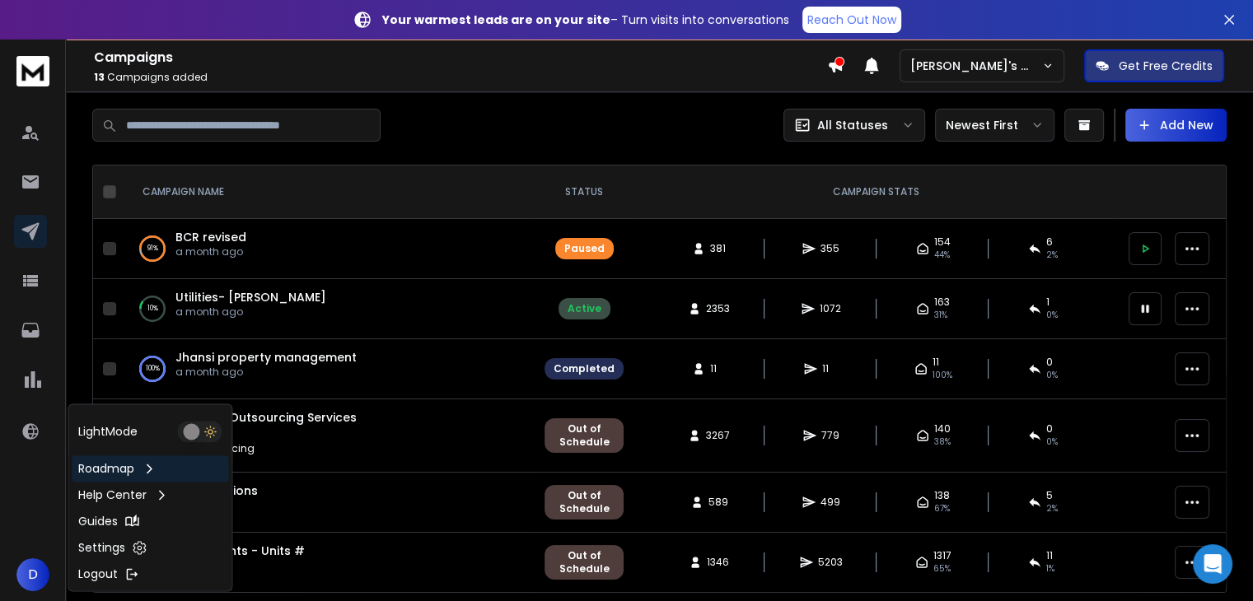
click at [40, 495] on div "D" at bounding box center [33, 324] width 66 height 568
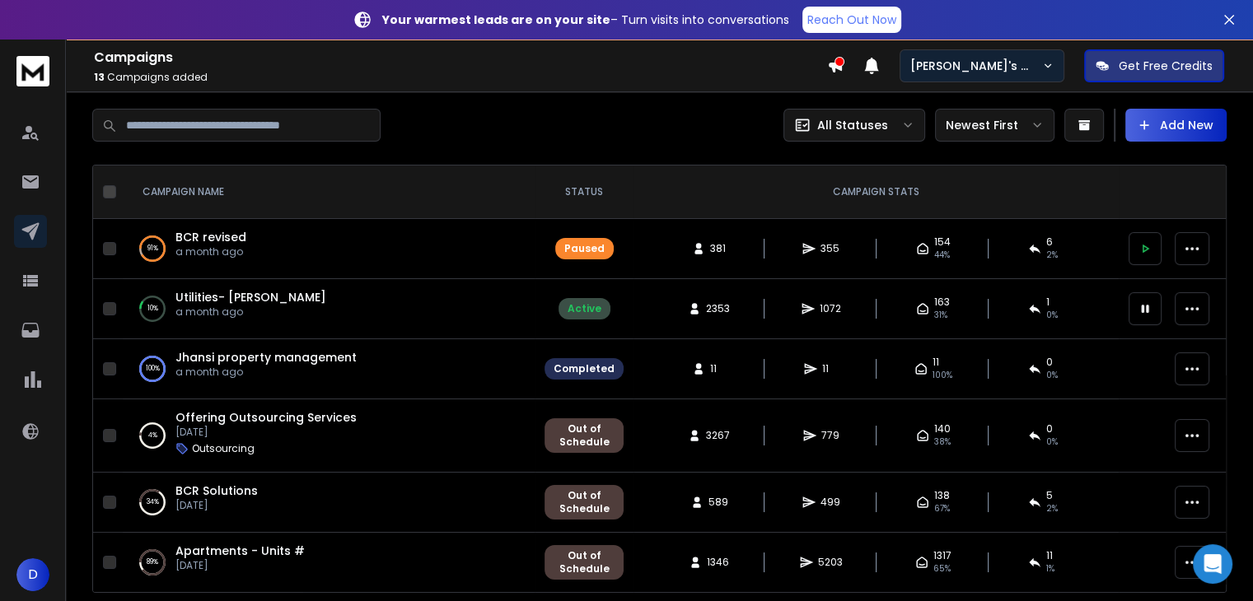
click at [976, 70] on p "[PERSON_NAME]'s Workspace" at bounding box center [976, 66] width 132 height 16
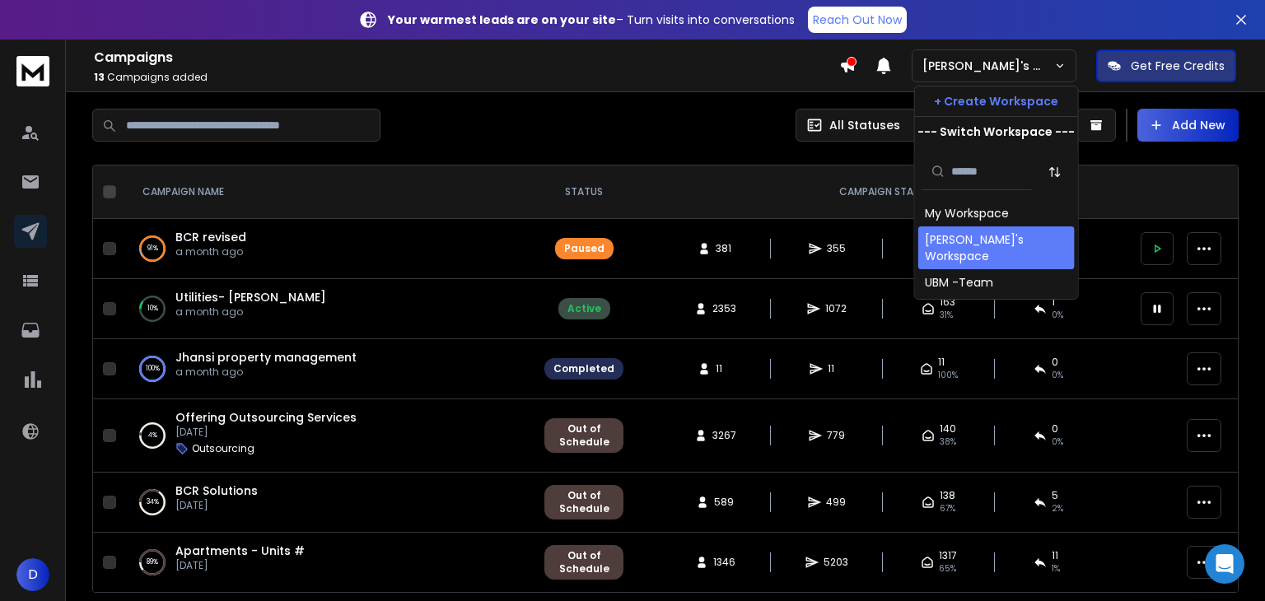
click at [803, 148] on div "Campaigns 13 Campaigns Added All Statuses Newest First Add New CAMPAIGN NAME ST…" at bounding box center [665, 351] width 1146 height 484
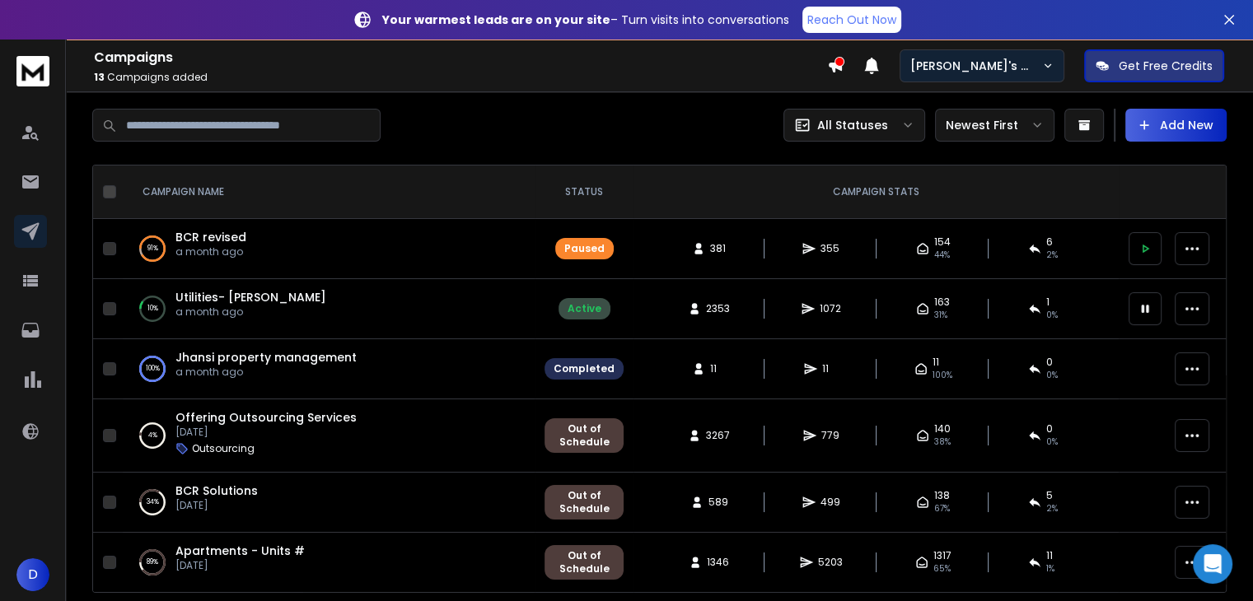
click at [976, 60] on p "[PERSON_NAME]'s Workspace" at bounding box center [976, 66] width 132 height 16
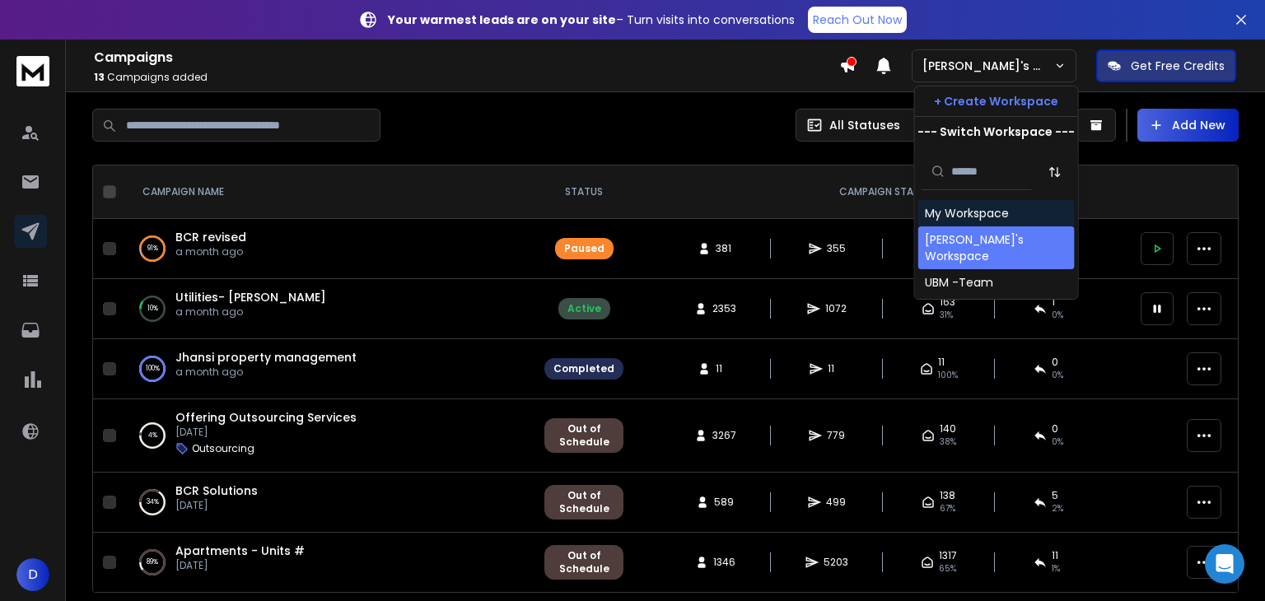
click at [803, 161] on div "Campaigns 13 Campaigns Added All Statuses Newest First Add New CAMPAIGN NAME ST…" at bounding box center [665, 351] width 1146 height 484
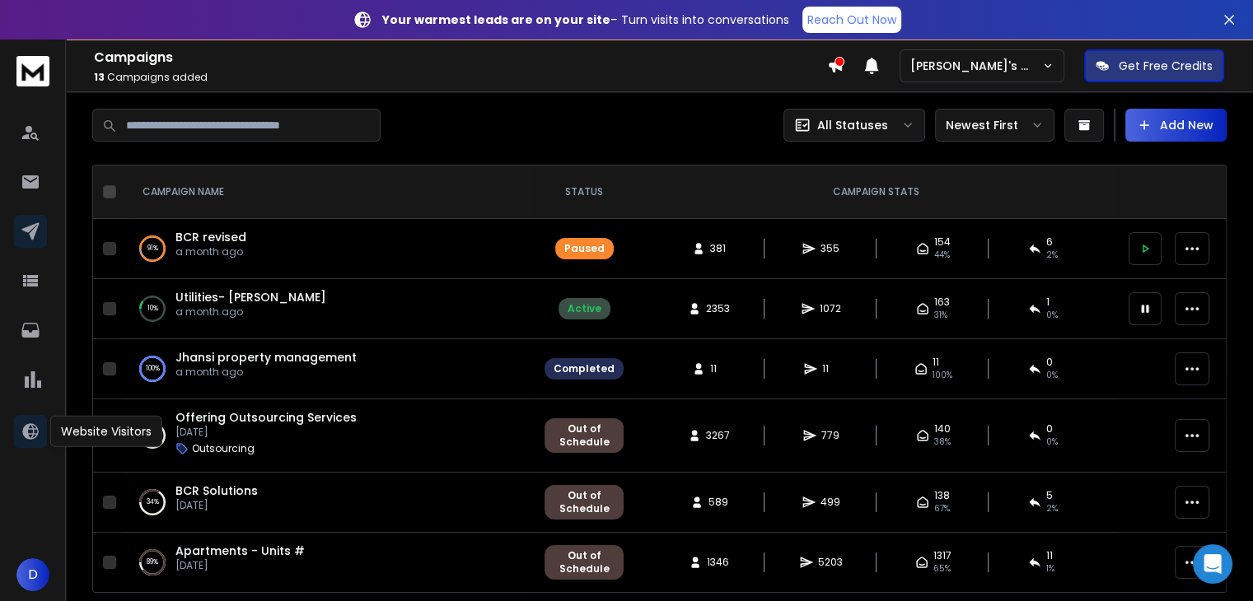
click at [29, 431] on icon at bounding box center [31, 432] width 20 height 20
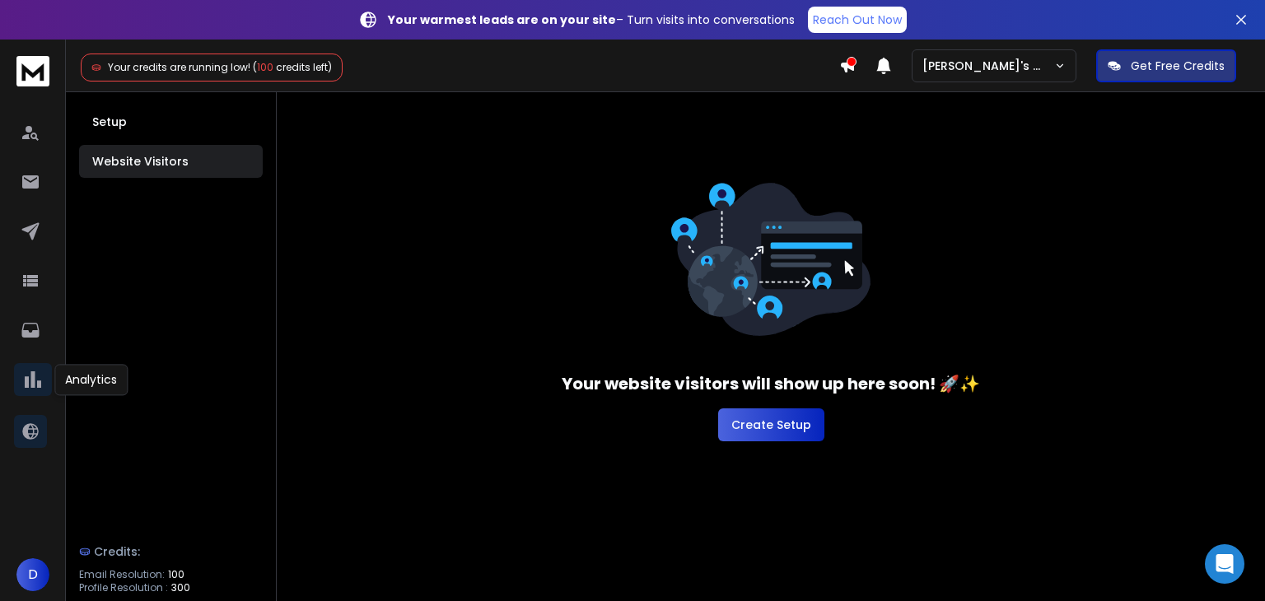
click at [34, 379] on icon at bounding box center [33, 379] width 16 height 16
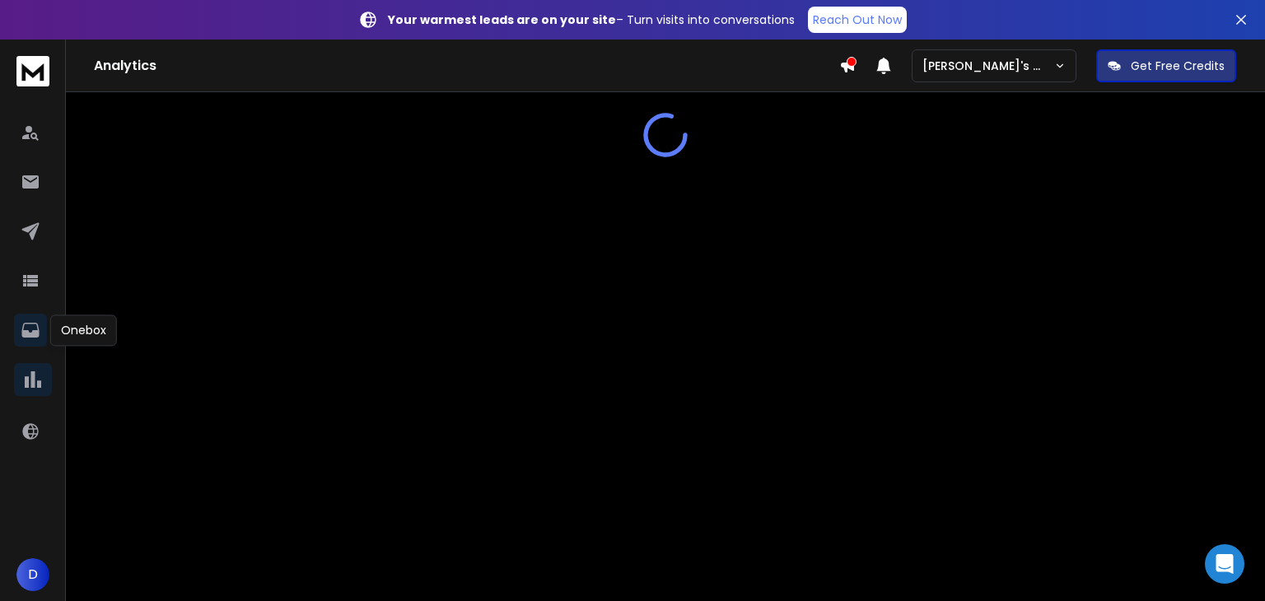
click at [31, 329] on icon at bounding box center [31, 330] width 20 height 20
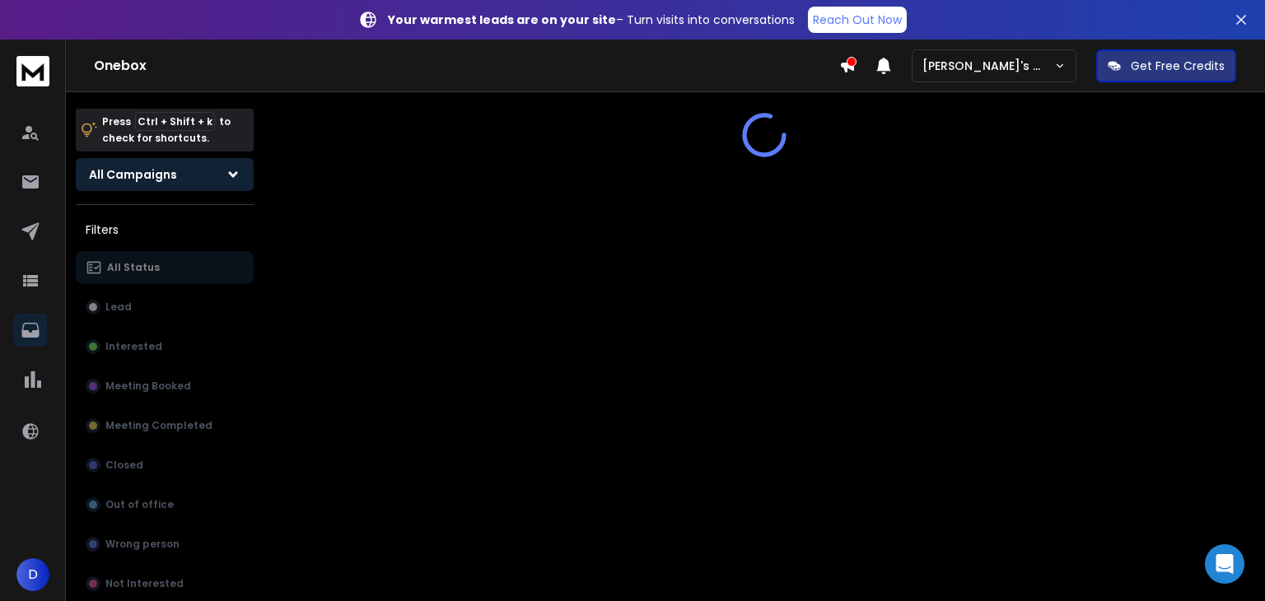
click at [217, 177] on button "All Campaigns" at bounding box center [165, 174] width 178 height 33
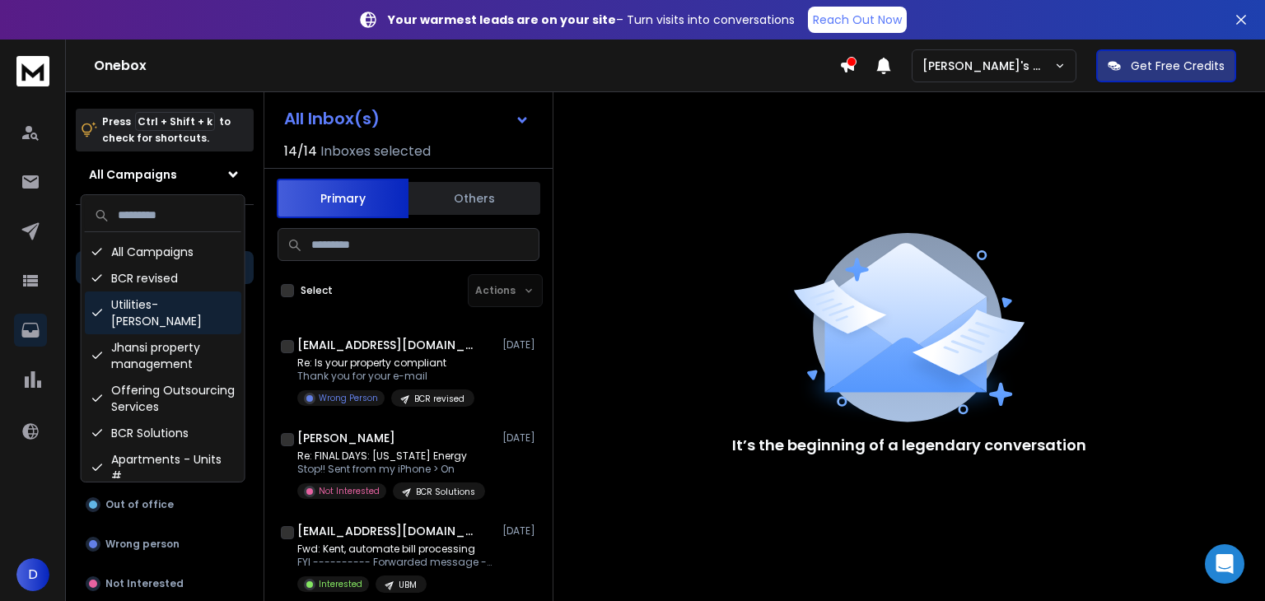
click at [96, 306] on icon at bounding box center [97, 312] width 13 height 13
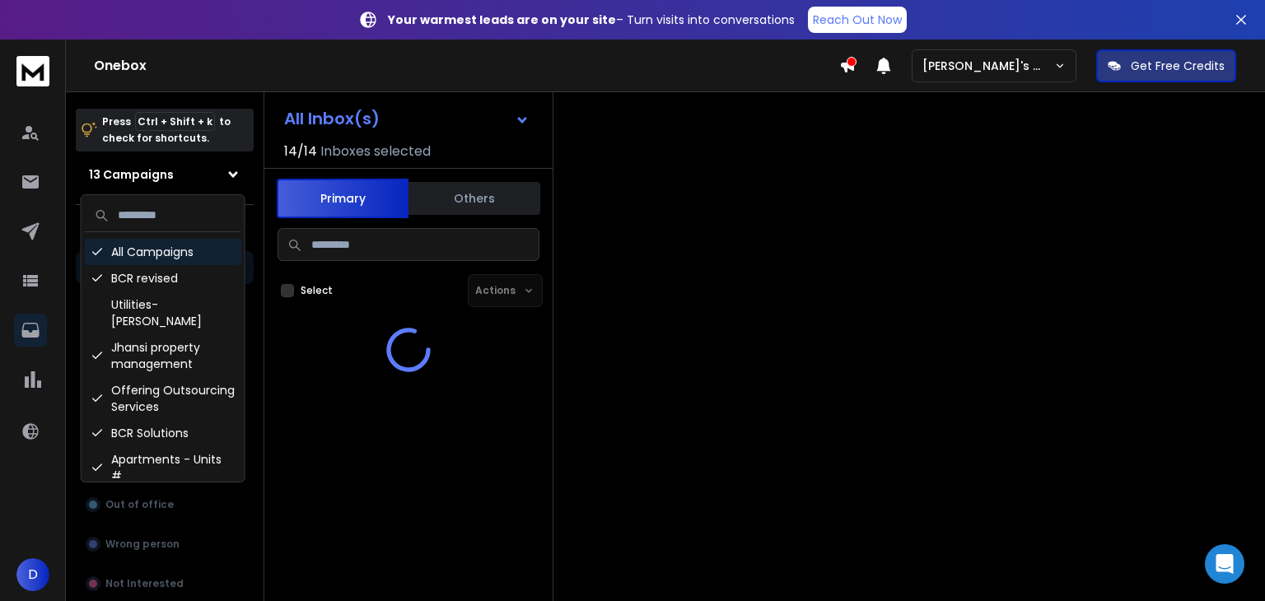
click at [98, 248] on icon at bounding box center [97, 251] width 13 height 13
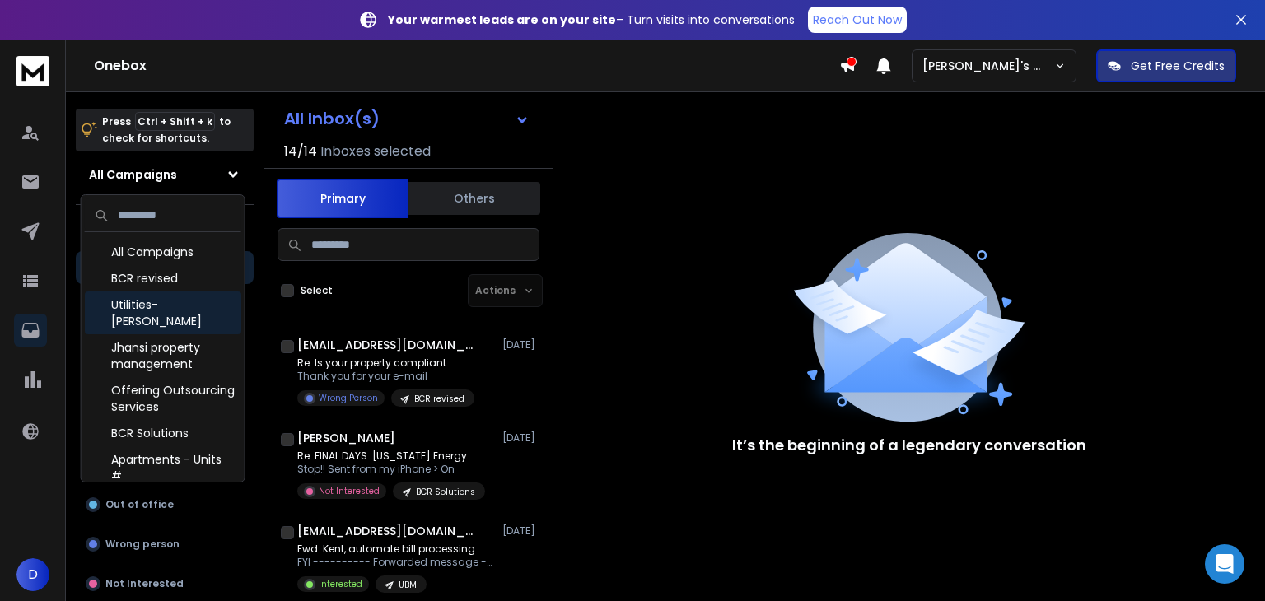
click at [96, 307] on span at bounding box center [97, 313] width 12 height 12
click at [190, 146] on p "Press Ctrl + Shift + k to check for shortcuts." at bounding box center [166, 130] width 128 height 33
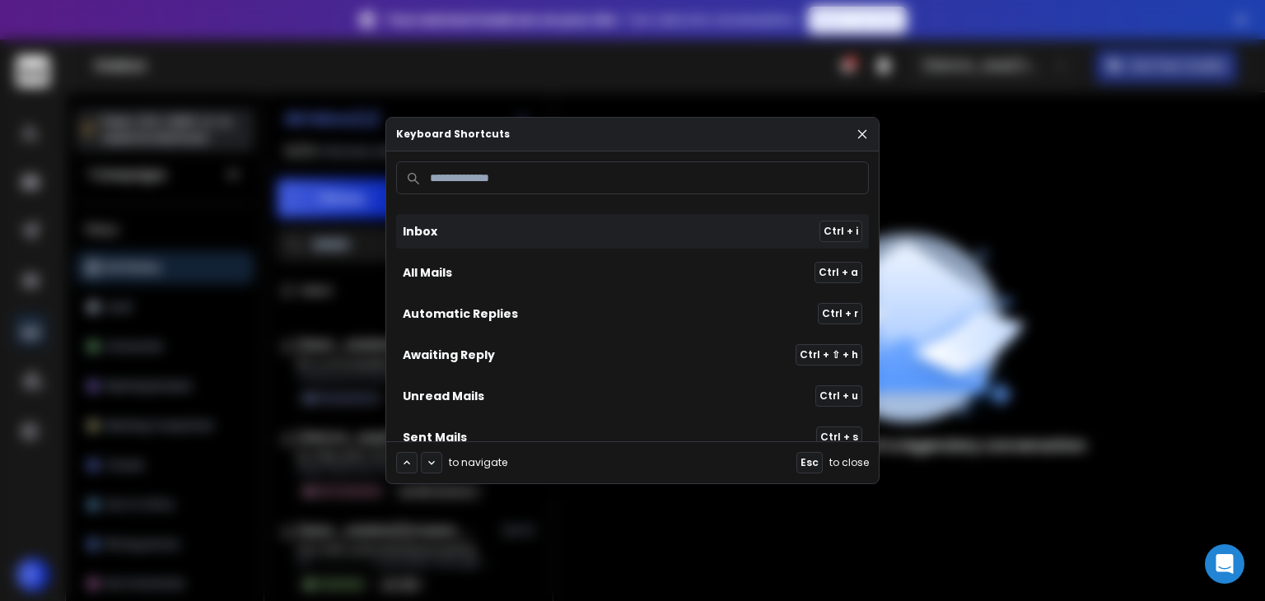
click at [856, 137] on icon at bounding box center [862, 134] width 13 height 13
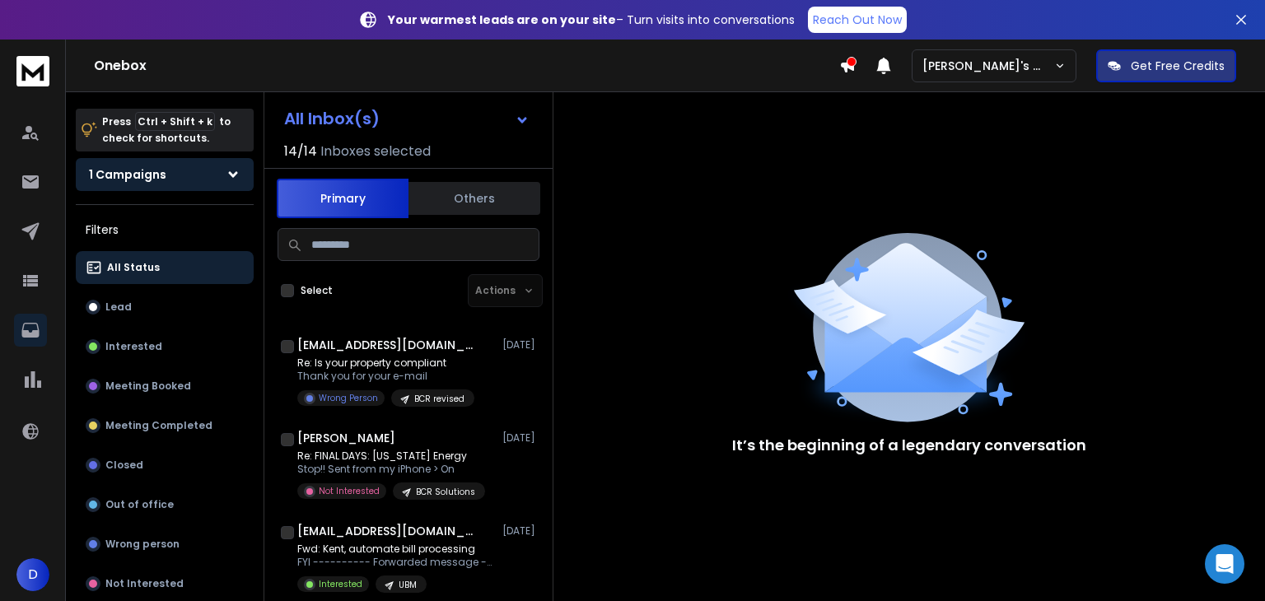
click at [114, 170] on h1 "1 Campaigns" at bounding box center [127, 174] width 77 height 16
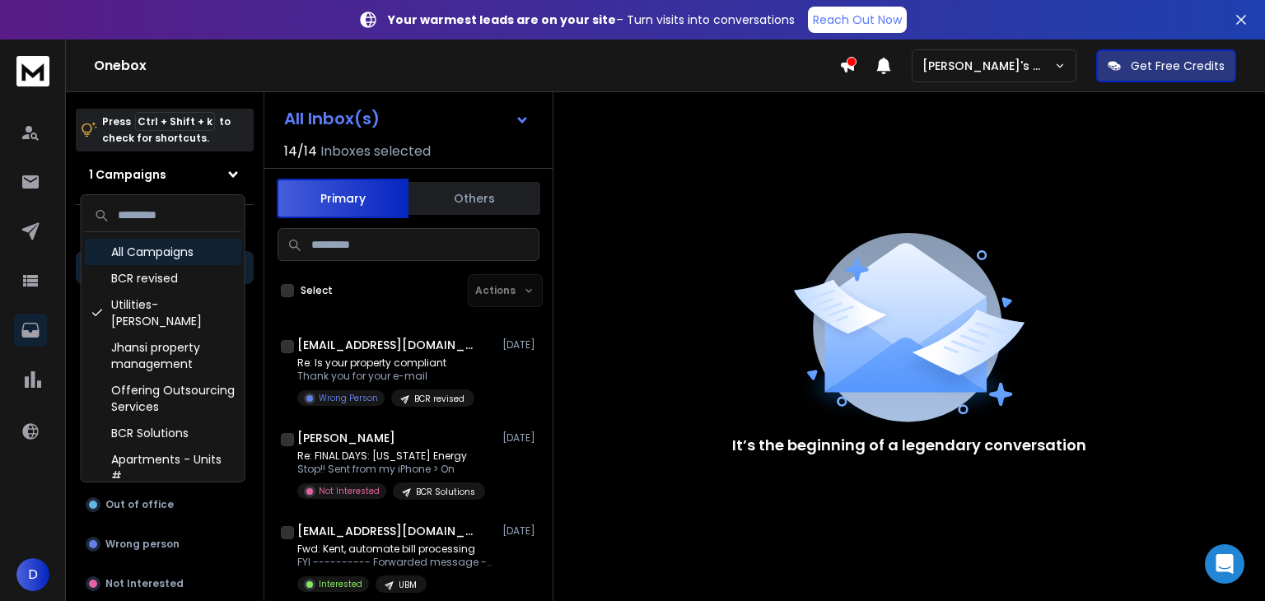
click at [95, 251] on span at bounding box center [97, 252] width 12 height 12
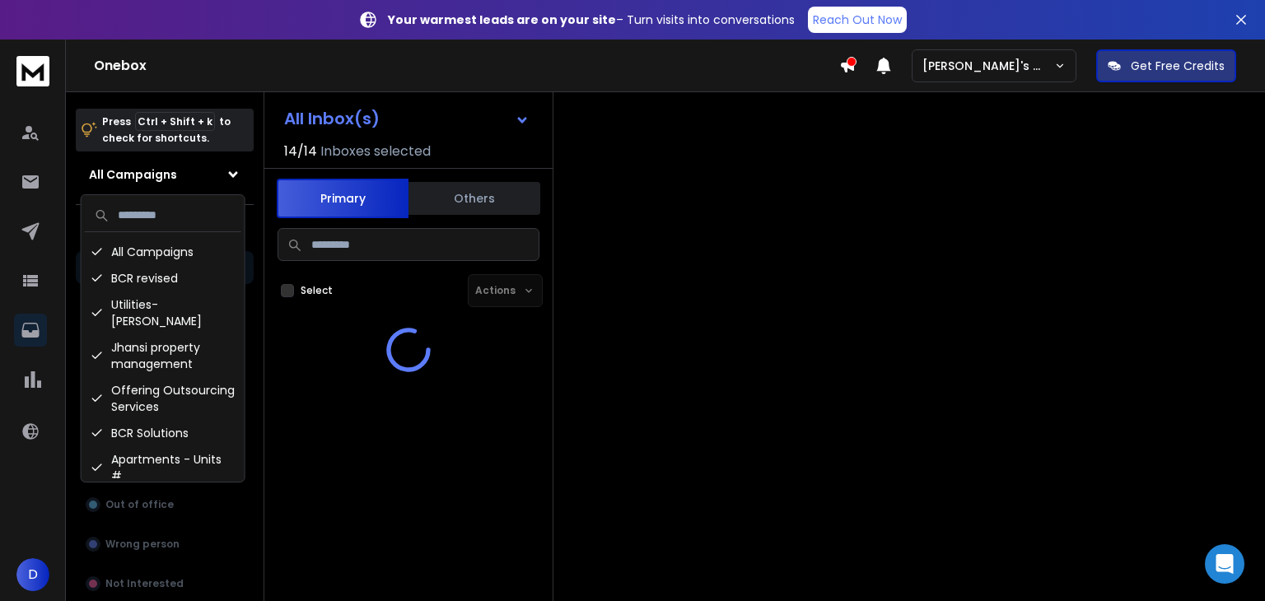
click at [668, 207] on div at bounding box center [909, 392] width 712 height 601
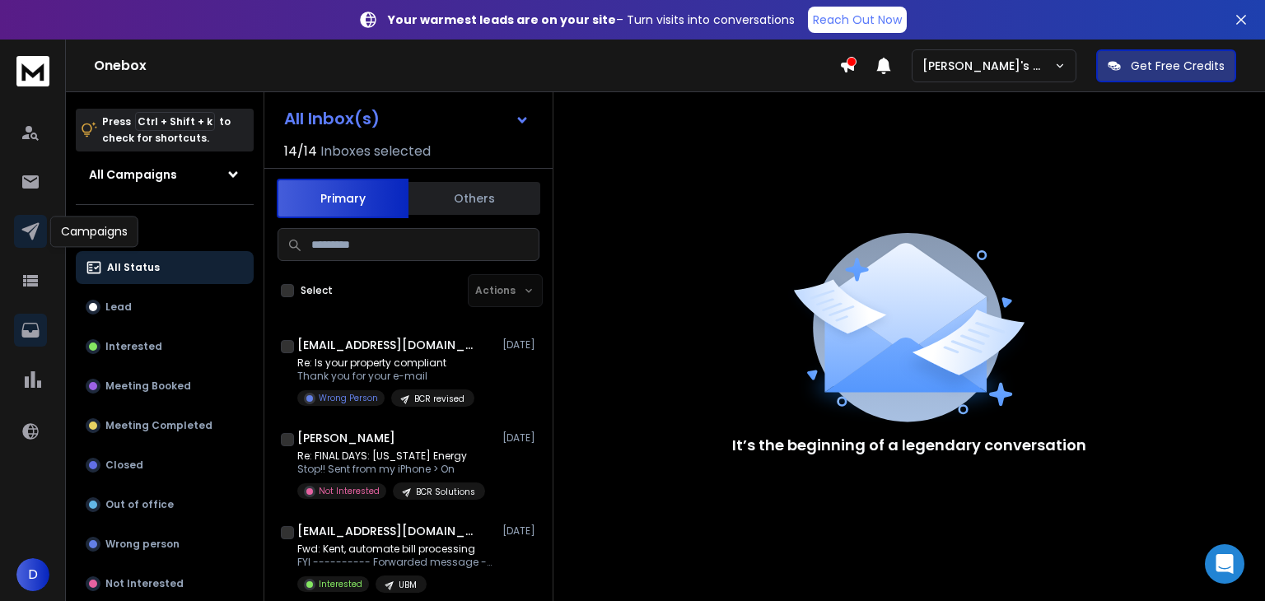
click at [27, 228] on icon at bounding box center [29, 230] width 17 height 17
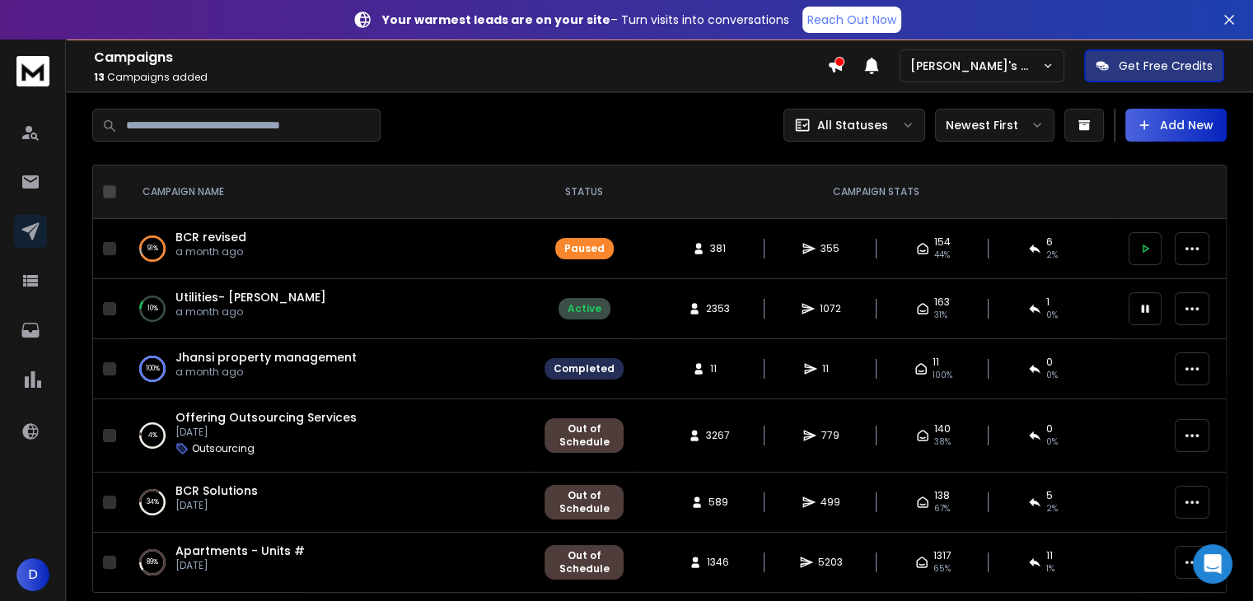
click at [643, 304] on div "2353 1072 163 31 % 1 0 %" at bounding box center [875, 309] width 465 height 26
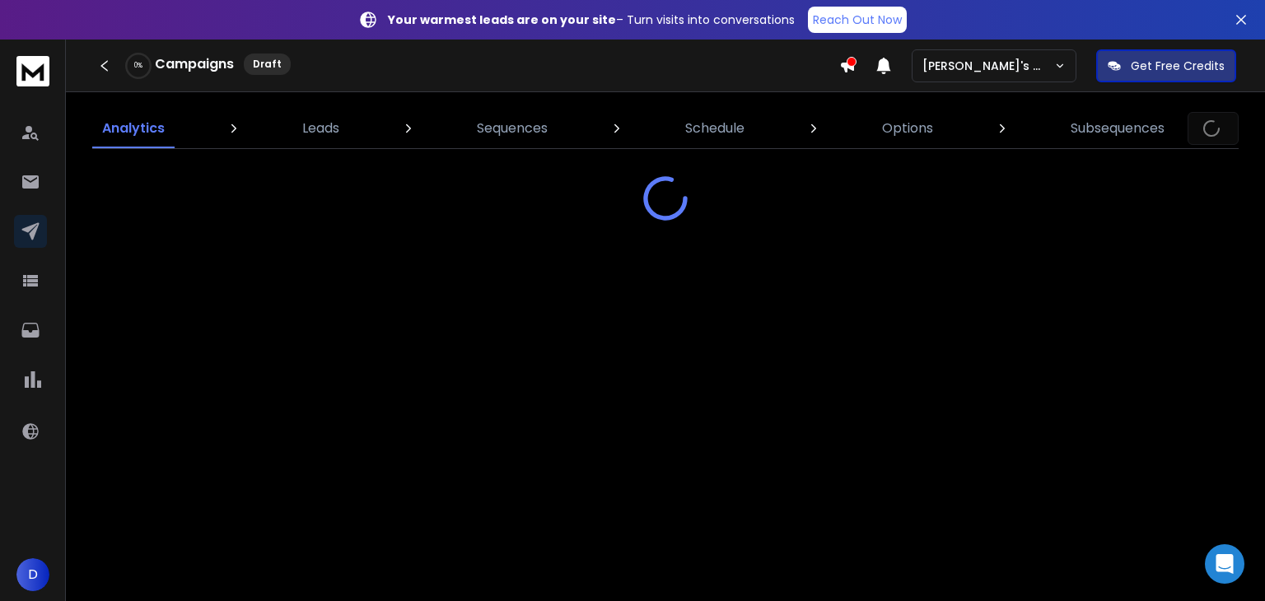
click at [758, 119] on div "Analytics Leads Sequences Schedule Options Subsequences" at bounding box center [633, 129] width 1082 height 40
click at [738, 131] on p "Schedule" at bounding box center [714, 129] width 59 height 20
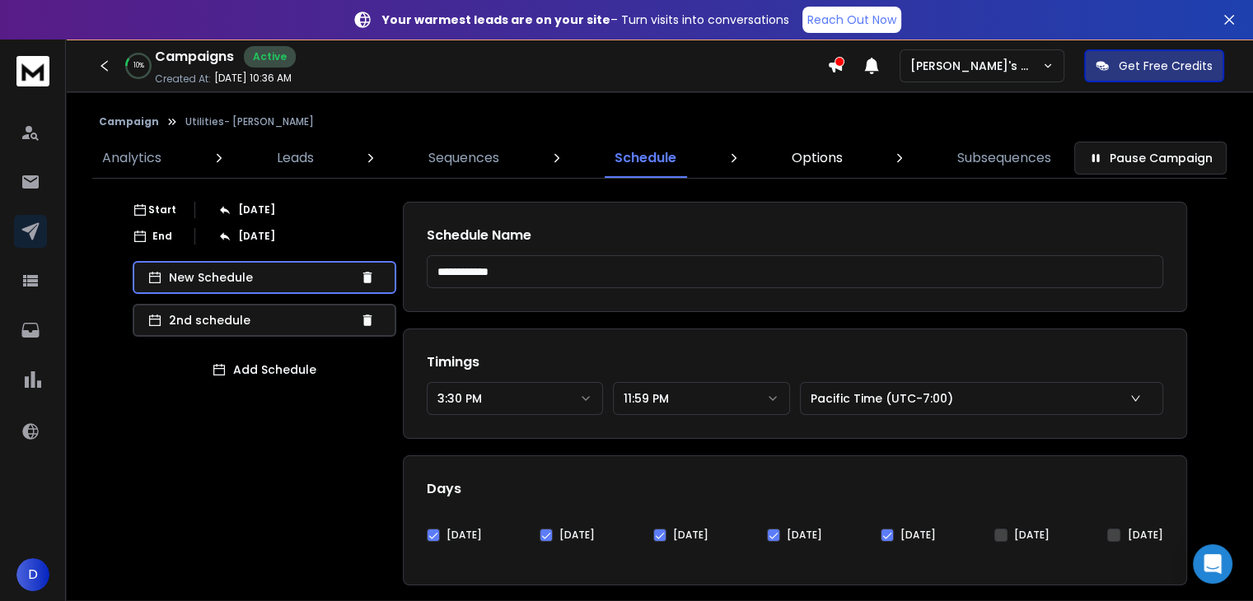
click at [812, 162] on p "Options" at bounding box center [816, 158] width 51 height 20
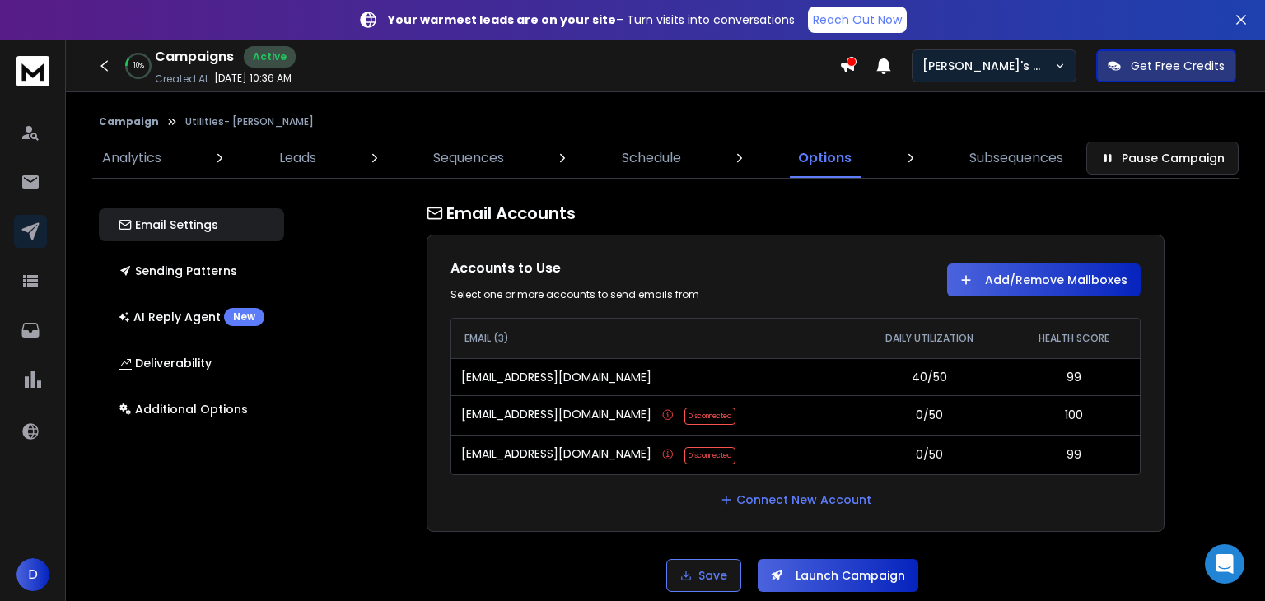
click at [984, 64] on p "[PERSON_NAME]'s Workspace" at bounding box center [988, 66] width 132 height 16
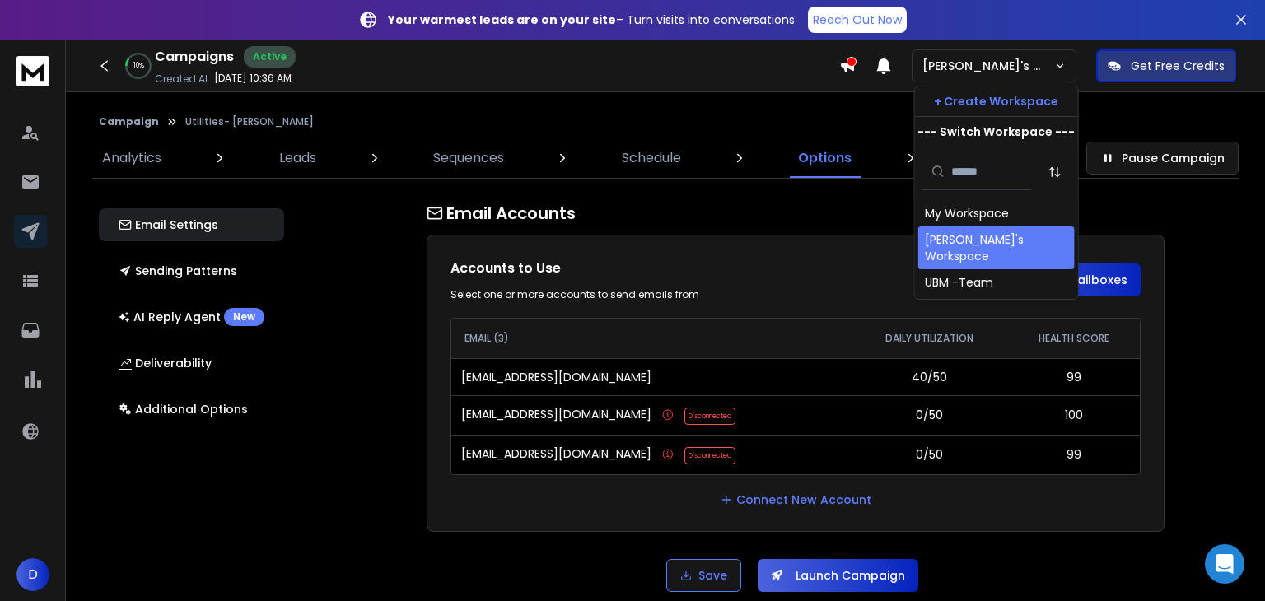
click at [997, 240] on div "[PERSON_NAME]'s Workspace" at bounding box center [996, 247] width 143 height 33
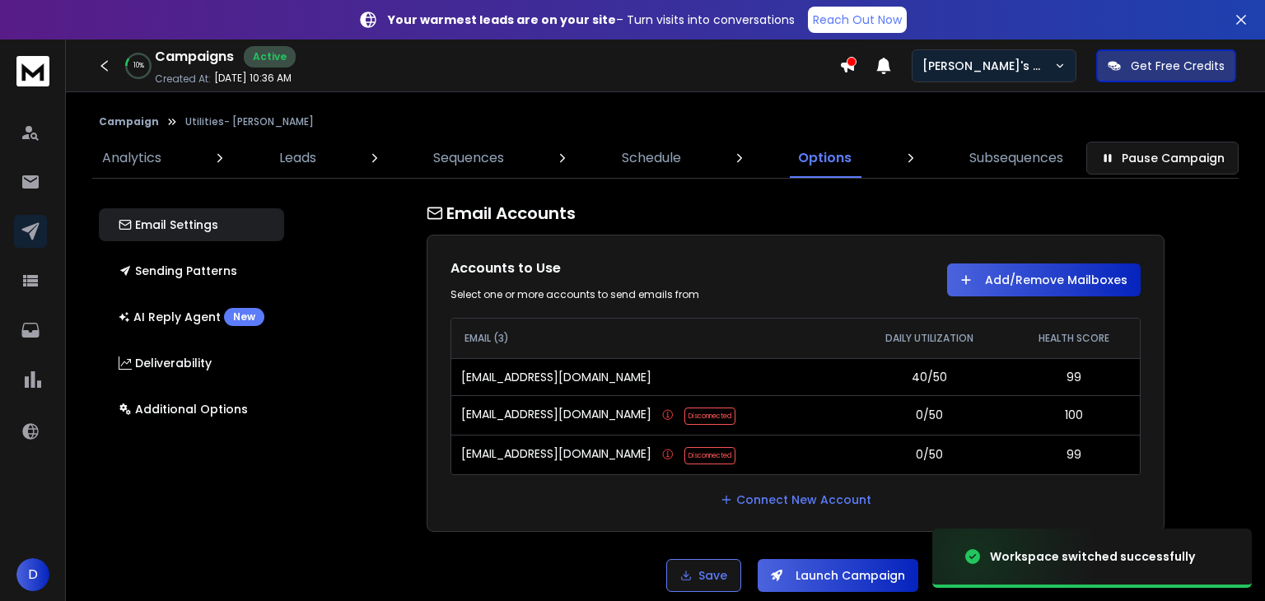
click at [963, 55] on button "[PERSON_NAME]'s Workspace" at bounding box center [994, 65] width 165 height 33
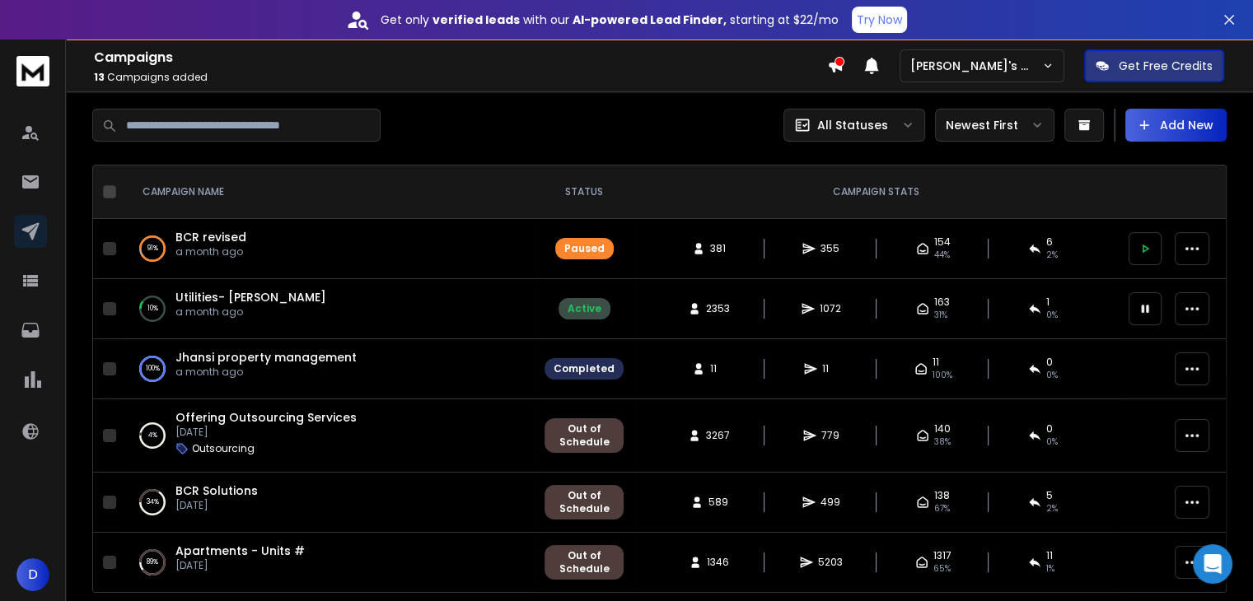
click at [257, 294] on span "Utilities- [PERSON_NAME]" at bounding box center [250, 297] width 151 height 16
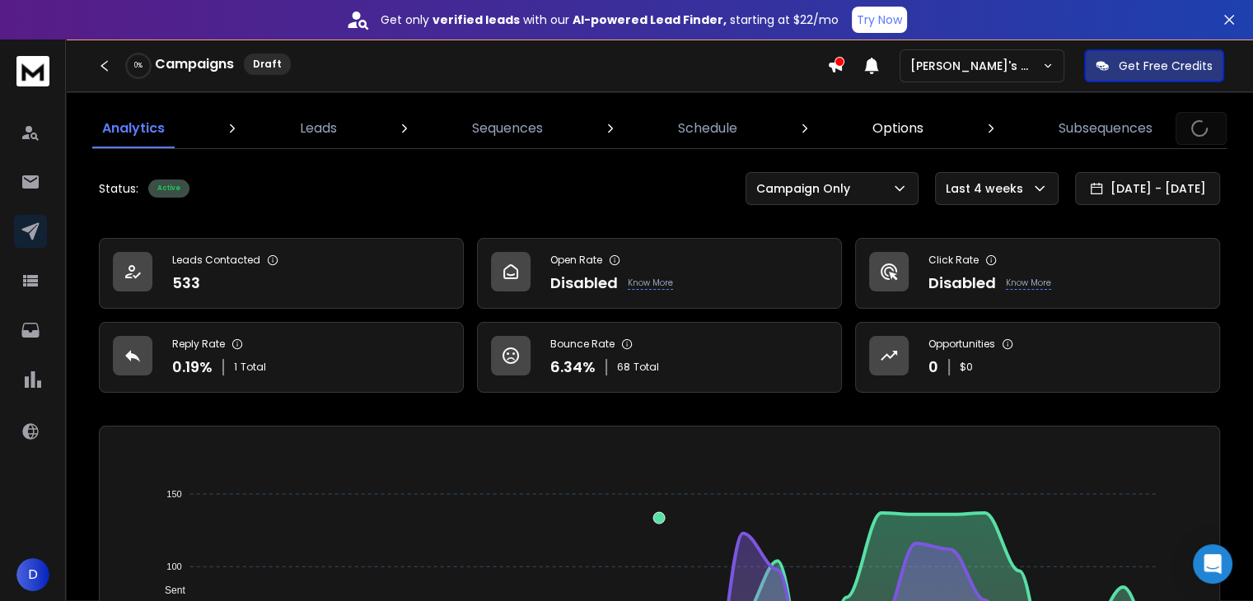
click at [873, 125] on p "Options" at bounding box center [897, 129] width 51 height 20
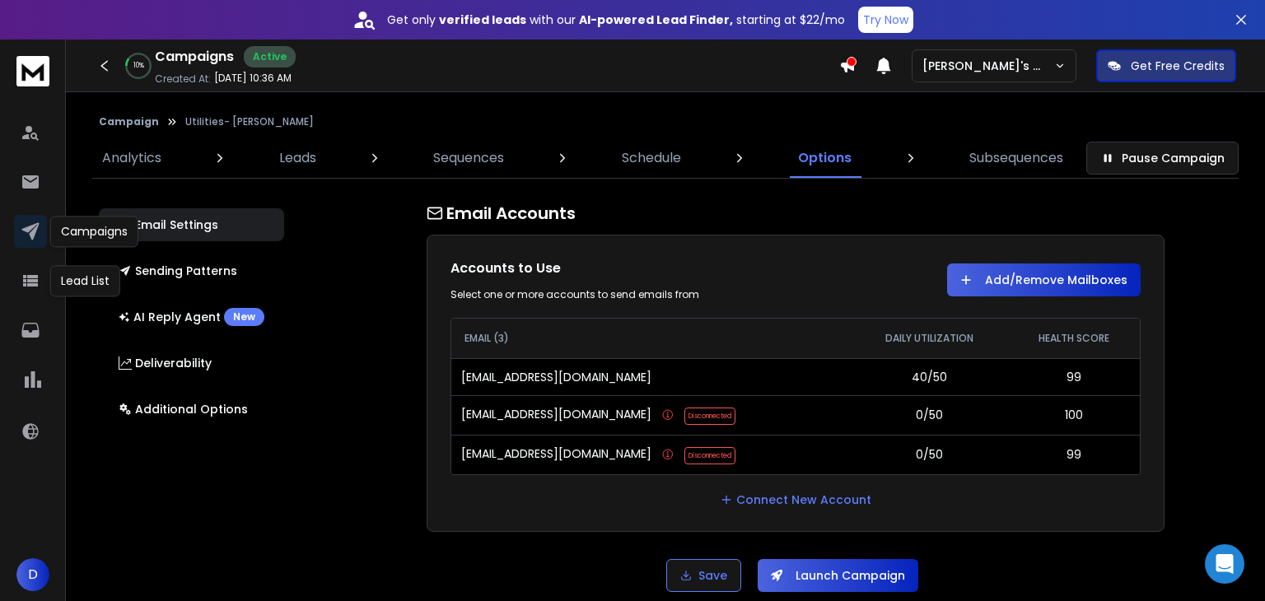
click at [33, 224] on icon at bounding box center [31, 232] width 20 height 20
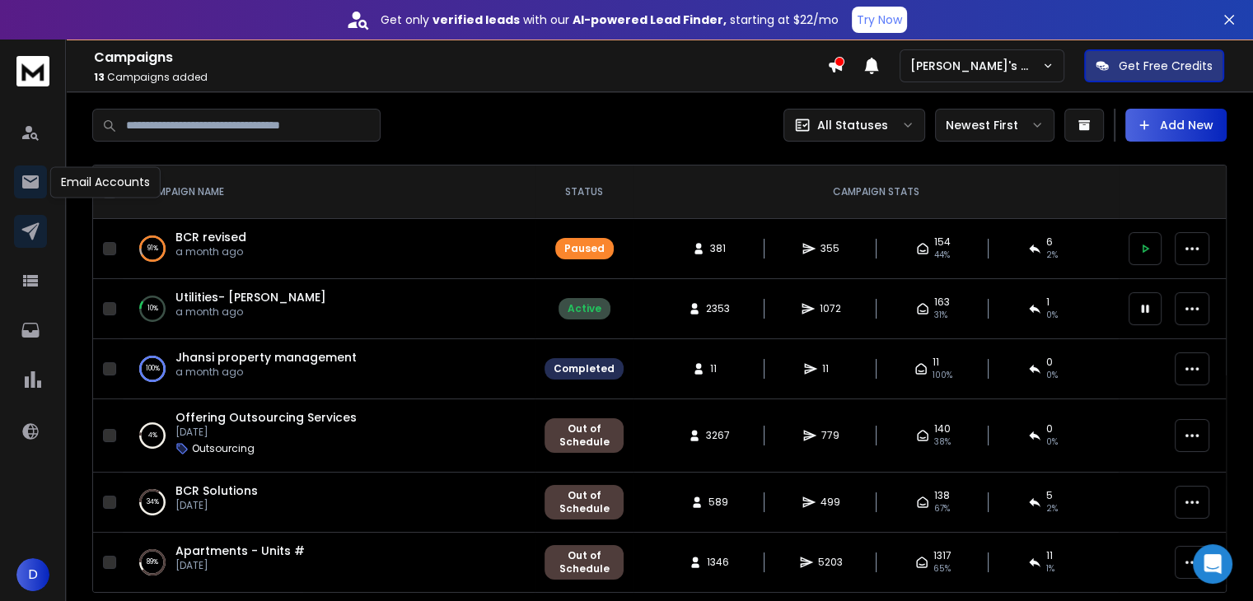
click at [29, 183] on icon at bounding box center [30, 181] width 16 height 13
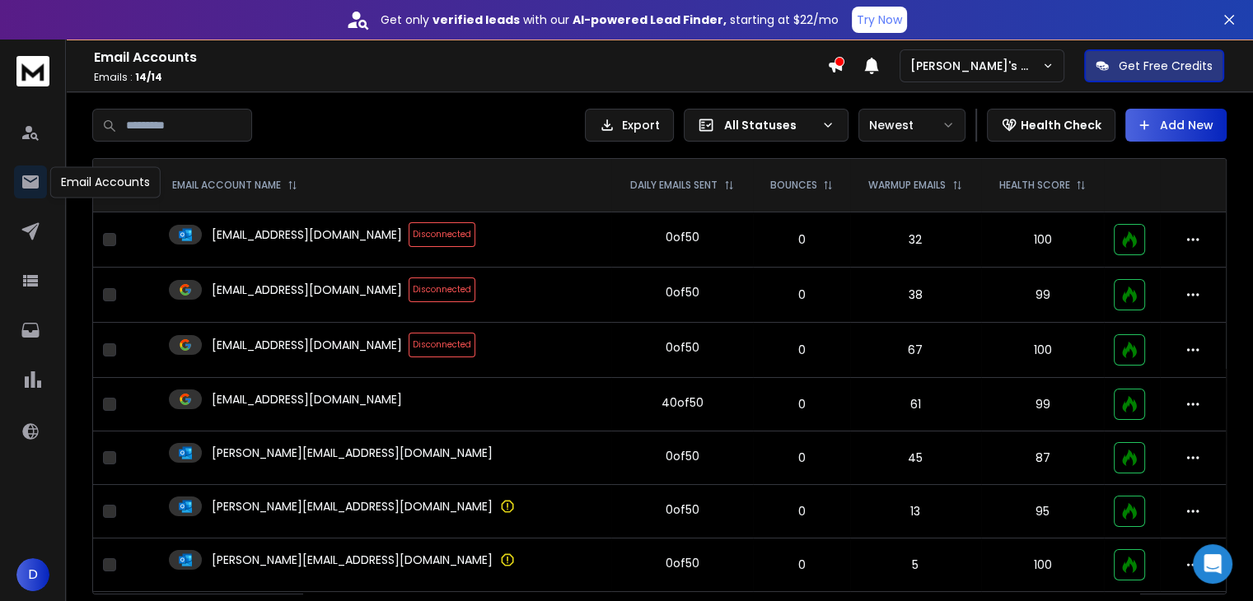
click at [26, 184] on icon at bounding box center [30, 181] width 16 height 13
click at [30, 230] on icon at bounding box center [31, 232] width 20 height 20
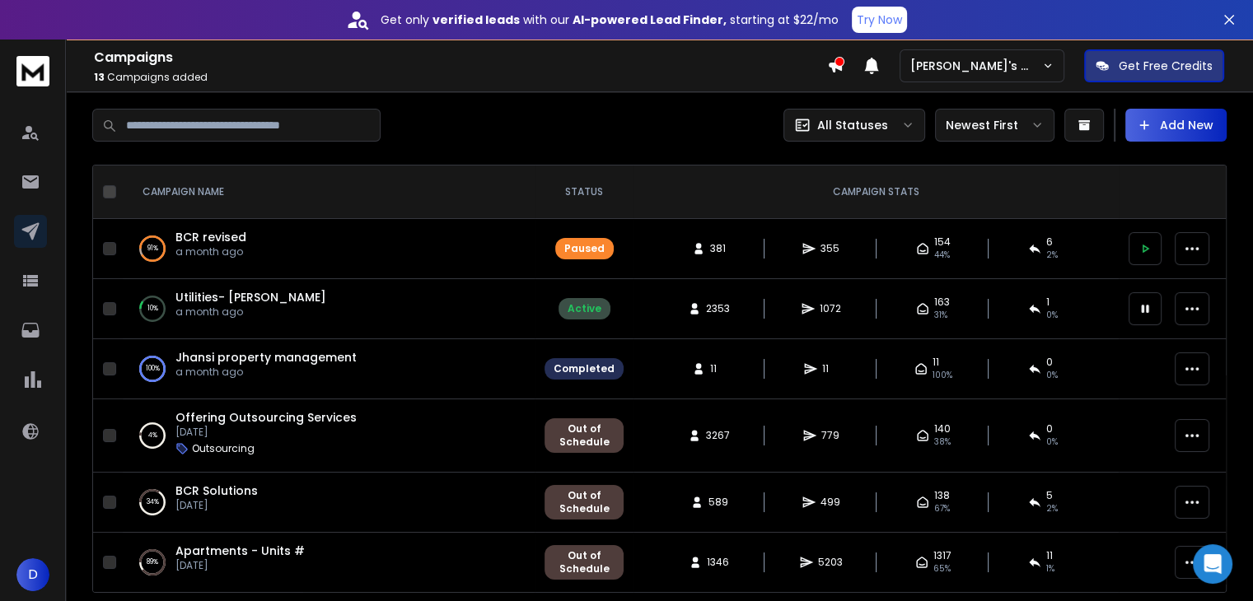
click at [194, 292] on span "Utilities- [PERSON_NAME]" at bounding box center [250, 297] width 151 height 16
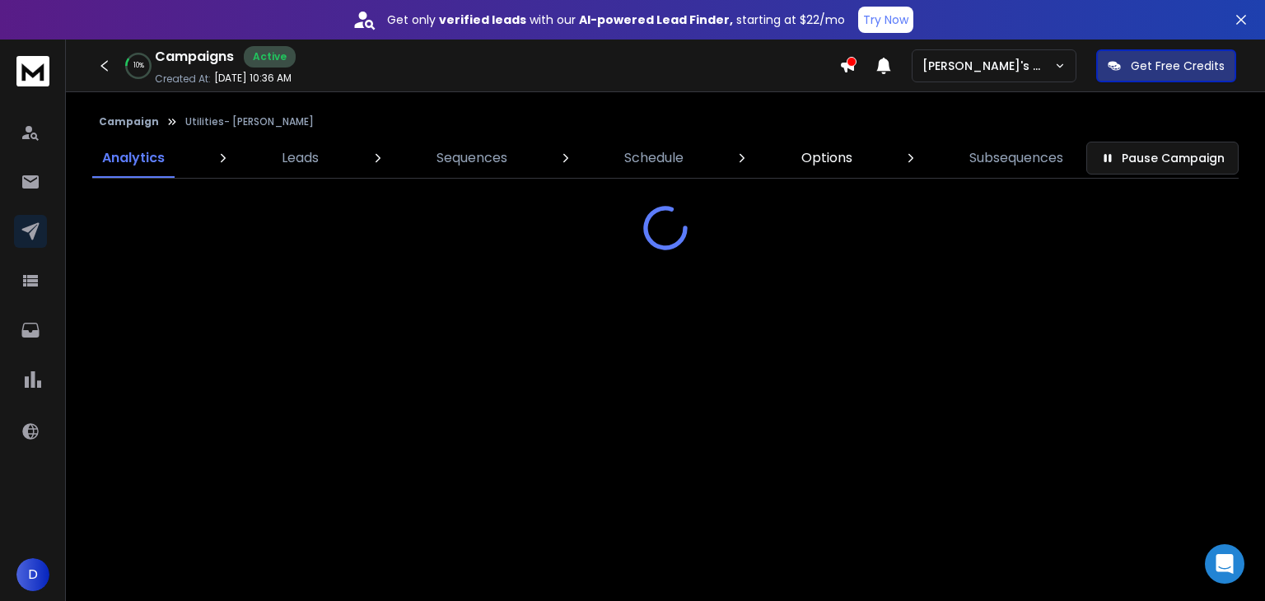
click at [822, 152] on p "Options" at bounding box center [826, 158] width 51 height 20
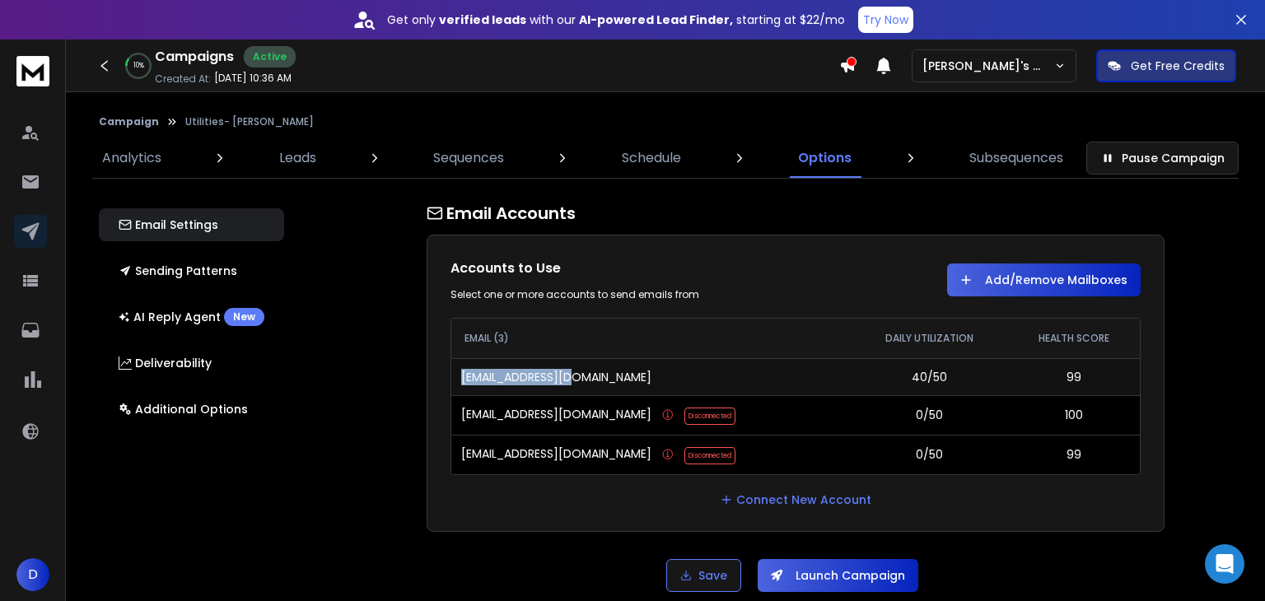
drag, startPoint x: 453, startPoint y: 376, endPoint x: 591, endPoint y: 372, distance: 138.4
click at [591, 372] on div "[EMAIL_ADDRESS][DOMAIN_NAME]" at bounding box center [651, 377] width 380 height 16
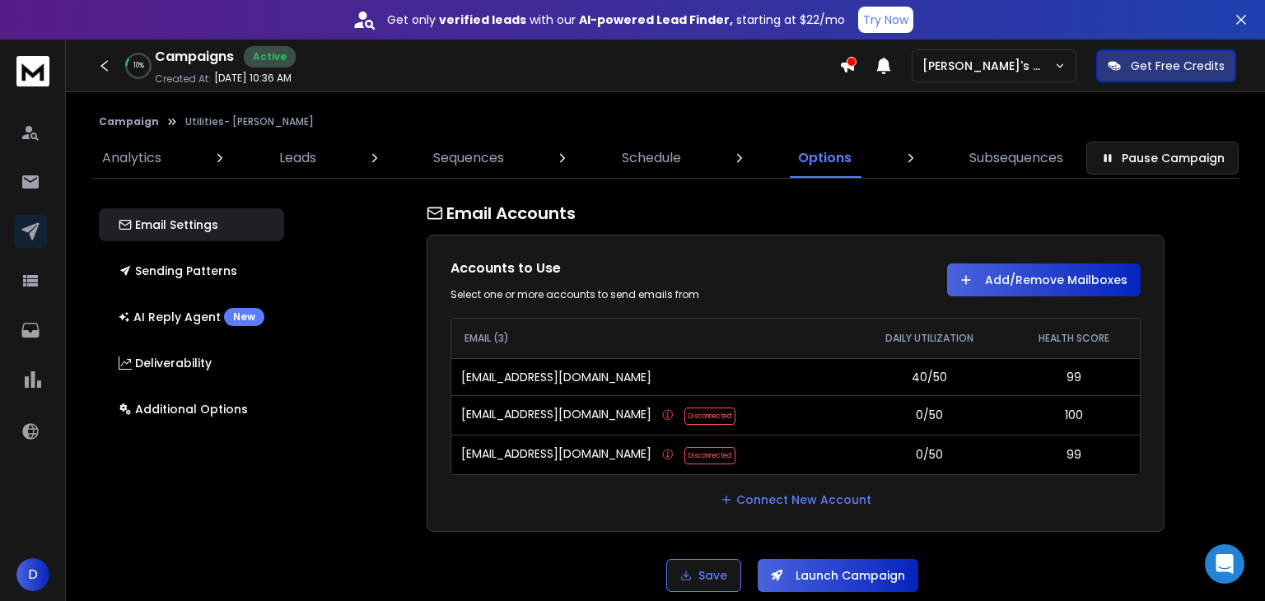
click at [428, 361] on div "Accounts to Use Select one or more accounts to send emails from Add/Remove Mail…" at bounding box center [796, 383] width 738 height 297
click at [837, 161] on p "Options" at bounding box center [825, 158] width 54 height 20
click at [962, 73] on button "[PERSON_NAME]'s Workspace" at bounding box center [994, 65] width 165 height 33
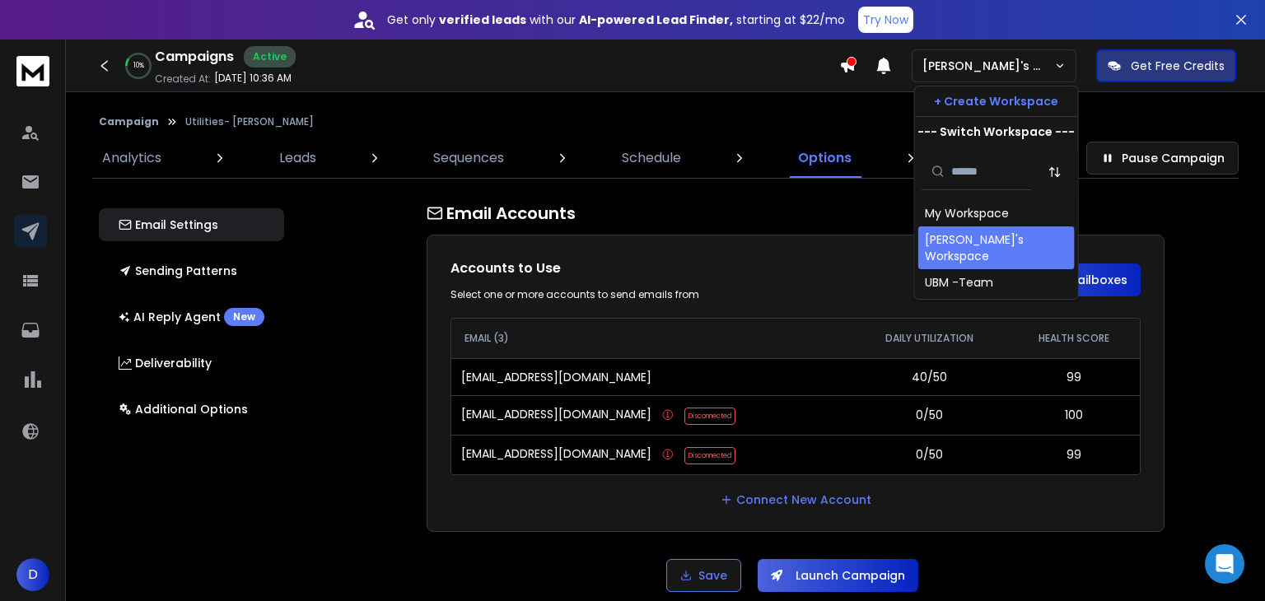
click at [1156, 254] on div "Email Accounts Accounts to Use Select one or more accounts to send emails from …" at bounding box center [805, 377] width 990 height 351
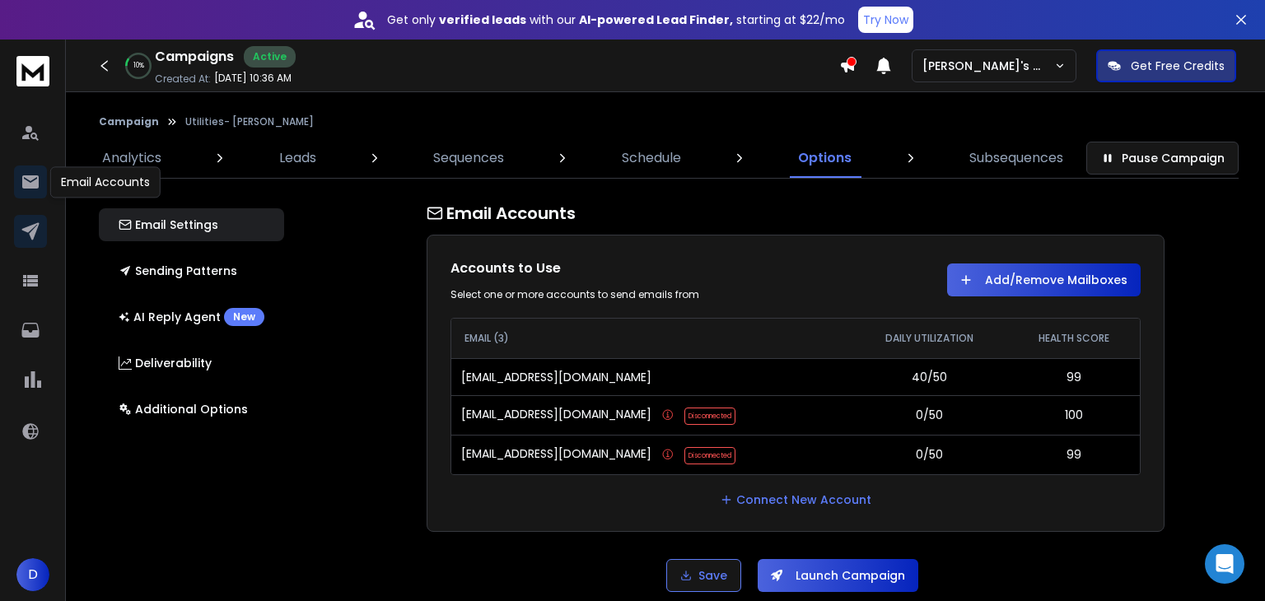
click at [36, 192] on link at bounding box center [30, 182] width 33 height 33
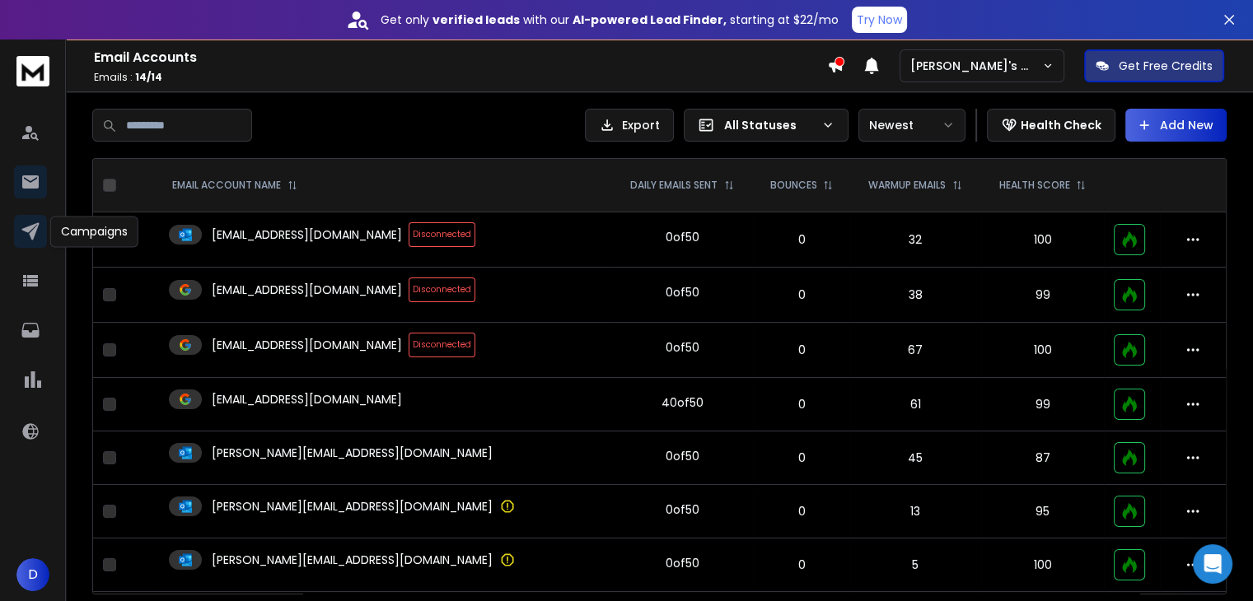
click at [34, 235] on icon at bounding box center [29, 230] width 17 height 17
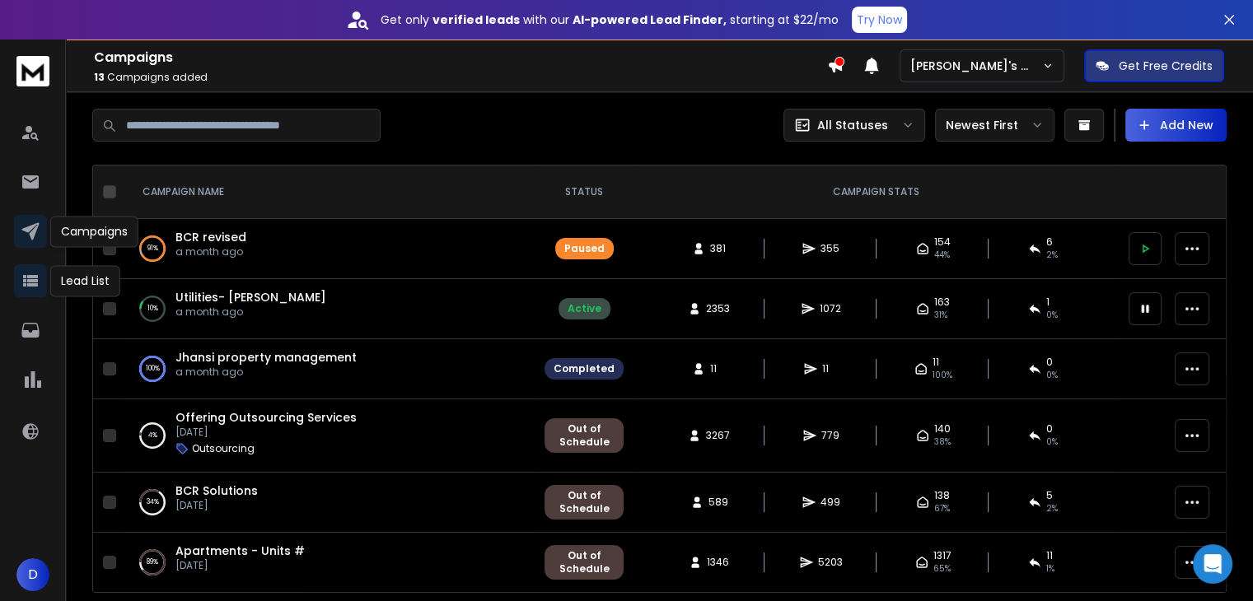
click at [27, 281] on icon at bounding box center [30, 281] width 15 height 12
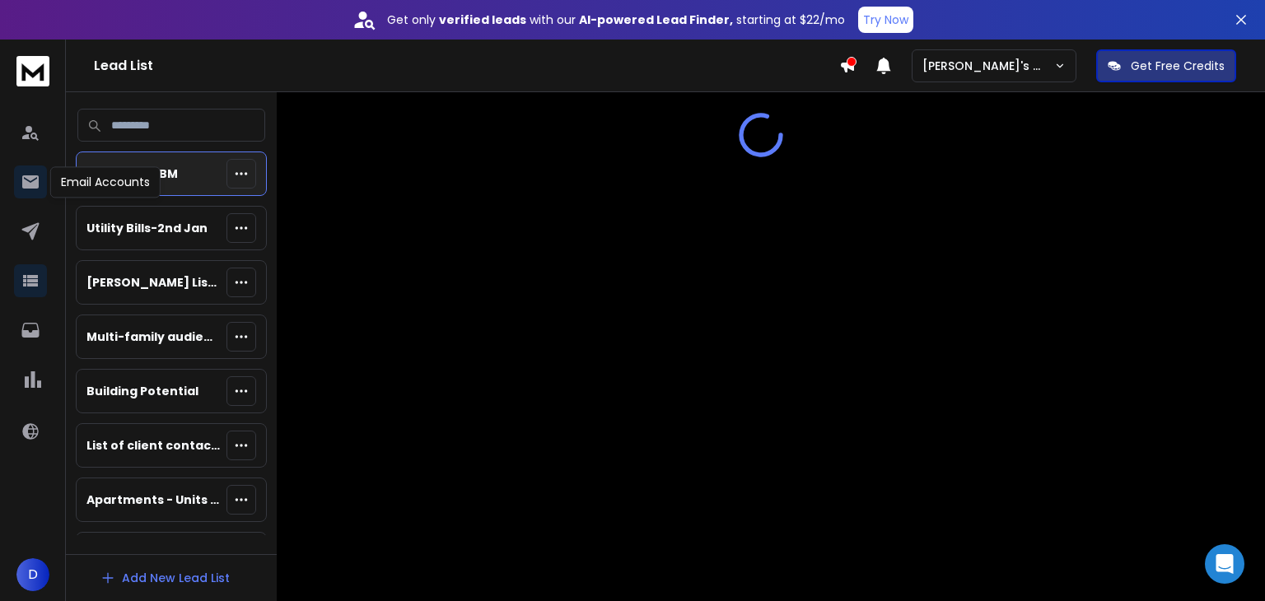
click at [29, 180] on icon at bounding box center [30, 181] width 16 height 13
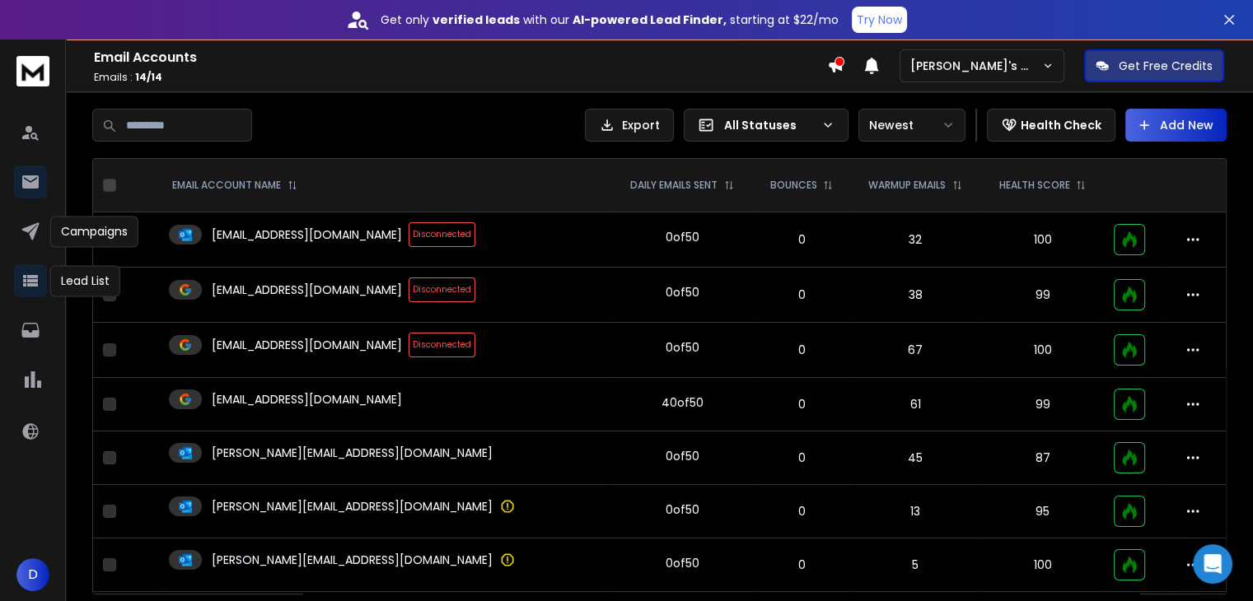
click at [36, 275] on icon at bounding box center [30, 281] width 15 height 12
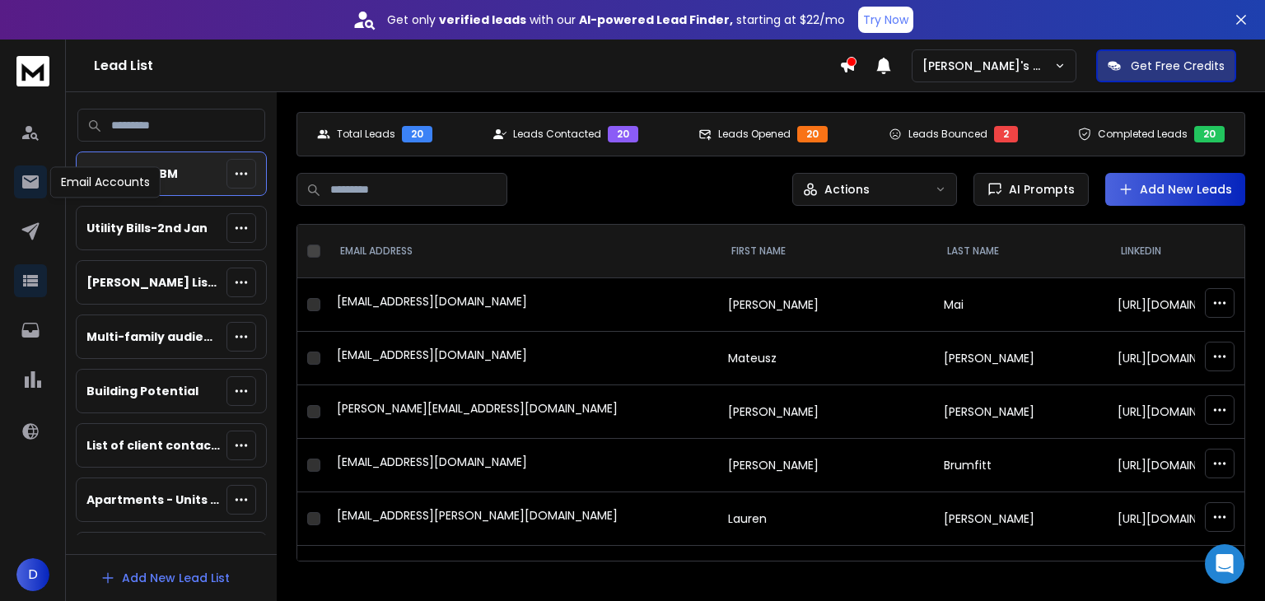
click at [24, 178] on icon at bounding box center [31, 182] width 20 height 20
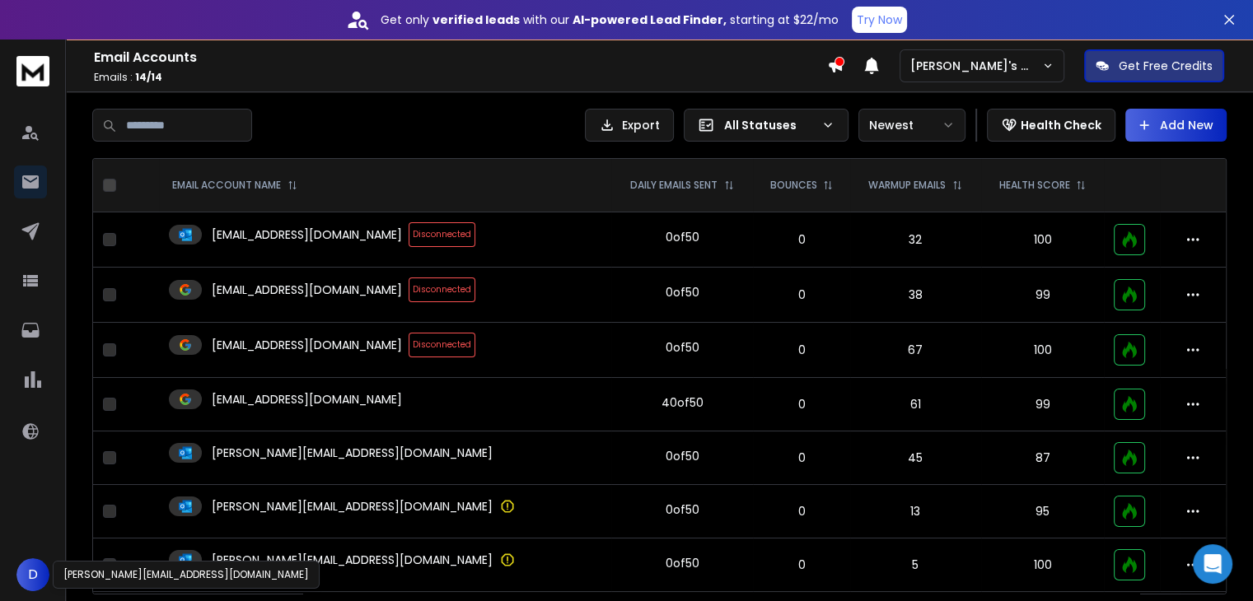
click at [22, 569] on span "D" at bounding box center [32, 574] width 33 height 33
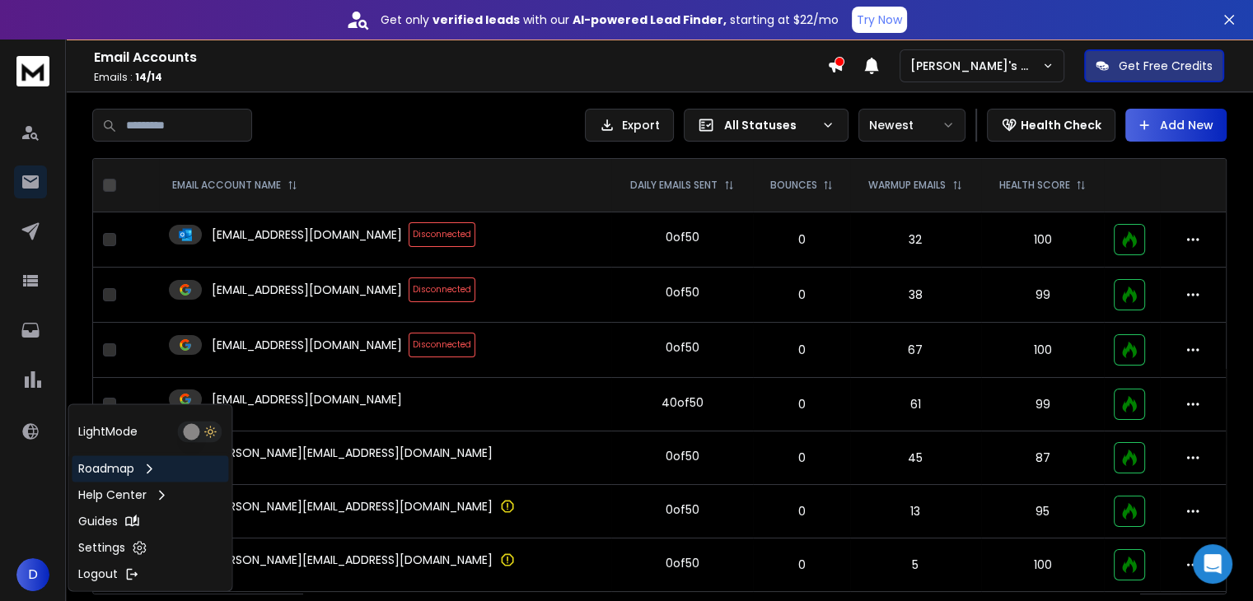
click at [24, 520] on div "D" at bounding box center [33, 324] width 66 height 568
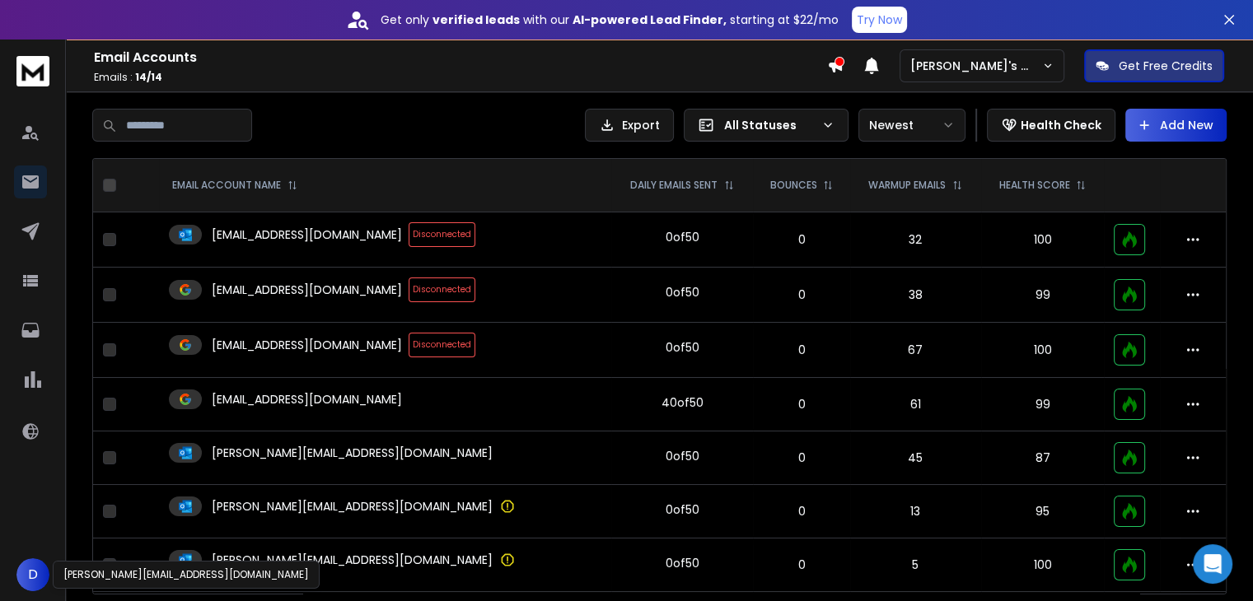
click at [28, 571] on span "D" at bounding box center [32, 574] width 33 height 33
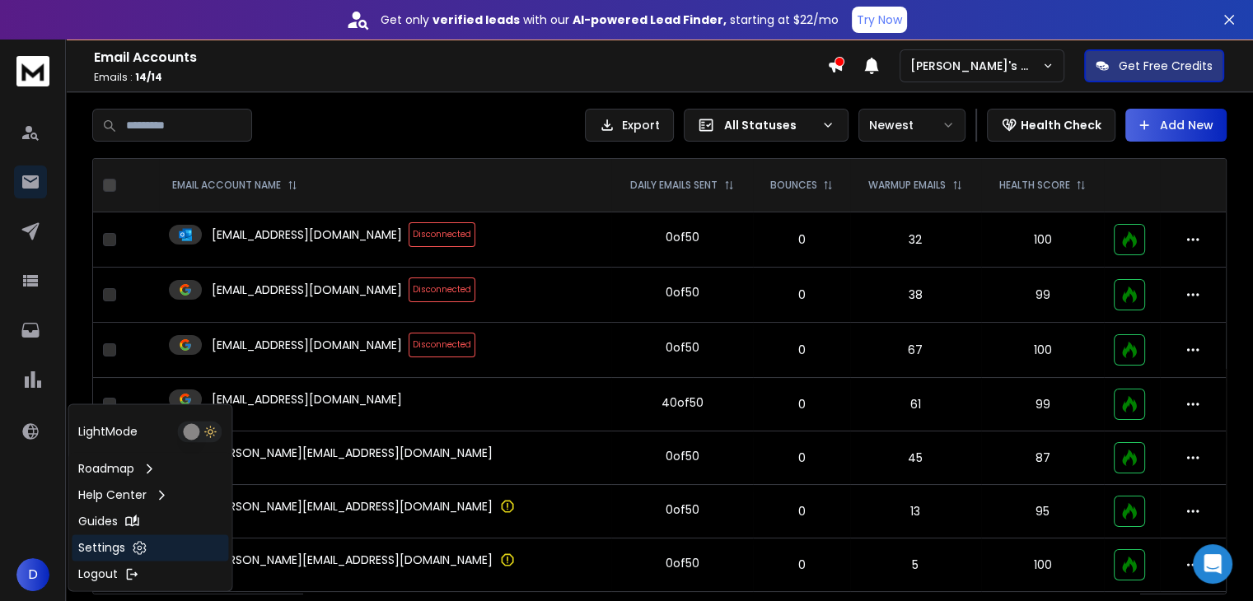
click at [104, 545] on p "Settings" at bounding box center [101, 547] width 47 height 16
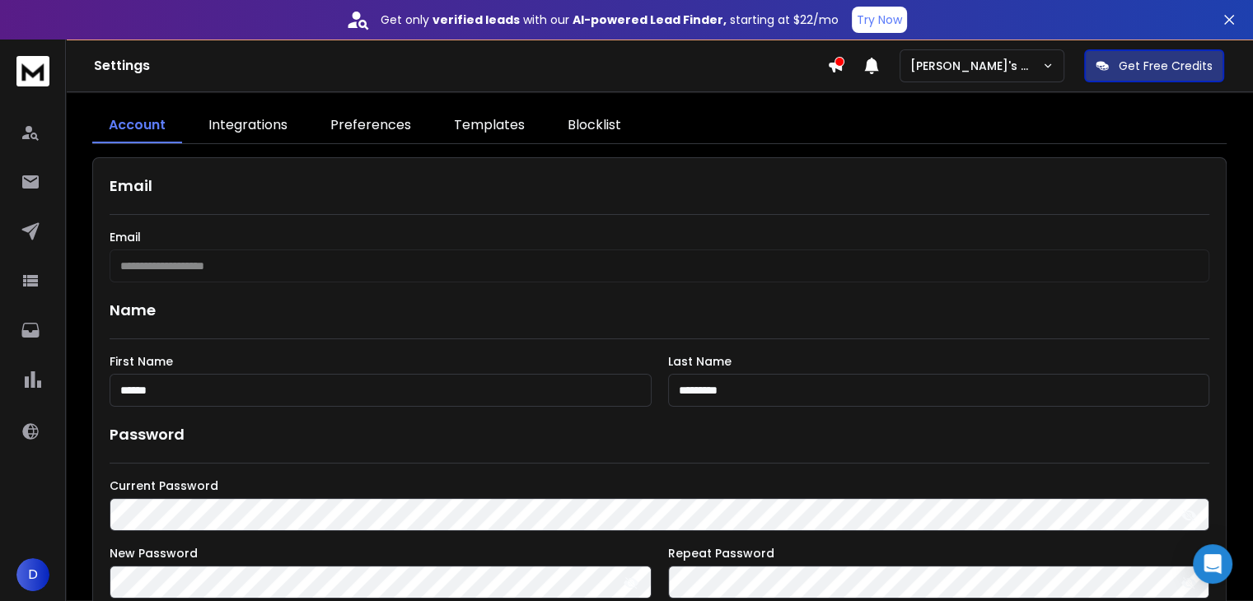
click at [245, 119] on link "Integrations" at bounding box center [248, 126] width 112 height 35
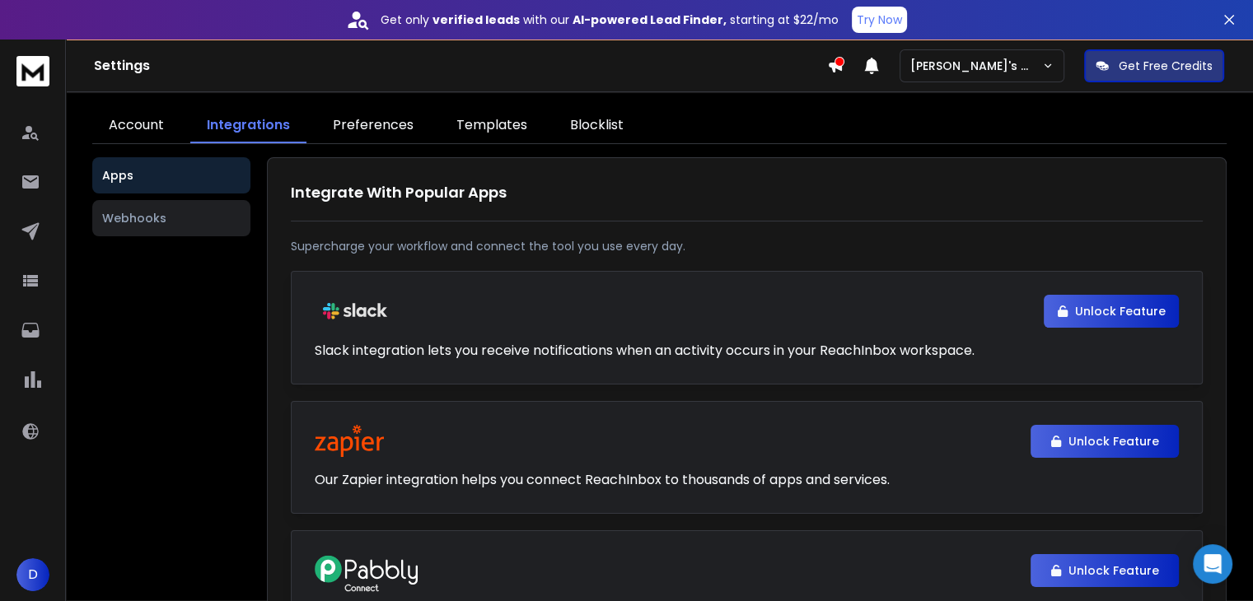
click at [376, 121] on link "Preferences" at bounding box center [373, 126] width 114 height 35
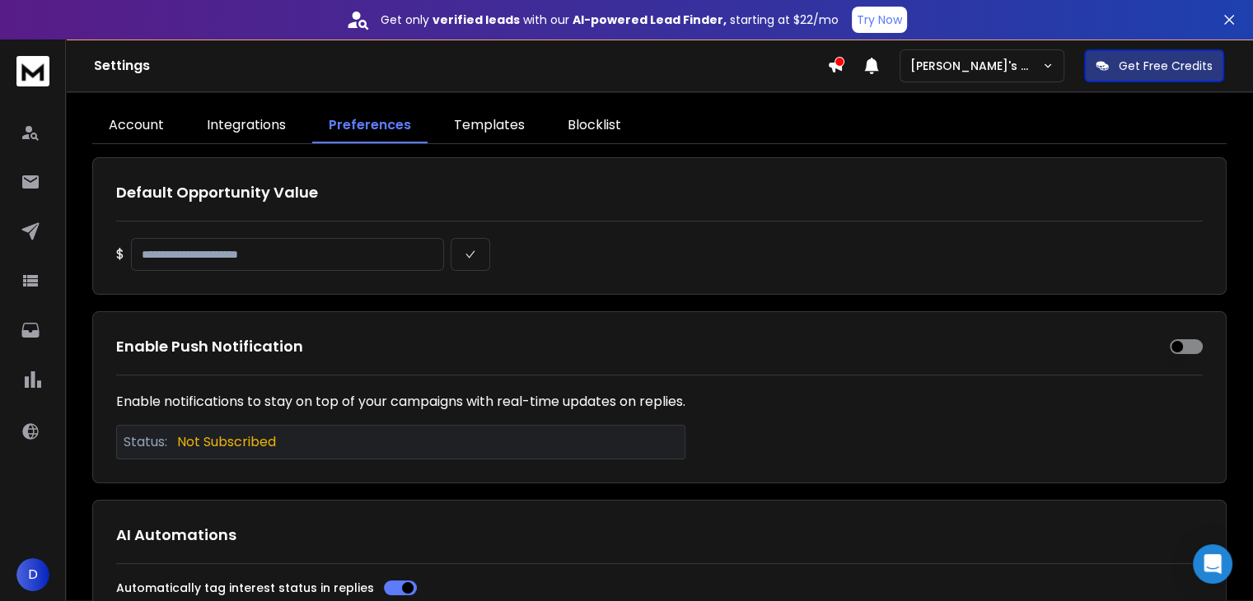
click at [465, 124] on link "Templates" at bounding box center [489, 126] width 104 height 35
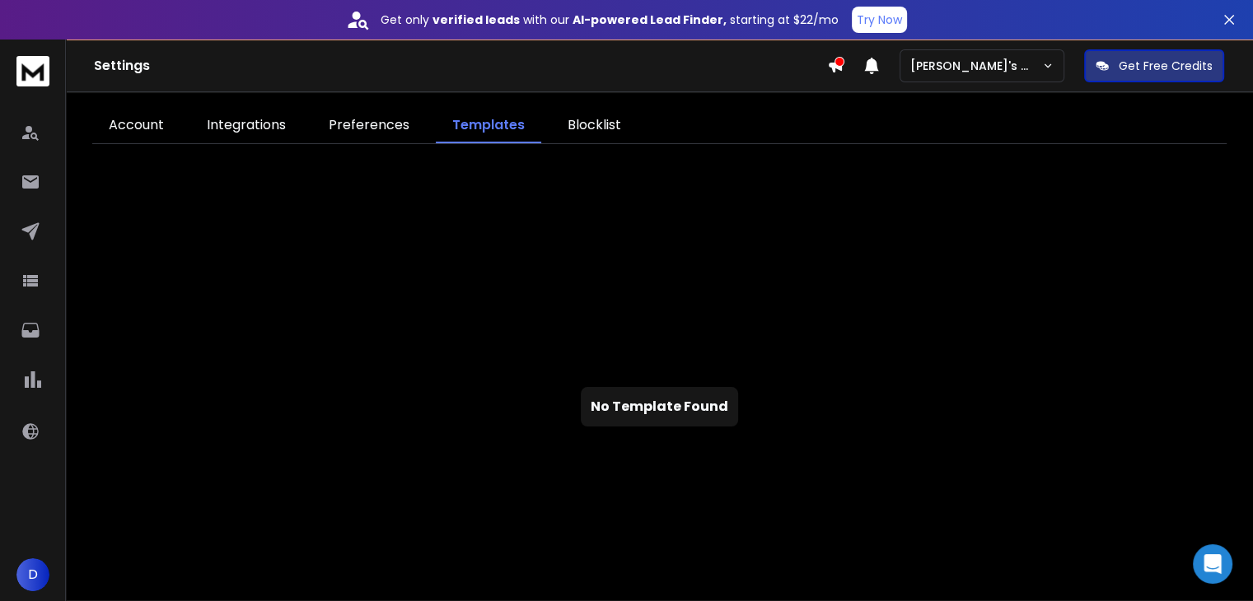
click at [570, 124] on link "Blocklist" at bounding box center [594, 126] width 86 height 35
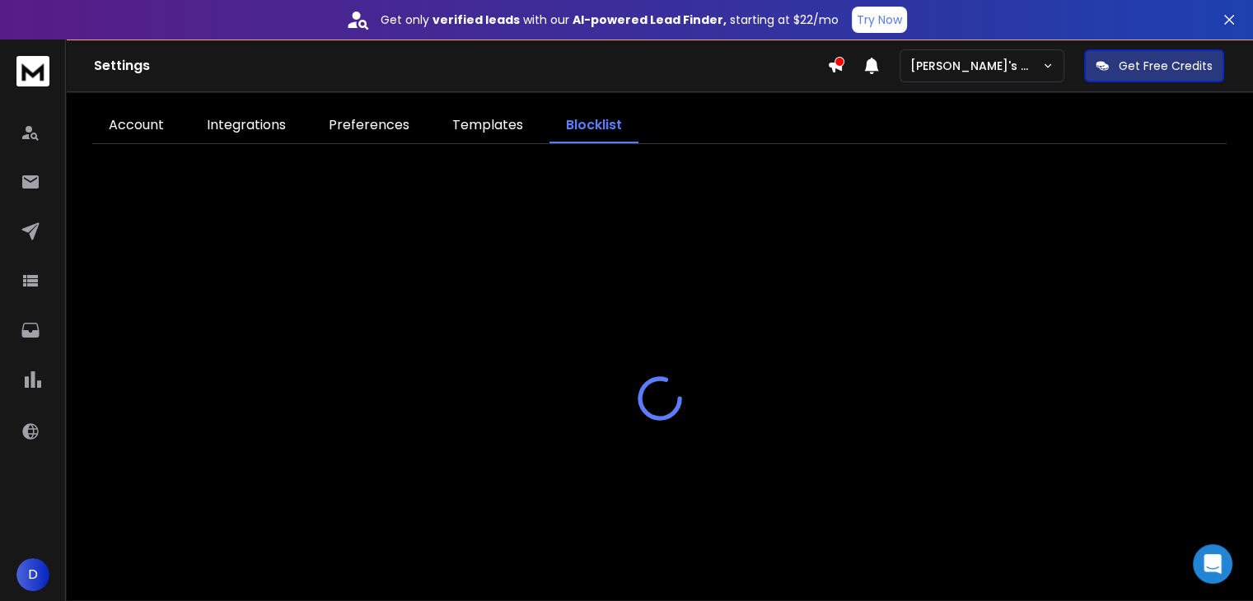
click at [145, 121] on link "Account" at bounding box center [136, 126] width 88 height 35
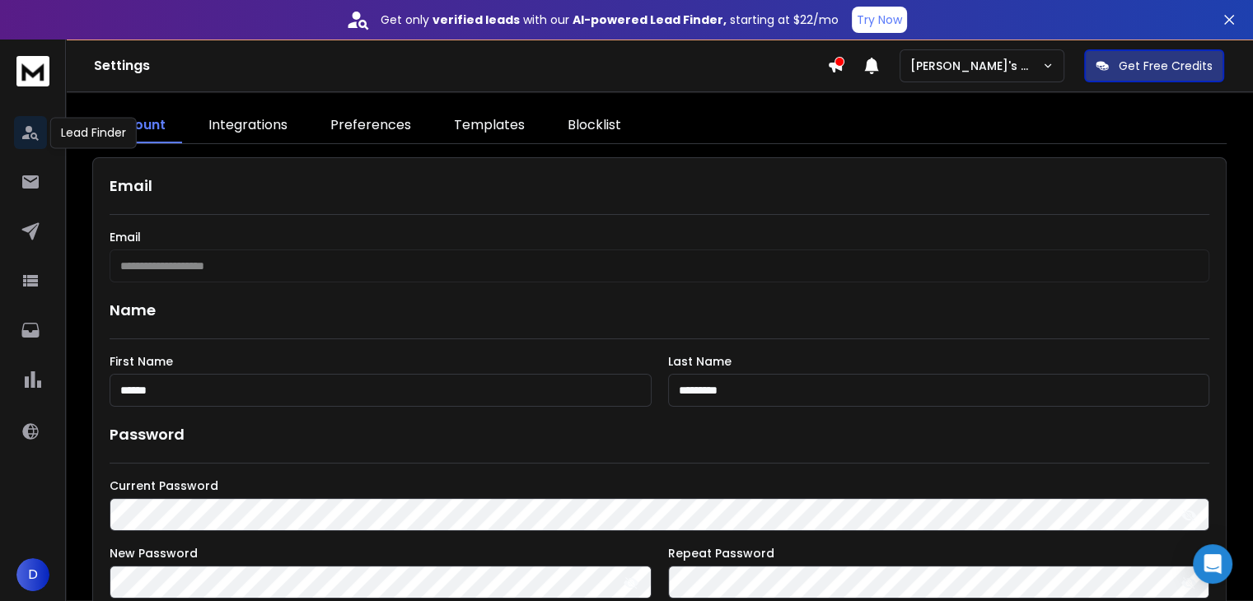
click at [32, 136] on icon at bounding box center [31, 133] width 20 height 20
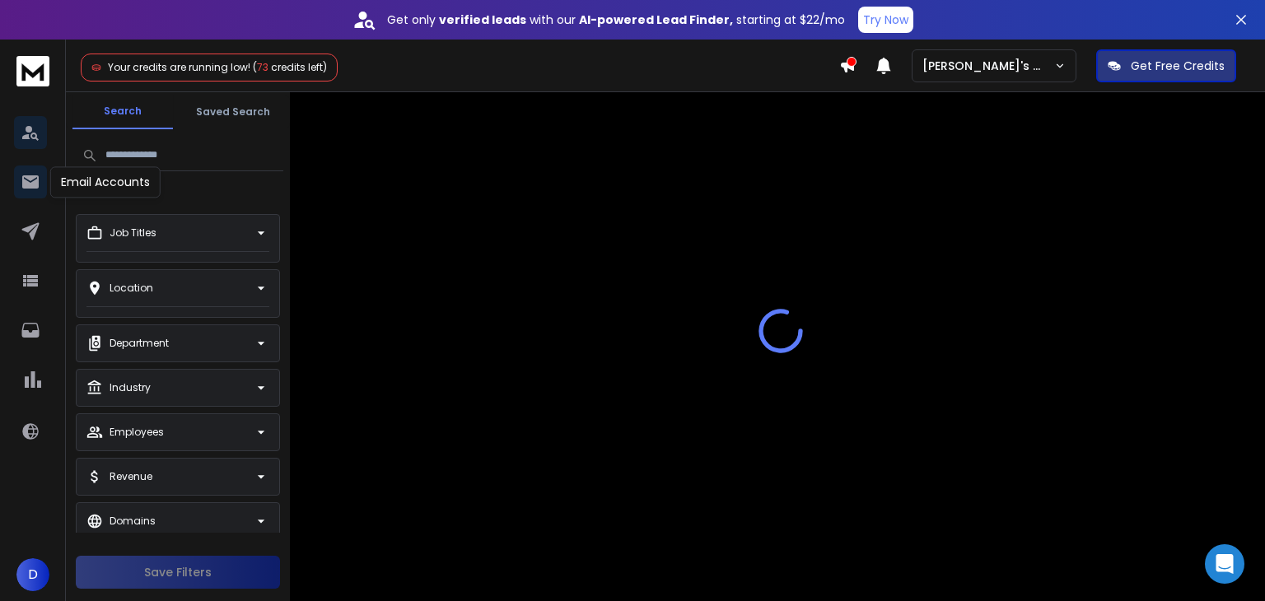
click at [30, 190] on icon at bounding box center [31, 182] width 20 height 20
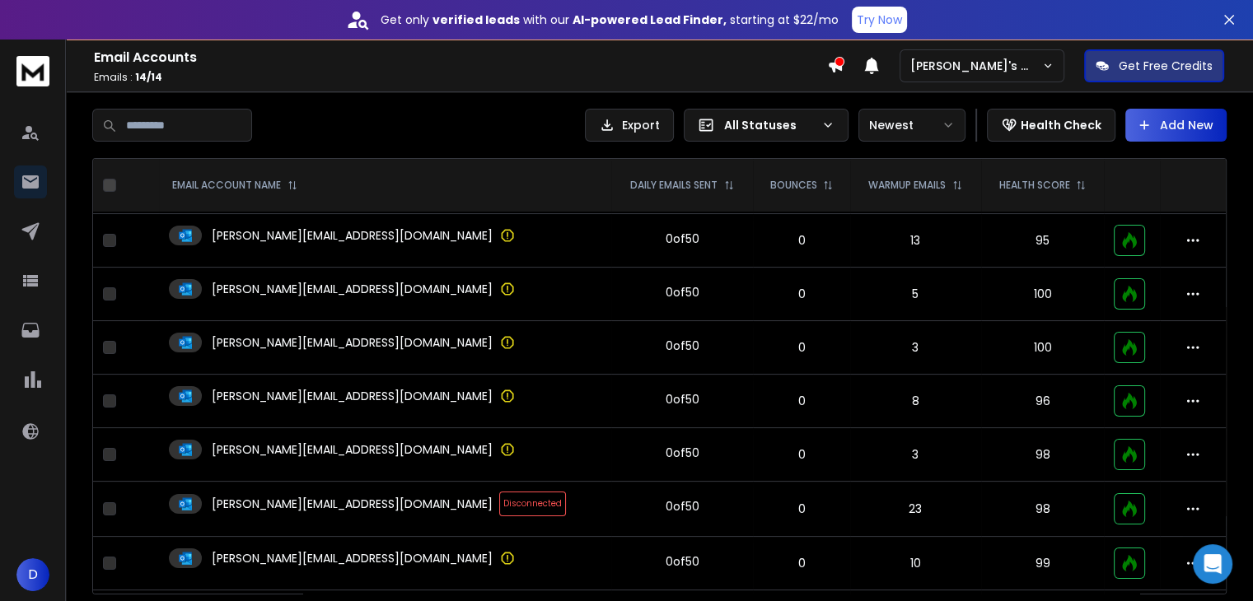
scroll to position [385, 0]
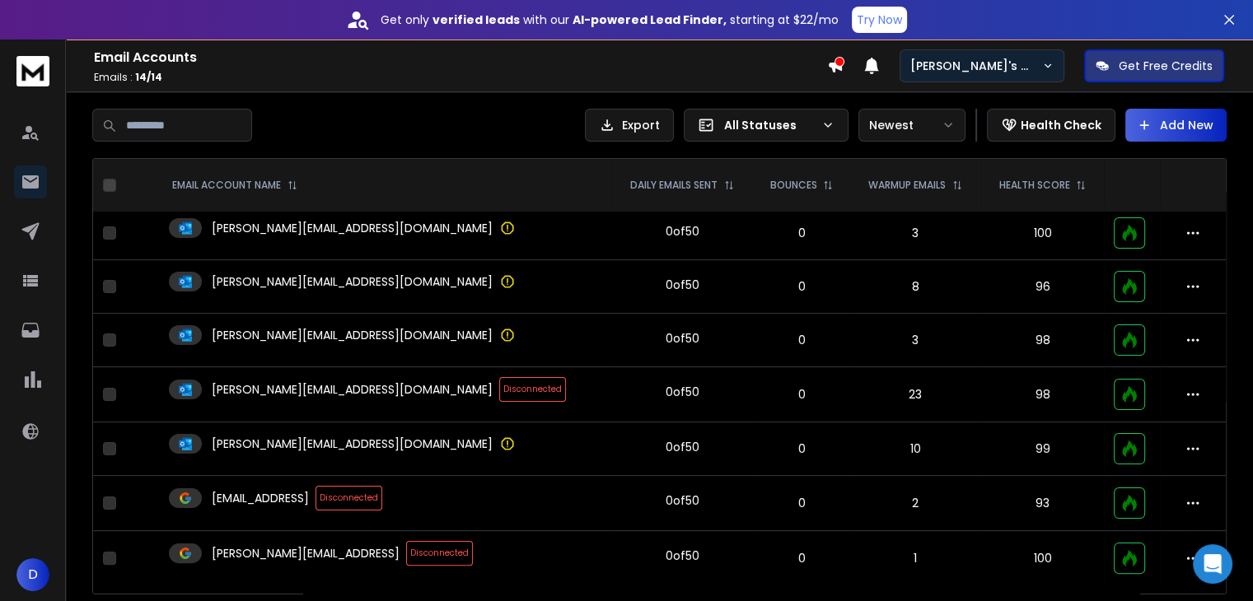
click at [1011, 64] on p "[PERSON_NAME]'s Workspace" at bounding box center [976, 66] width 132 height 16
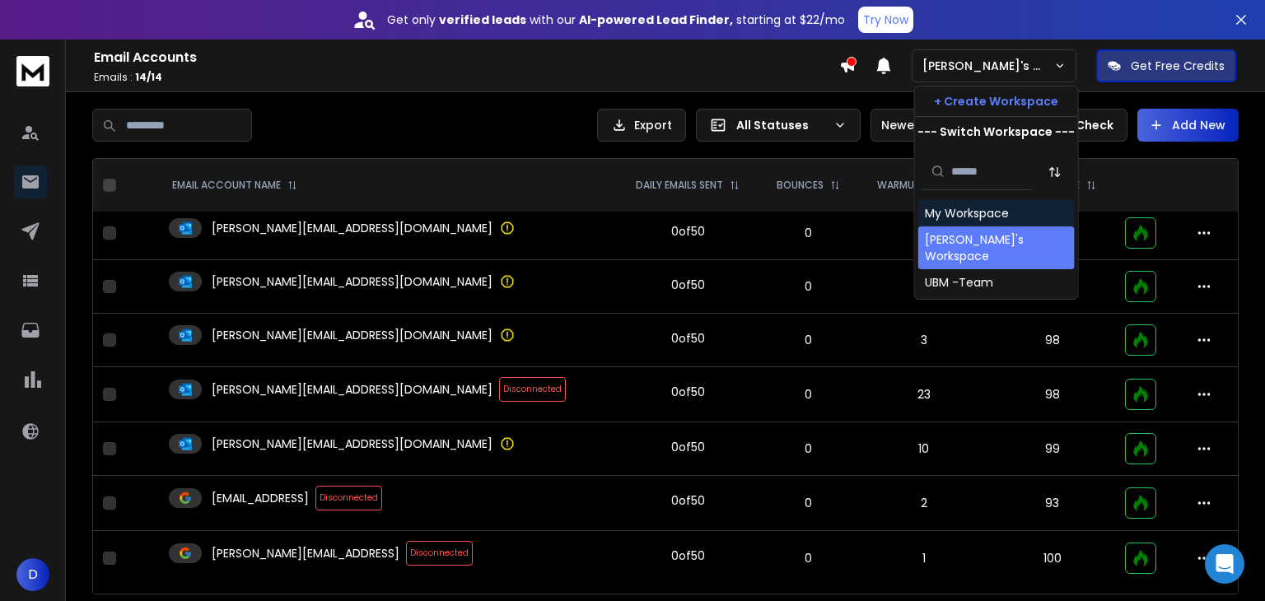
click at [968, 207] on div "My Workspace" at bounding box center [967, 213] width 84 height 16
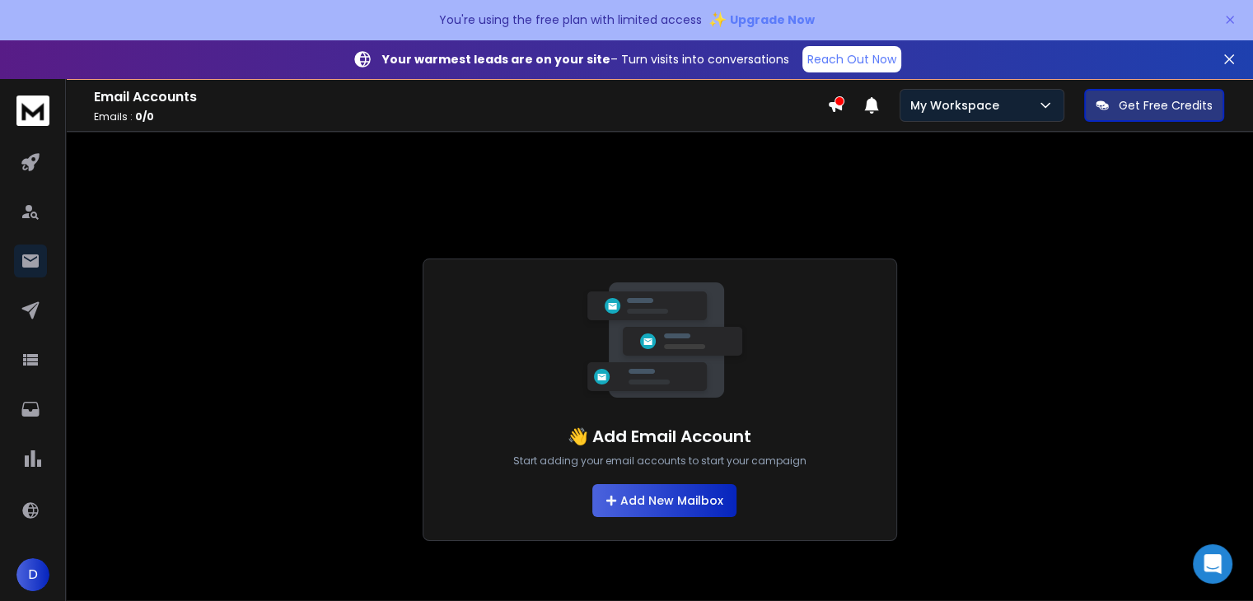
click at [967, 103] on p "My Workspace" at bounding box center [958, 105] width 96 height 16
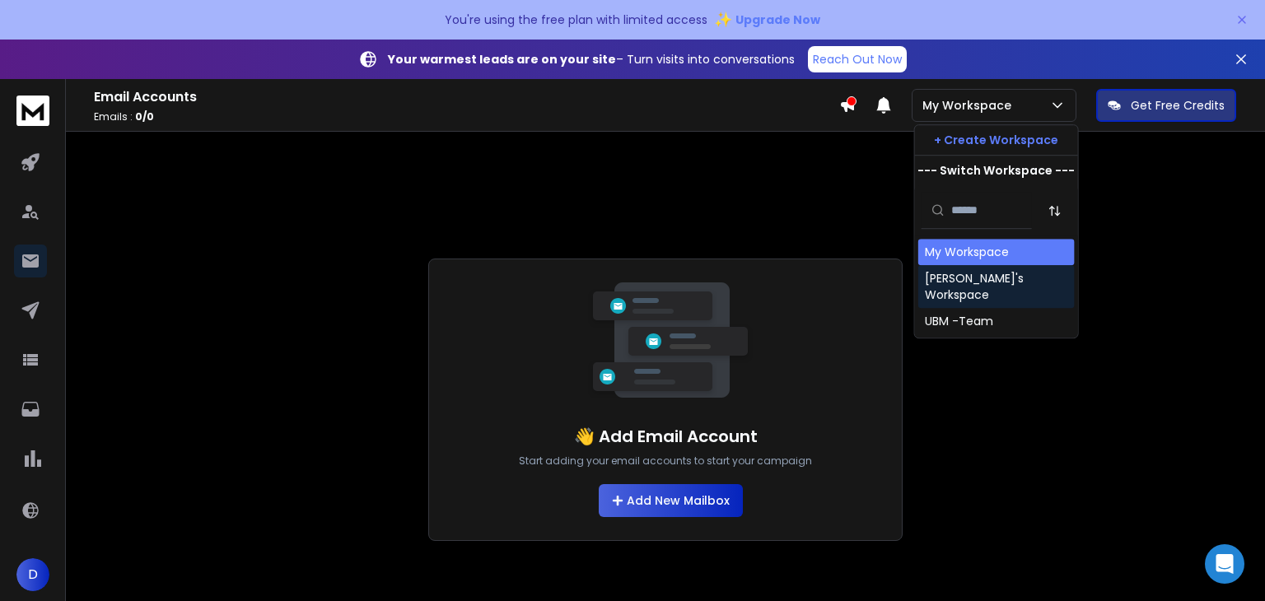
click at [962, 278] on div "[PERSON_NAME]'s Workspace" at bounding box center [996, 286] width 143 height 33
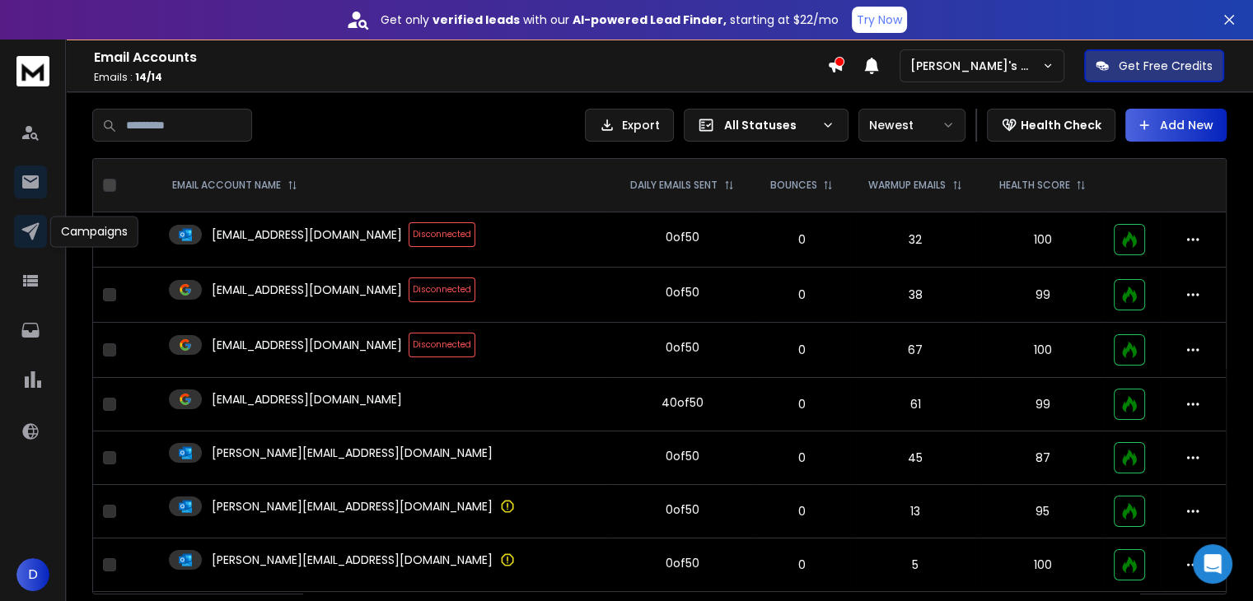
click at [16, 235] on link at bounding box center [30, 231] width 33 height 33
